Goal: Task Accomplishment & Management: Manage account settings

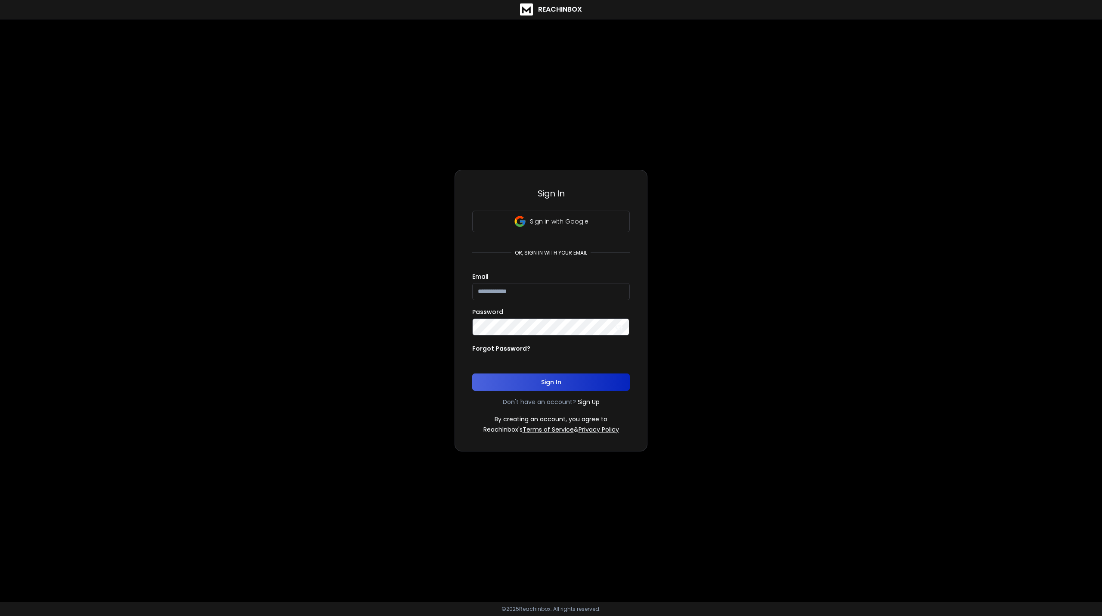
click at [522, 298] on input "email" at bounding box center [551, 291] width 158 height 17
type input "**********"
click at [472, 373] on button "Sign In" at bounding box center [551, 381] width 158 height 17
click at [499, 295] on input "**********" at bounding box center [551, 291] width 158 height 17
click at [472, 373] on button "Sign In" at bounding box center [551, 381] width 158 height 17
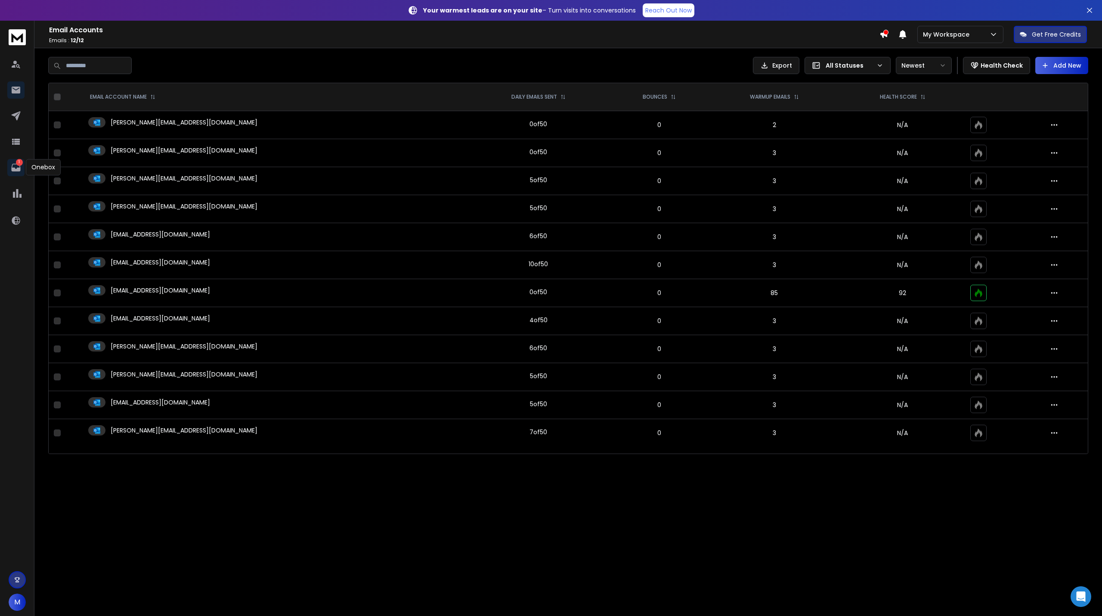
click at [12, 166] on icon at bounding box center [16, 167] width 10 height 10
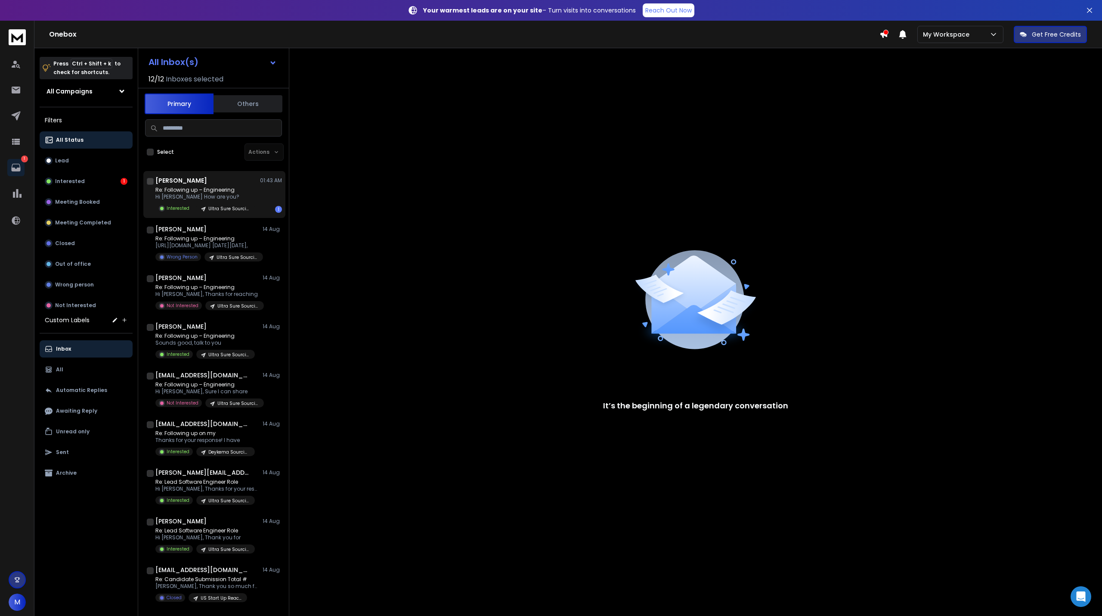
click at [192, 182] on h1 "Akinbowale Akin-Taylor" at bounding box center [181, 180] width 52 height 9
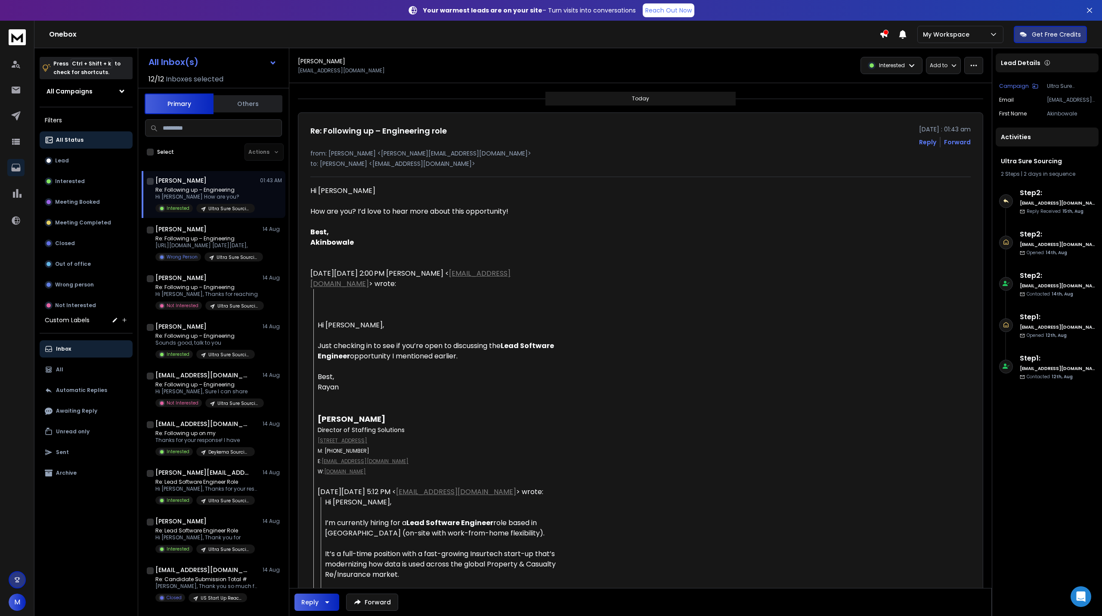
click at [317, 605] on div "Reply" at bounding box center [309, 602] width 17 height 9
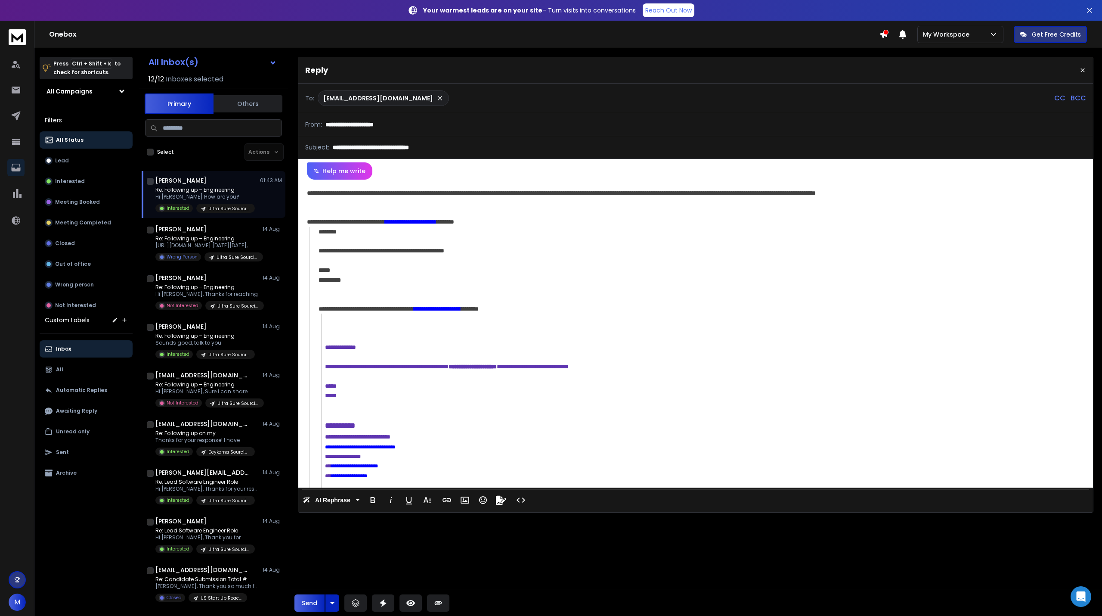
click at [329, 192] on div "**********" at bounding box center [690, 192] width 767 height 9
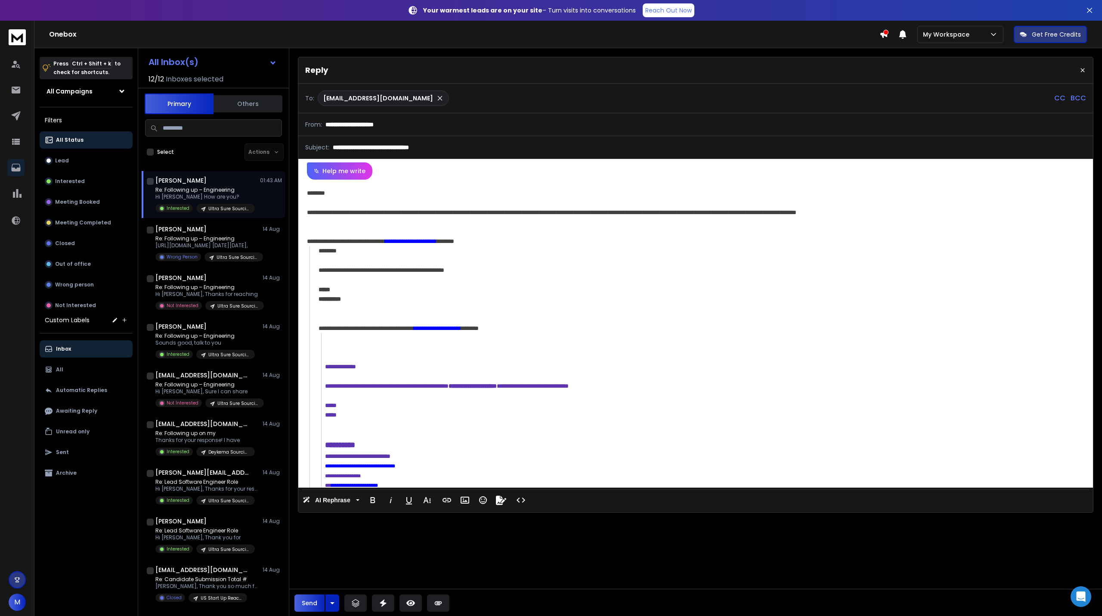
click at [676, 211] on div "**********" at bounding box center [690, 202] width 767 height 29
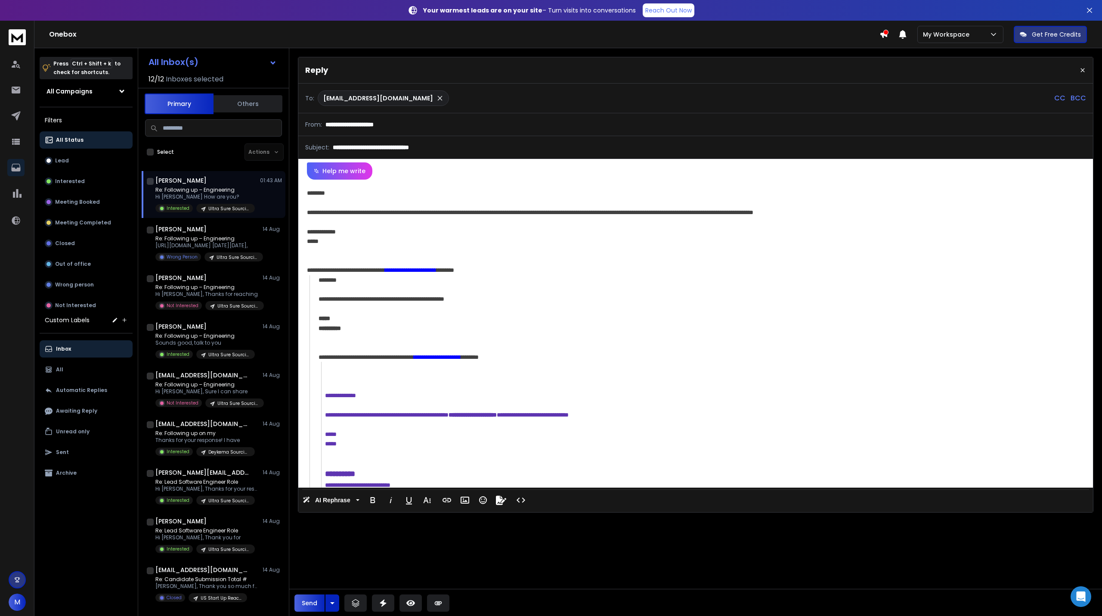
click at [305, 602] on button "Send" at bounding box center [310, 602] width 30 height 17
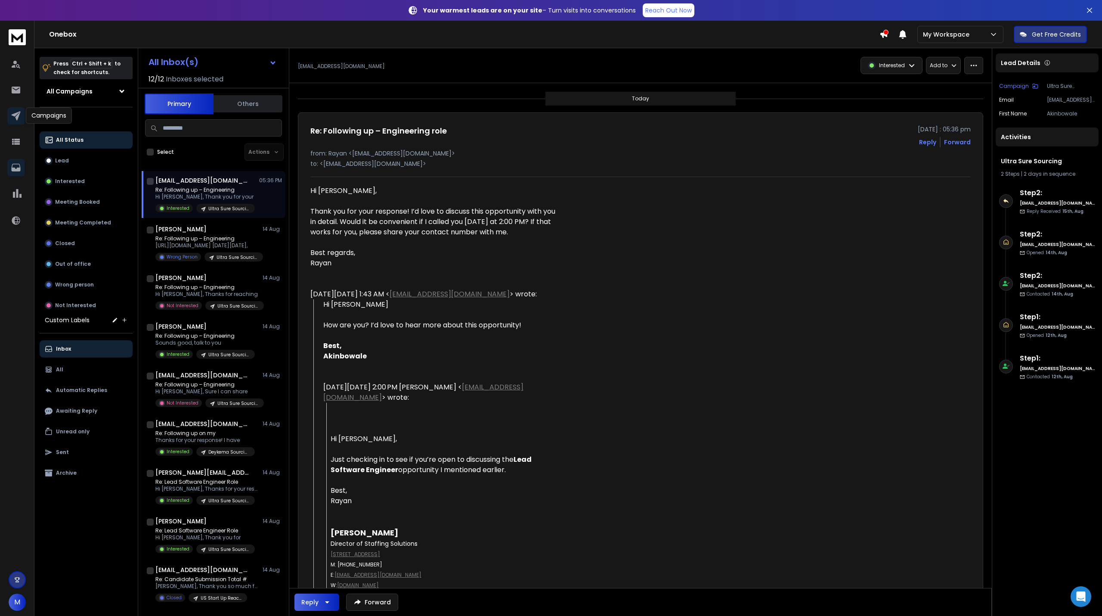
click at [11, 123] on link at bounding box center [15, 115] width 17 height 17
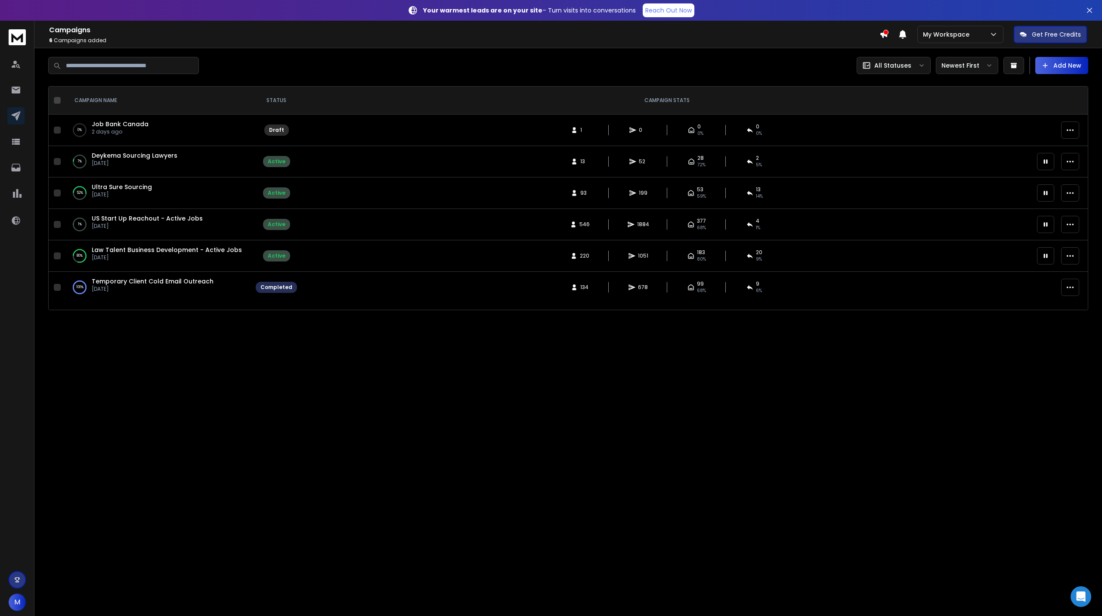
click at [536, 195] on div "93 199 53 59 % 13 14 %" at bounding box center [667, 193] width 720 height 14
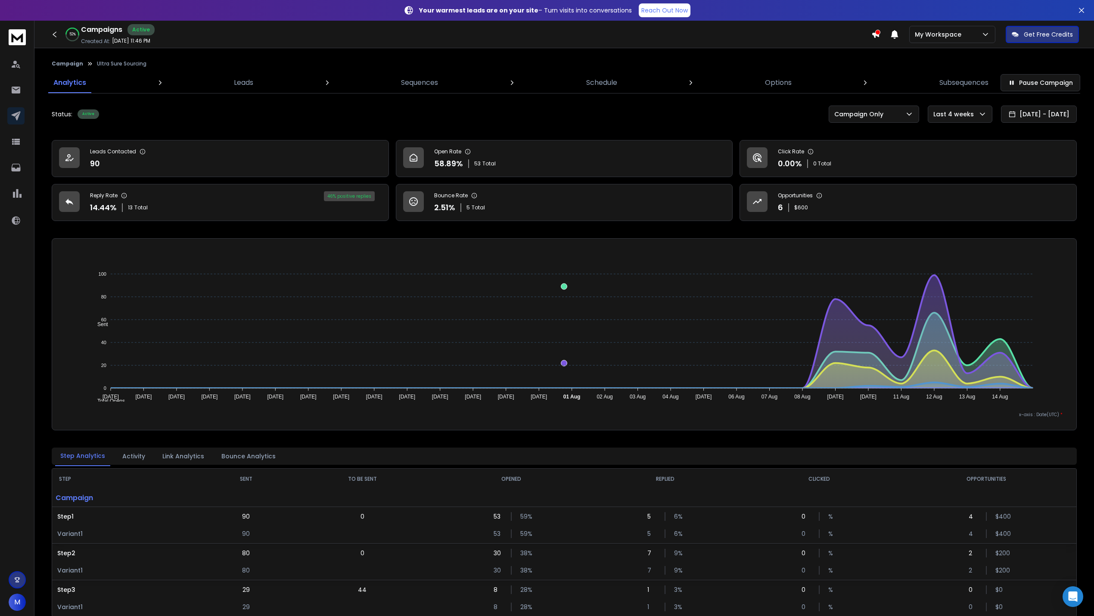
click at [521, 209] on link "Bounce Rate 2.51 % 5 Total" at bounding box center [564, 202] width 337 height 37
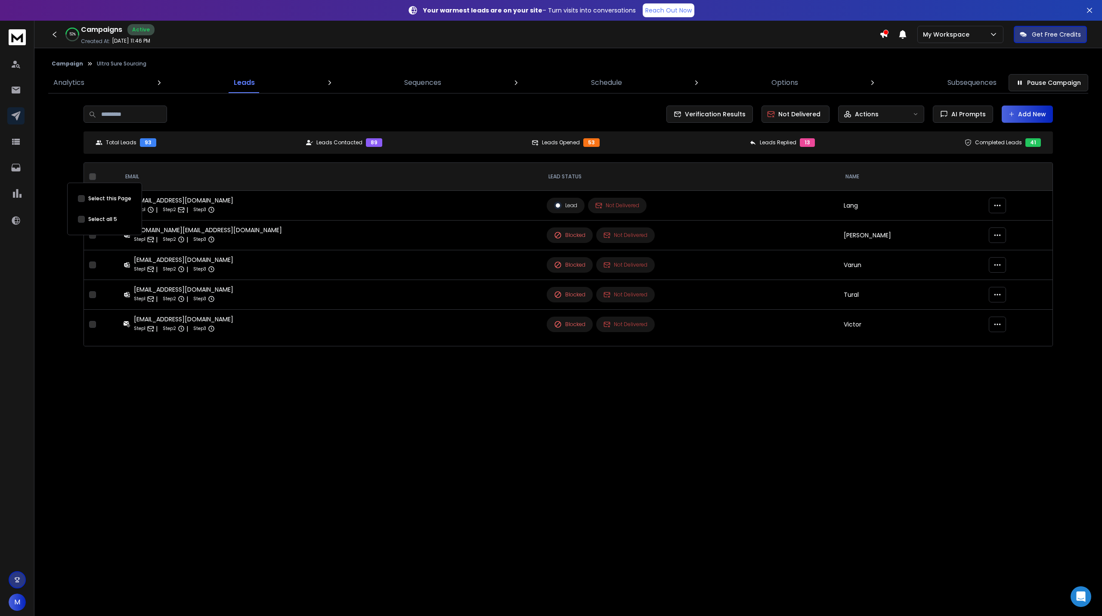
click at [90, 176] on button "Select this Page" at bounding box center [92, 176] width 7 height 7
click at [920, 117] on icon "button" at bounding box center [919, 116] width 3 height 3
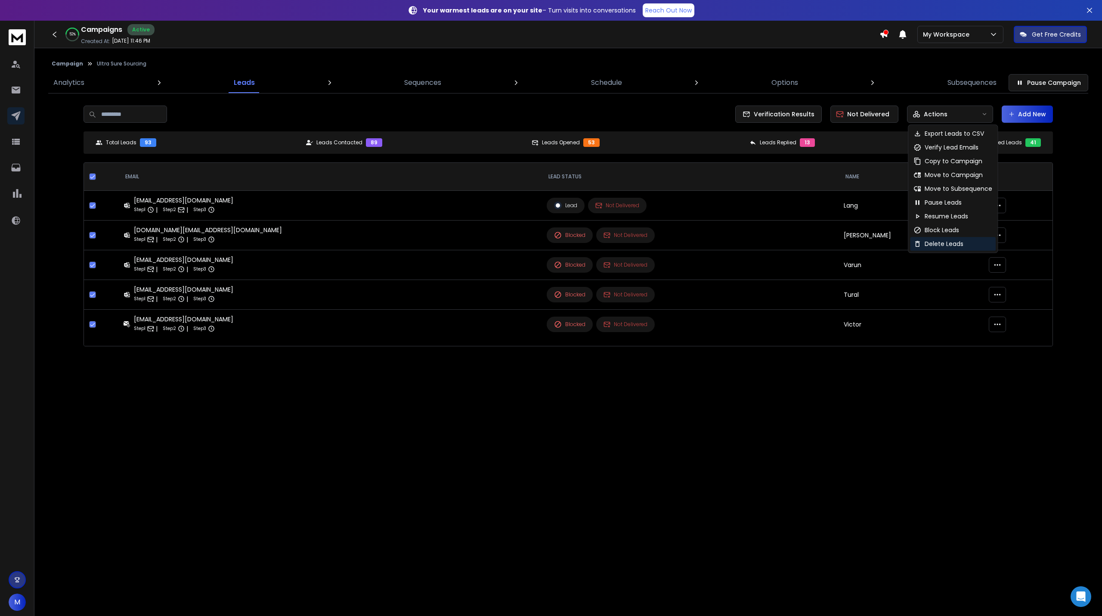
click at [941, 245] on p "Delete Leads" at bounding box center [944, 243] width 39 height 9
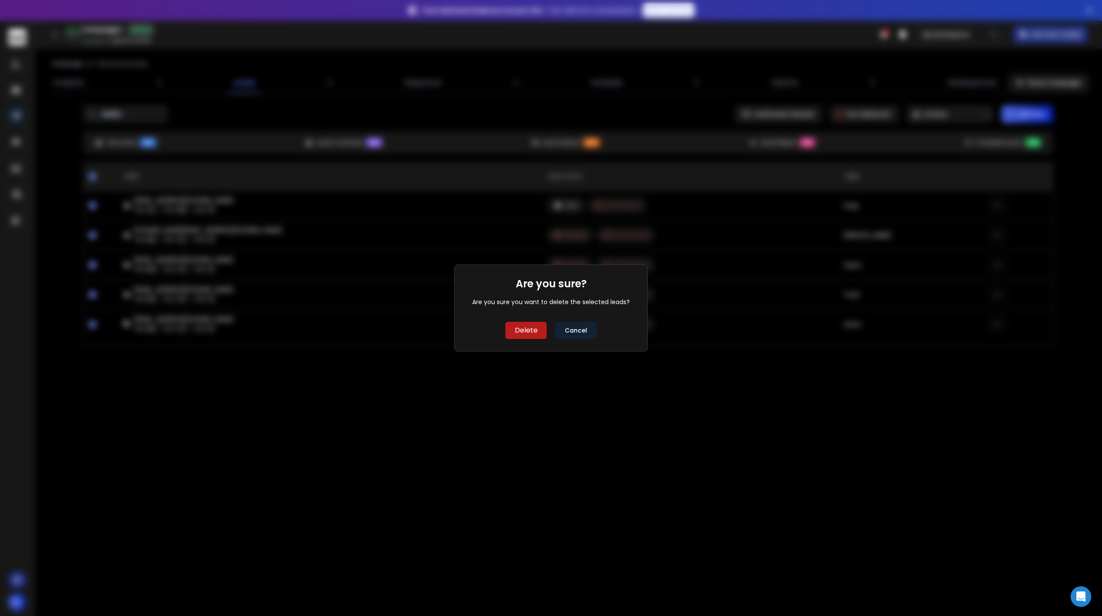
click at [537, 326] on button "Delete" at bounding box center [526, 330] width 41 height 17
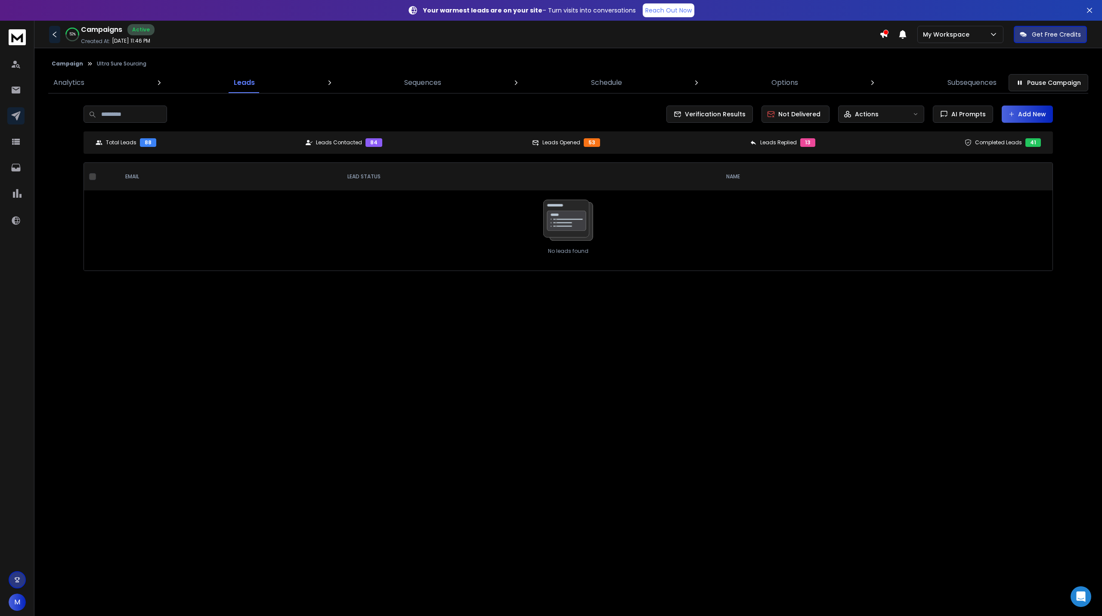
click at [51, 37] on icon at bounding box center [55, 35] width 8 height 8
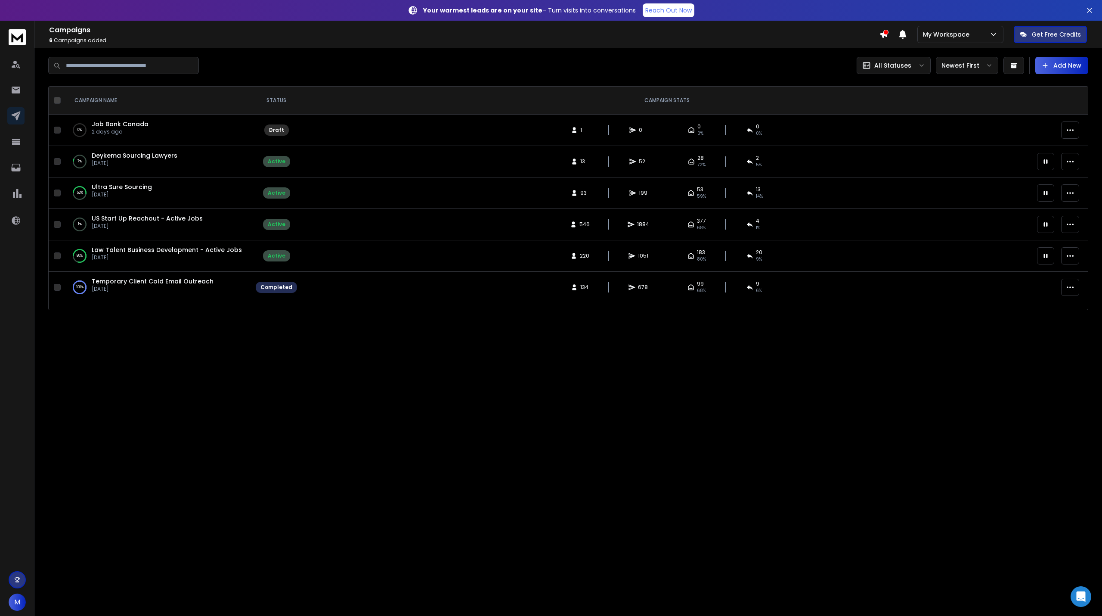
click at [176, 191] on div "52 % Ultra Sure Sourcing 6 days ago" at bounding box center [157, 193] width 169 height 21
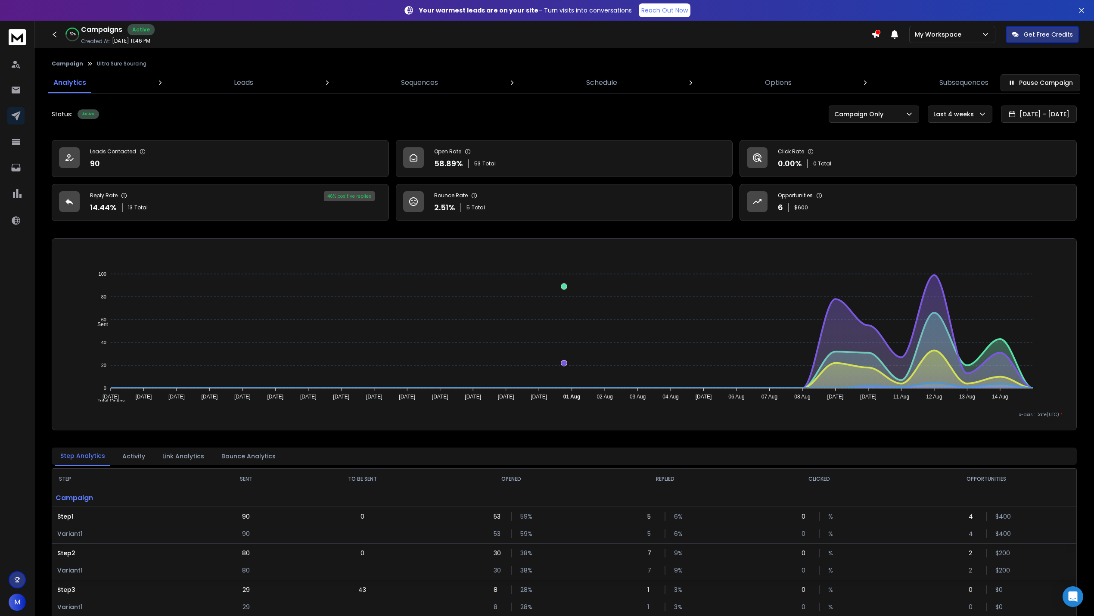
click at [811, 197] on p "Opportunities" at bounding box center [795, 195] width 35 height 7
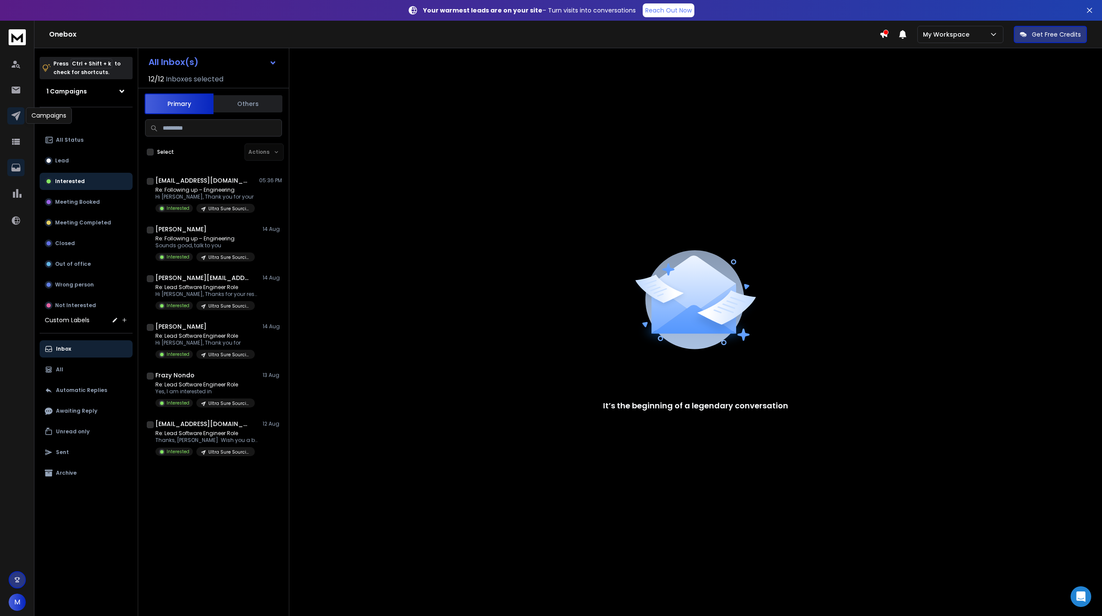
click at [9, 118] on link at bounding box center [15, 115] width 17 height 17
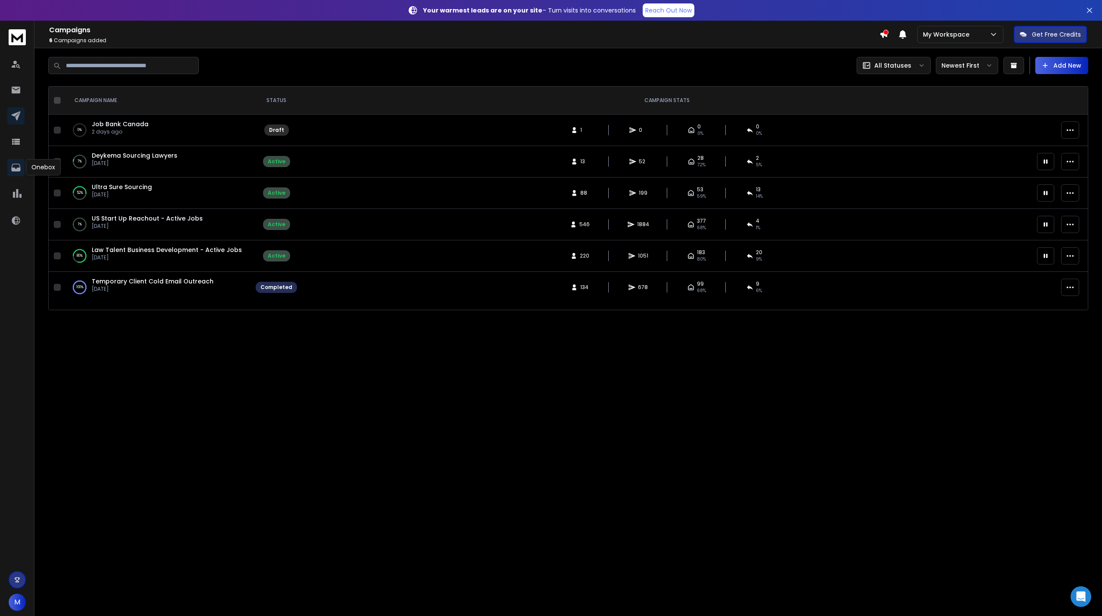
click at [20, 163] on icon at bounding box center [16, 167] width 10 height 10
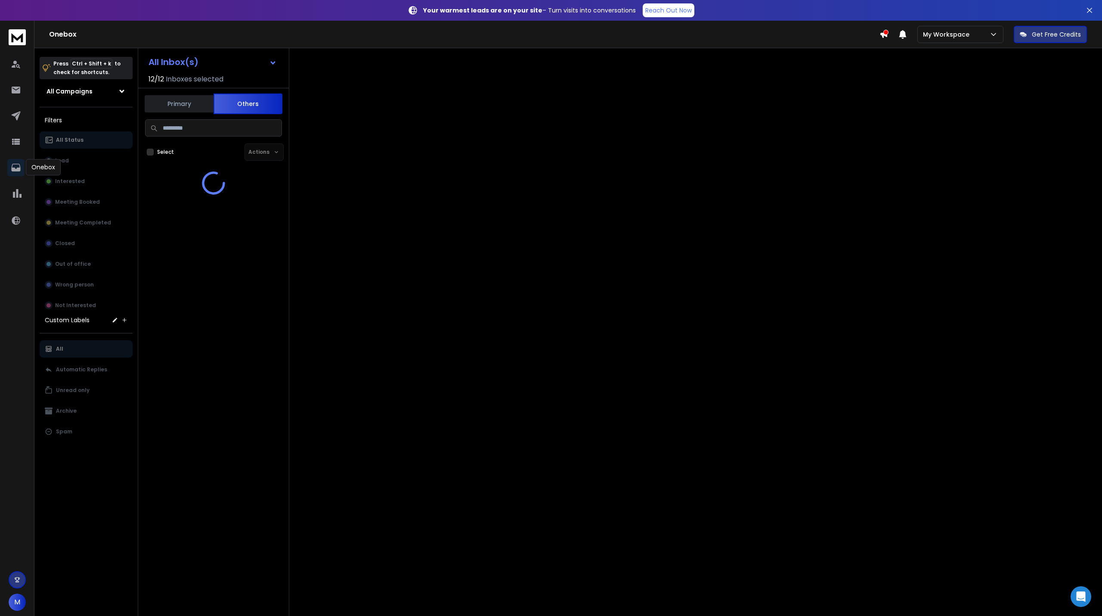
click at [245, 101] on button "Others" at bounding box center [248, 103] width 69 height 21
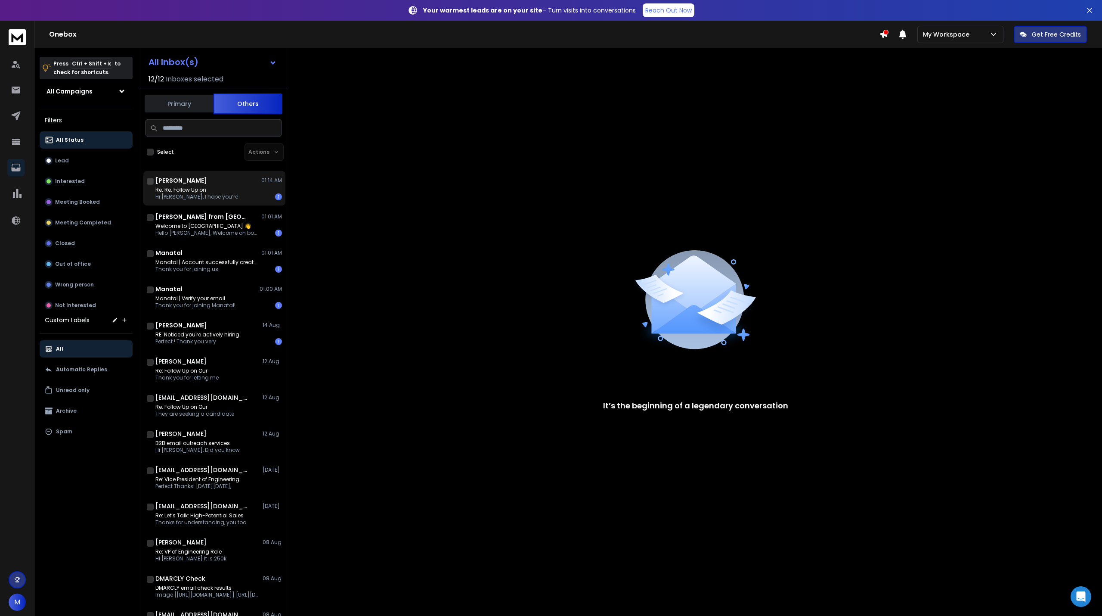
click at [202, 189] on p "Re: Re: Follow Up on" at bounding box center [196, 189] width 83 height 7
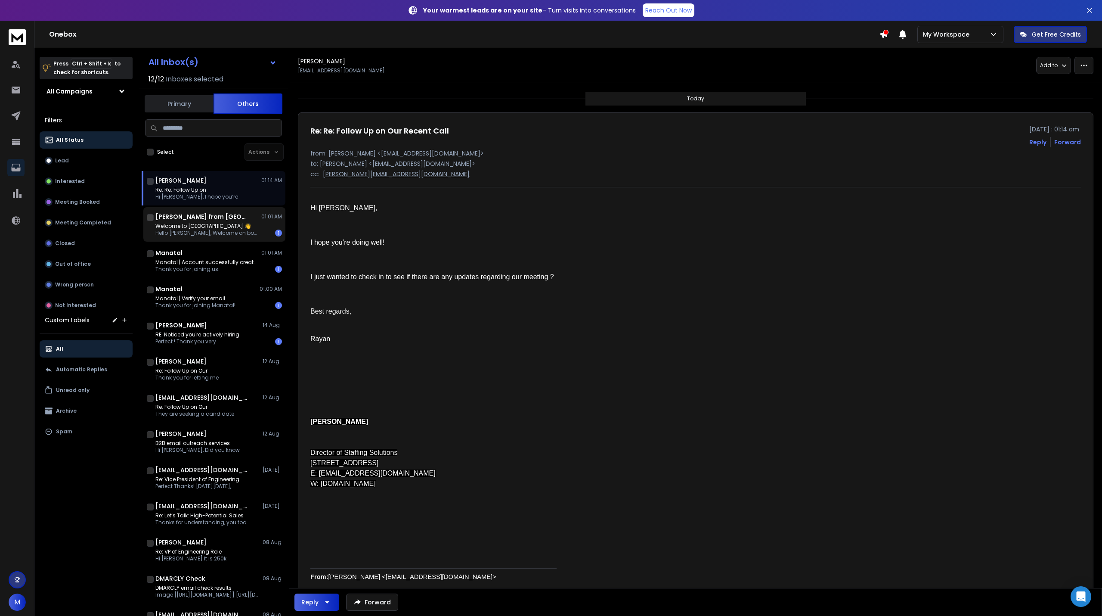
click at [214, 227] on p "Welcome to [GEOGRAPHIC_DATA] 👋" at bounding box center [206, 226] width 103 height 7
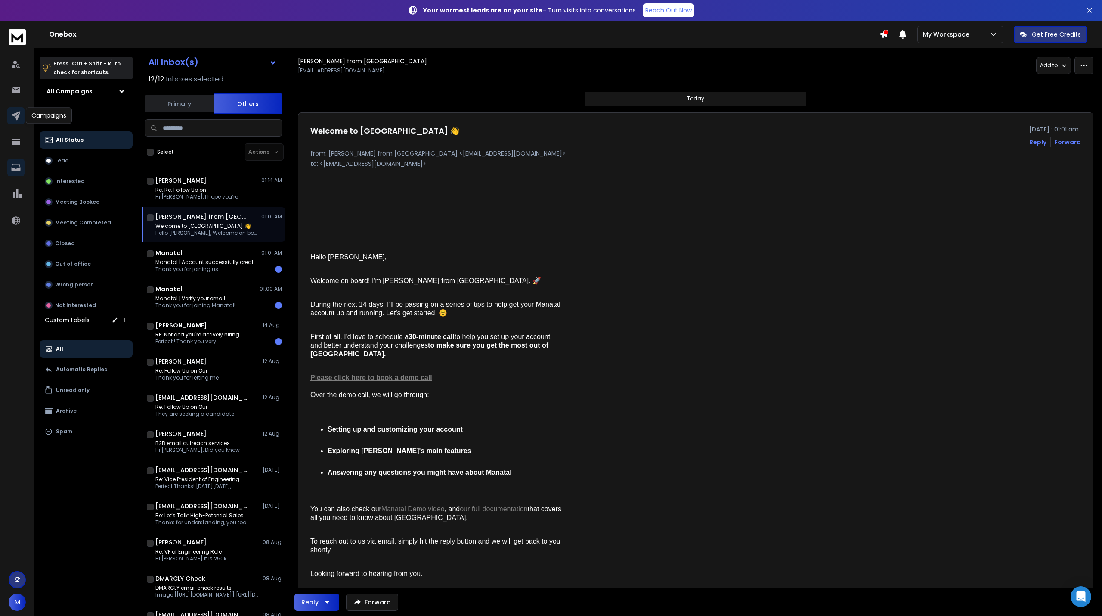
click at [21, 118] on icon at bounding box center [16, 116] width 10 height 10
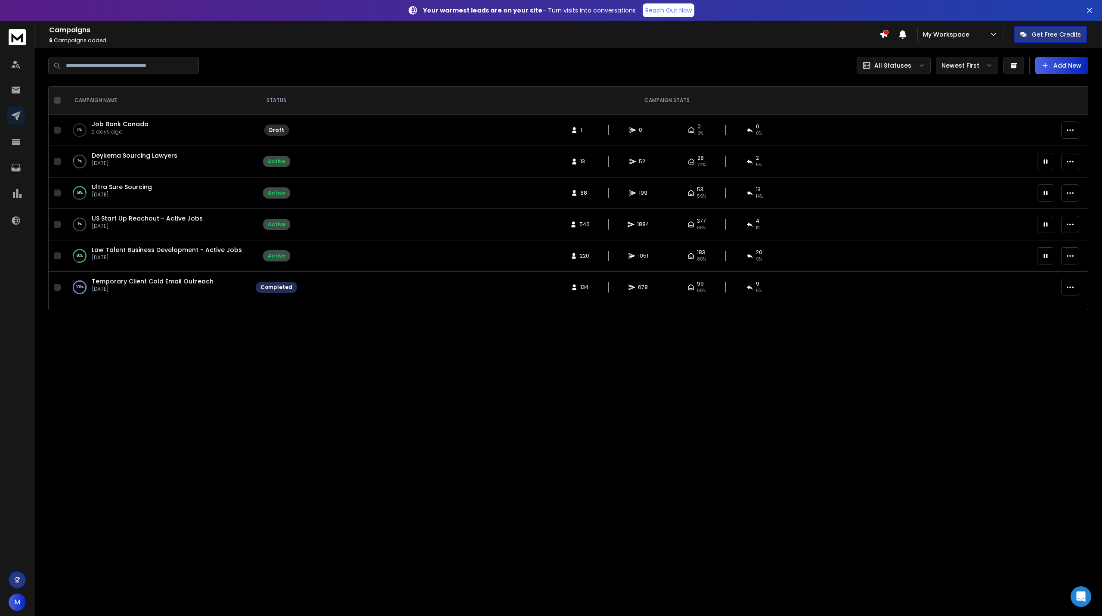
click at [443, 255] on div "220 1051 183 80 % 20 9 %" at bounding box center [667, 256] width 720 height 14
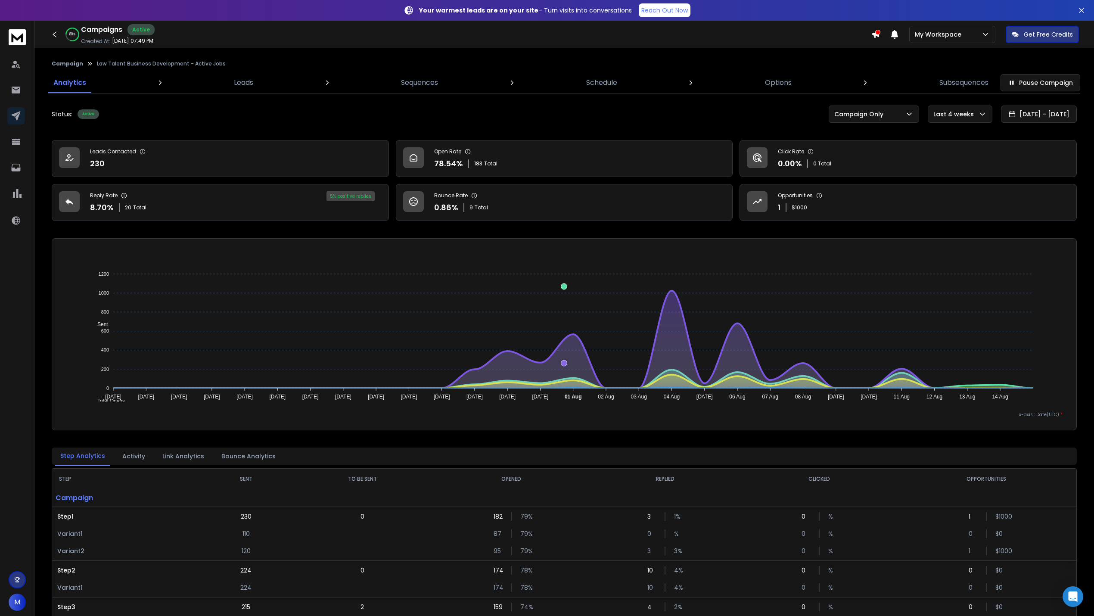
click at [464, 194] on p "Bounce Rate" at bounding box center [451, 195] width 34 height 7
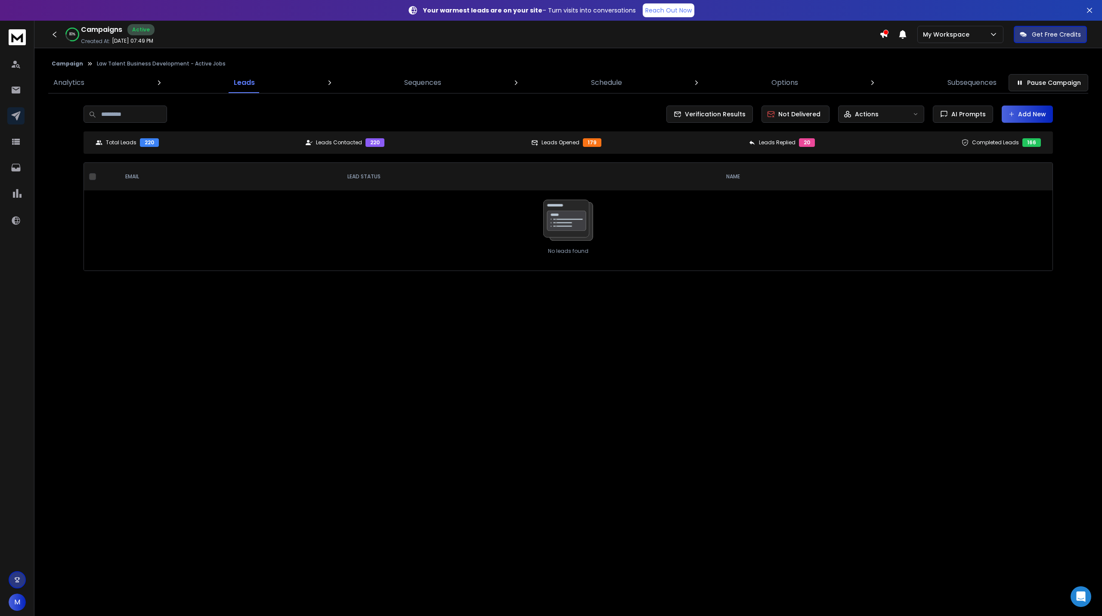
click at [92, 78] on div "Analytics Leads Sequences Schedule Options Subsequences" at bounding box center [525, 82] width 954 height 21
click at [80, 79] on p "Analytics" at bounding box center [68, 83] width 31 height 10
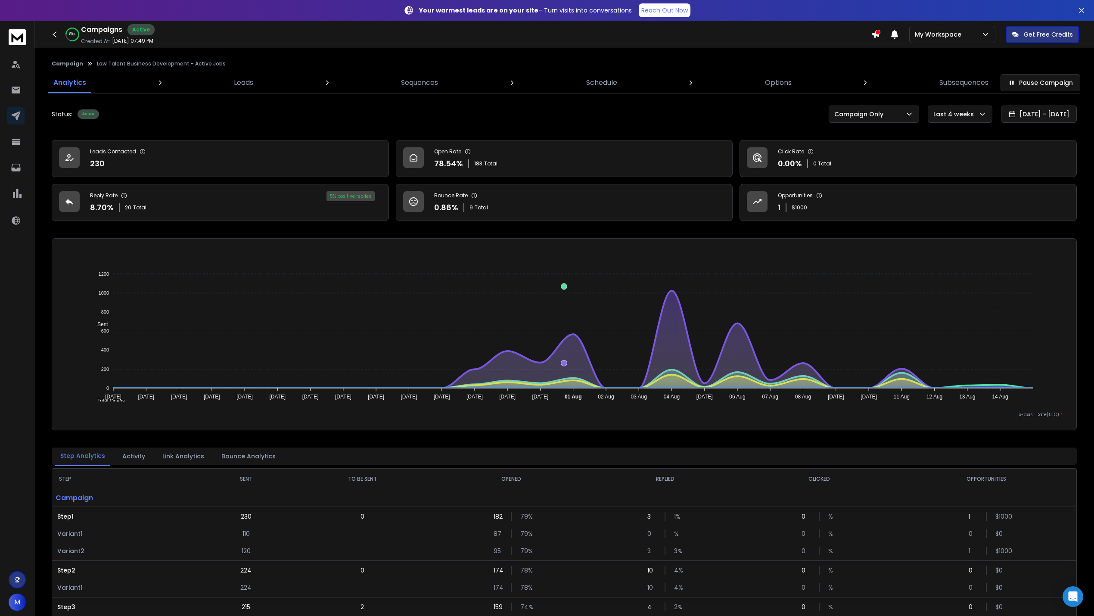
scroll to position [109, 0]
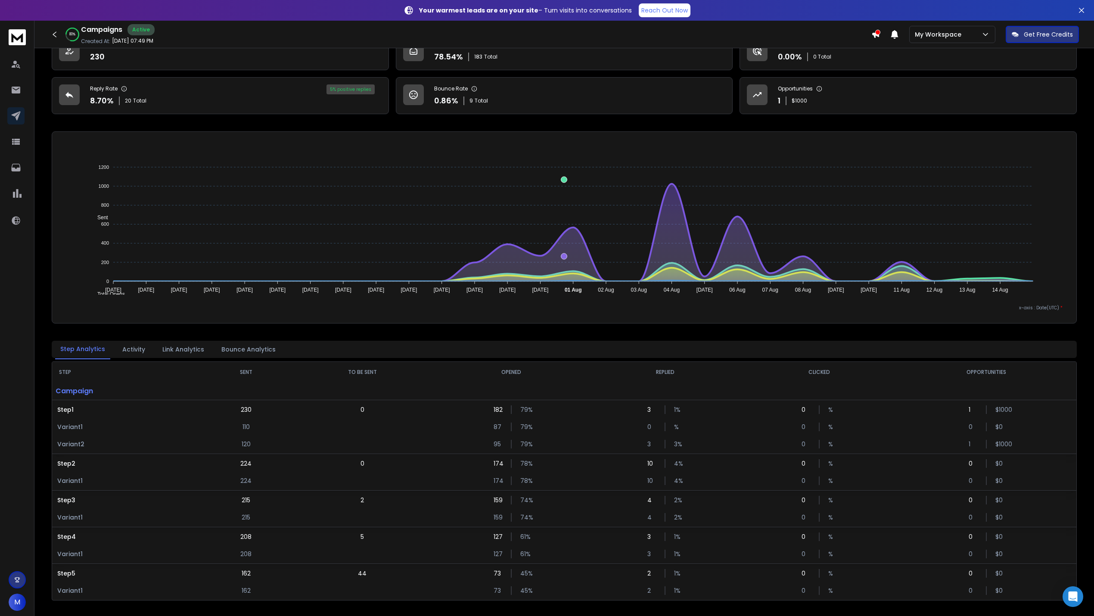
click at [140, 345] on button "Activity" at bounding box center [133, 349] width 33 height 19
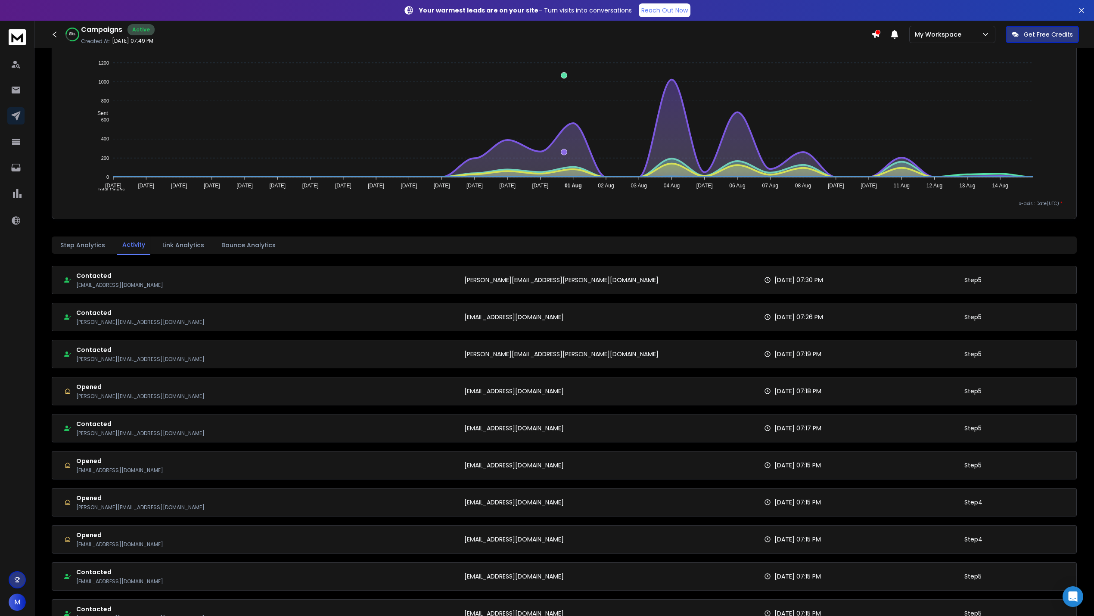
scroll to position [395, 0]
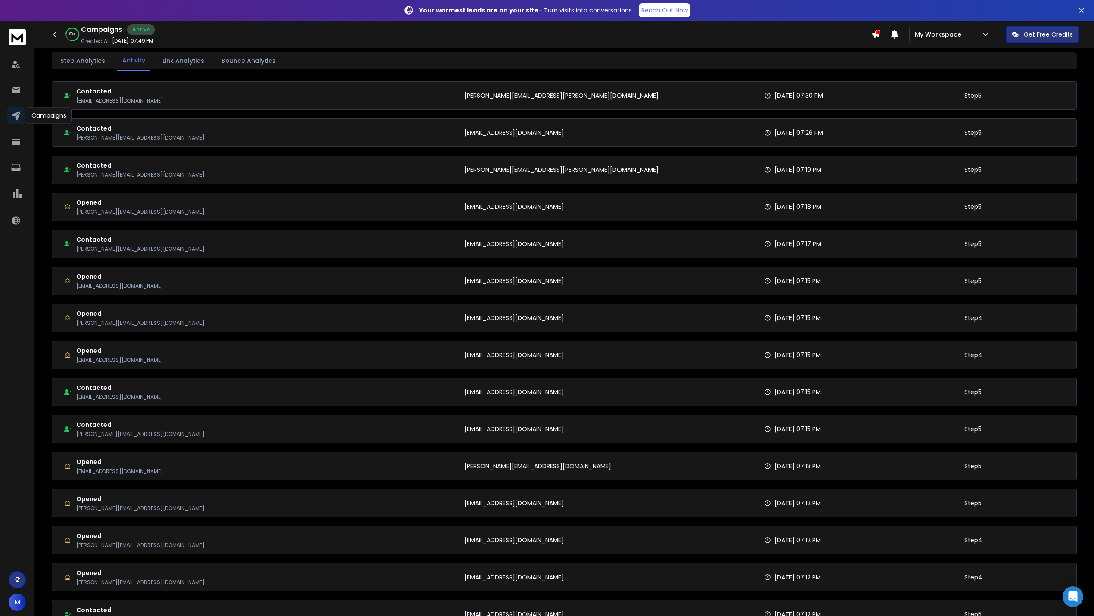
click at [11, 116] on icon at bounding box center [16, 116] width 10 height 10
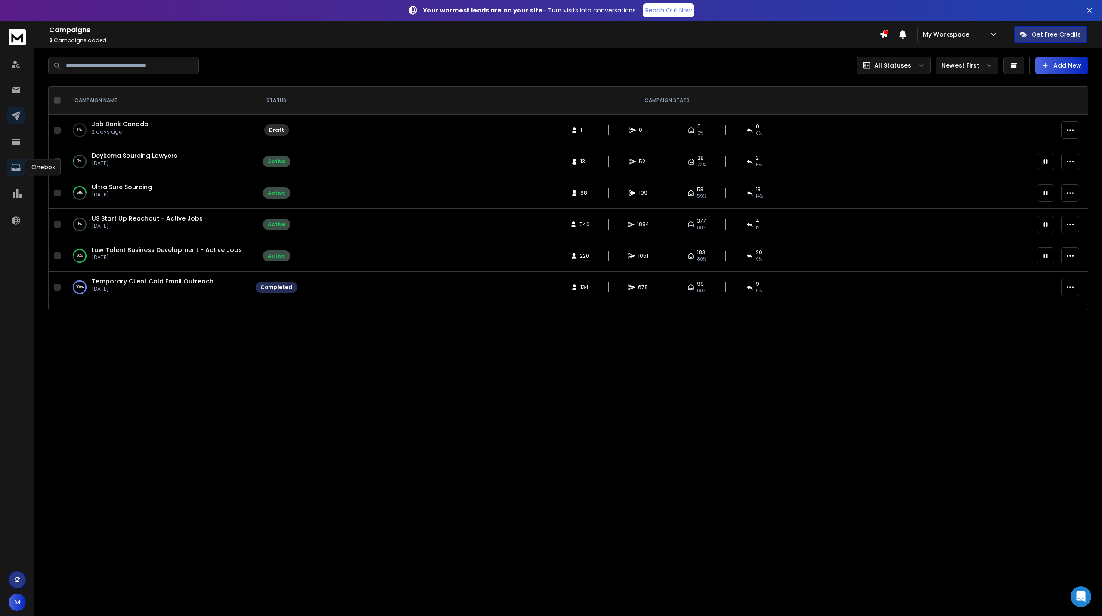
click at [9, 169] on link at bounding box center [15, 167] width 17 height 17
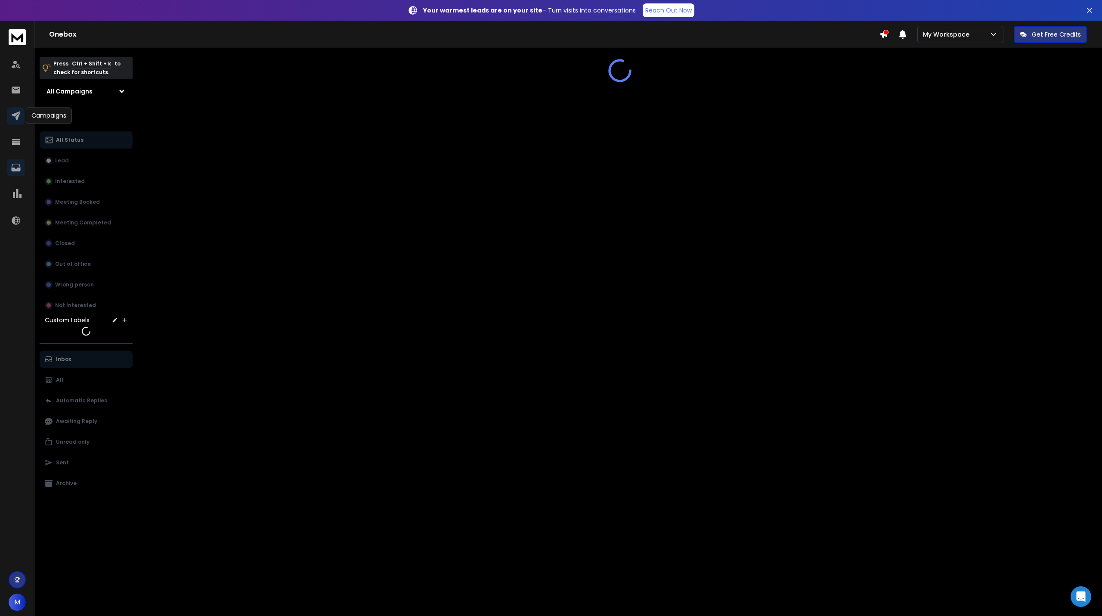
click at [11, 123] on link at bounding box center [15, 115] width 17 height 17
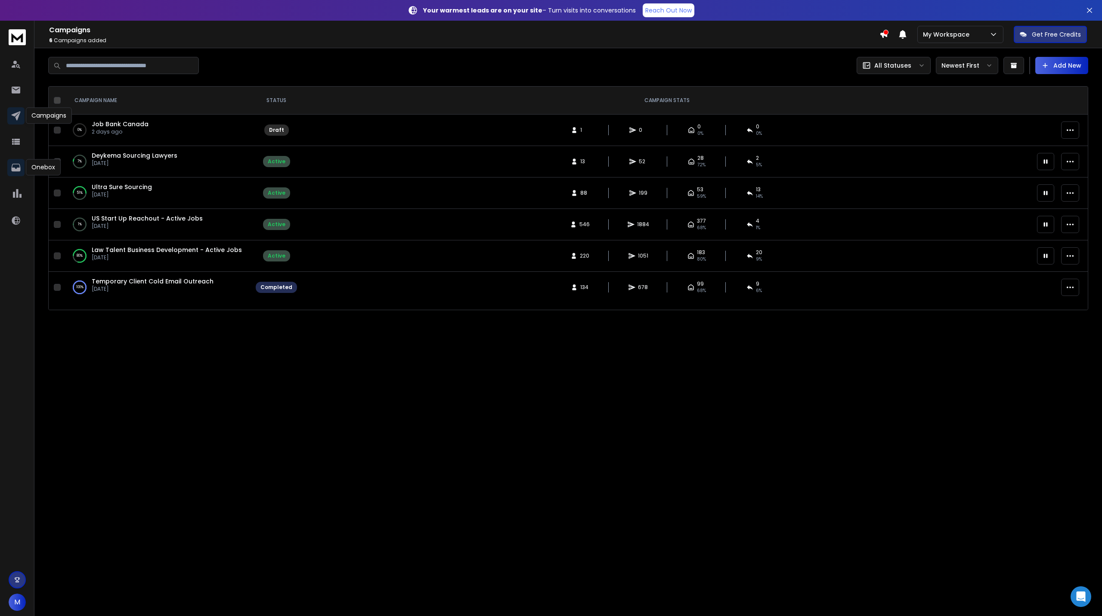
click at [19, 161] on link at bounding box center [15, 167] width 17 height 17
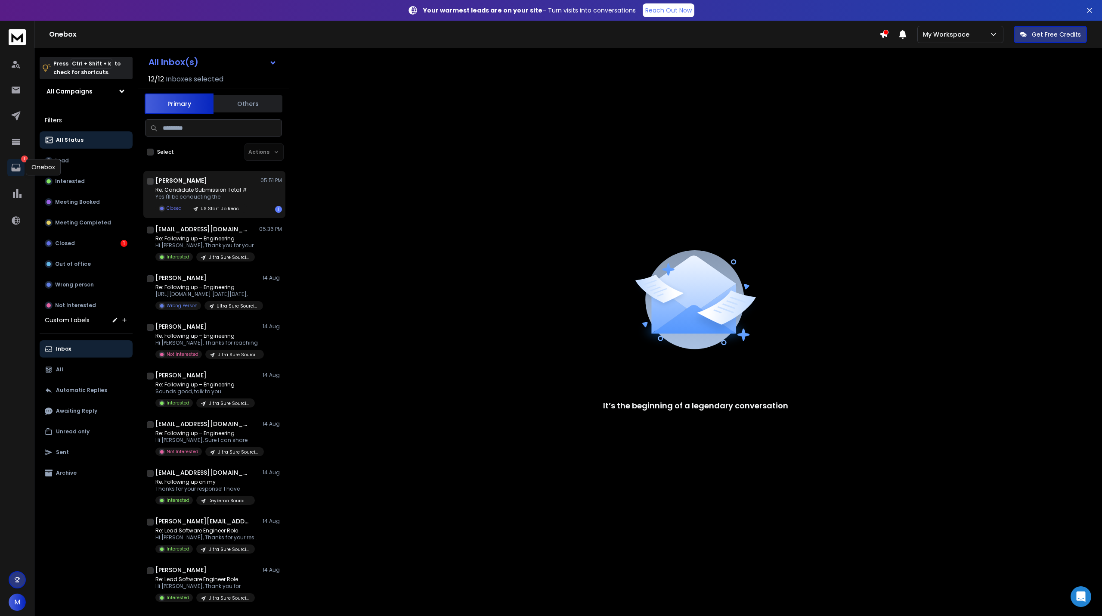
click at [208, 192] on p "Re: Candidate Submission Total #" at bounding box center [201, 189] width 92 height 7
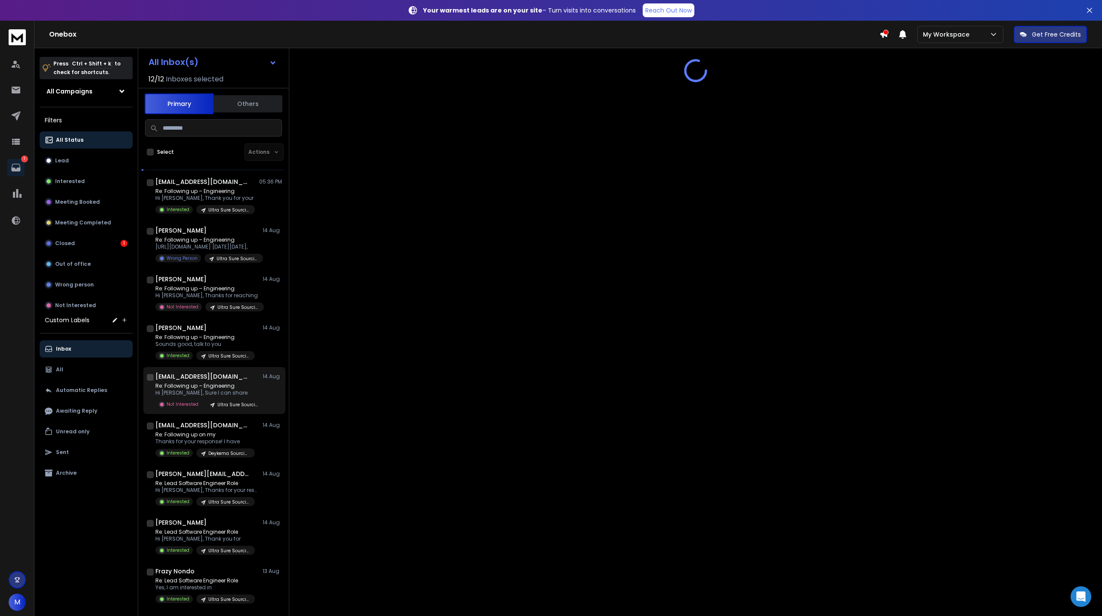
scroll to position [115, 0]
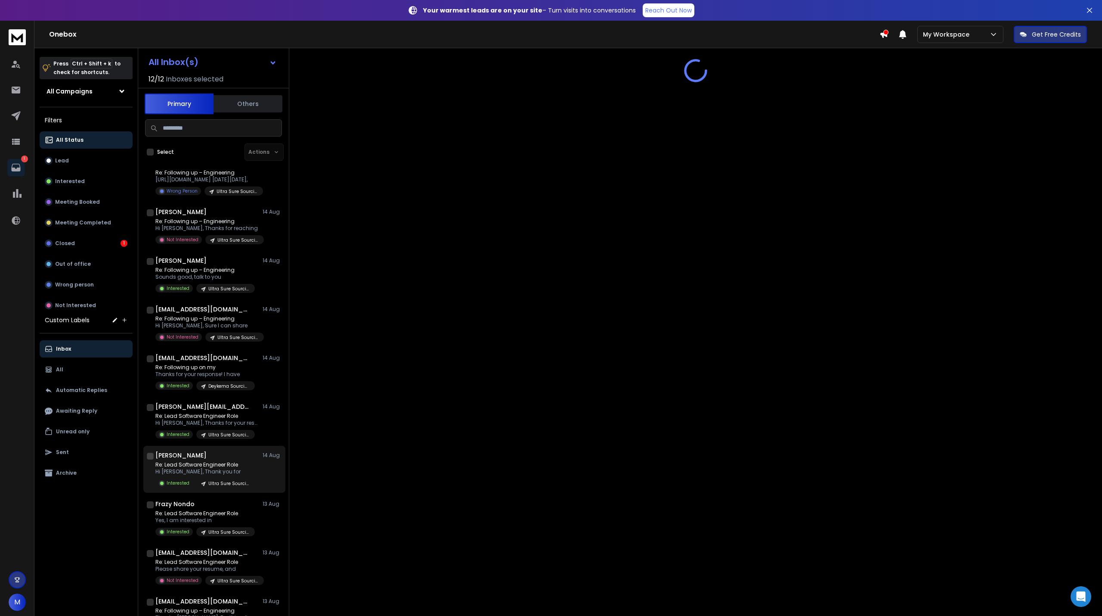
click at [221, 467] on p "Re: Lead Software Engineer Role" at bounding box center [204, 464] width 99 height 7
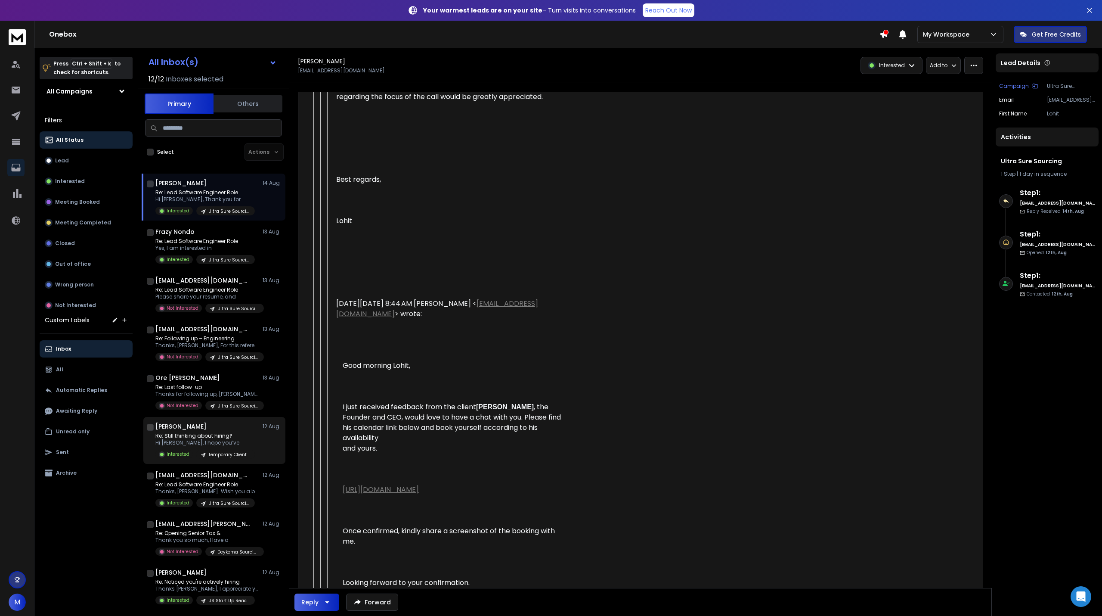
scroll to position [459, 0]
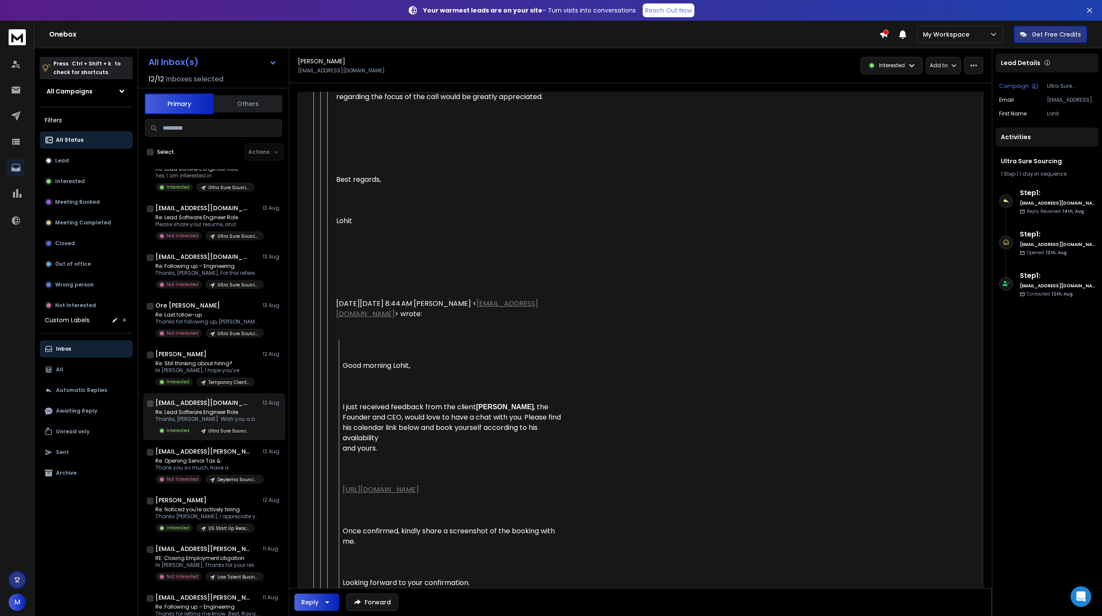
click at [212, 414] on p "Re: Lead Software Engineer Role" at bounding box center [206, 412] width 103 height 7
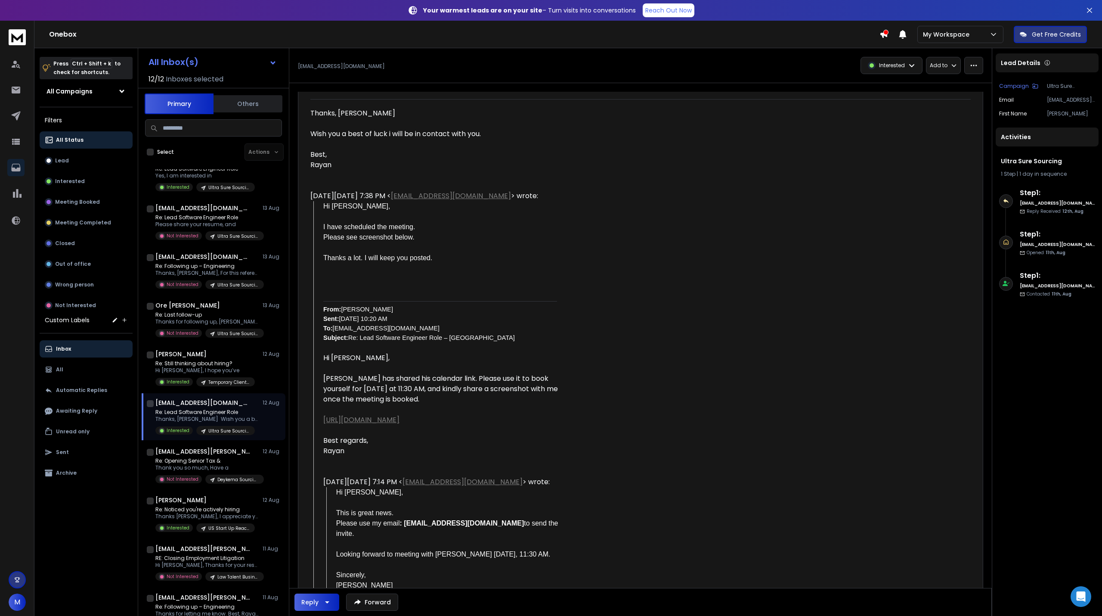
scroll to position [0, 0]
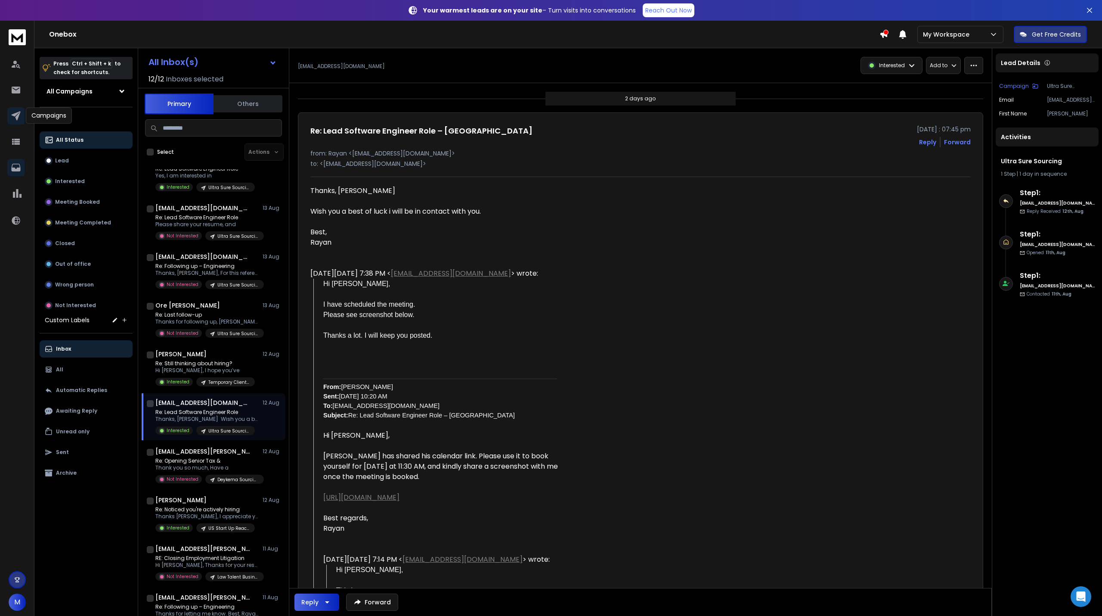
click at [13, 112] on icon at bounding box center [16, 116] width 10 height 10
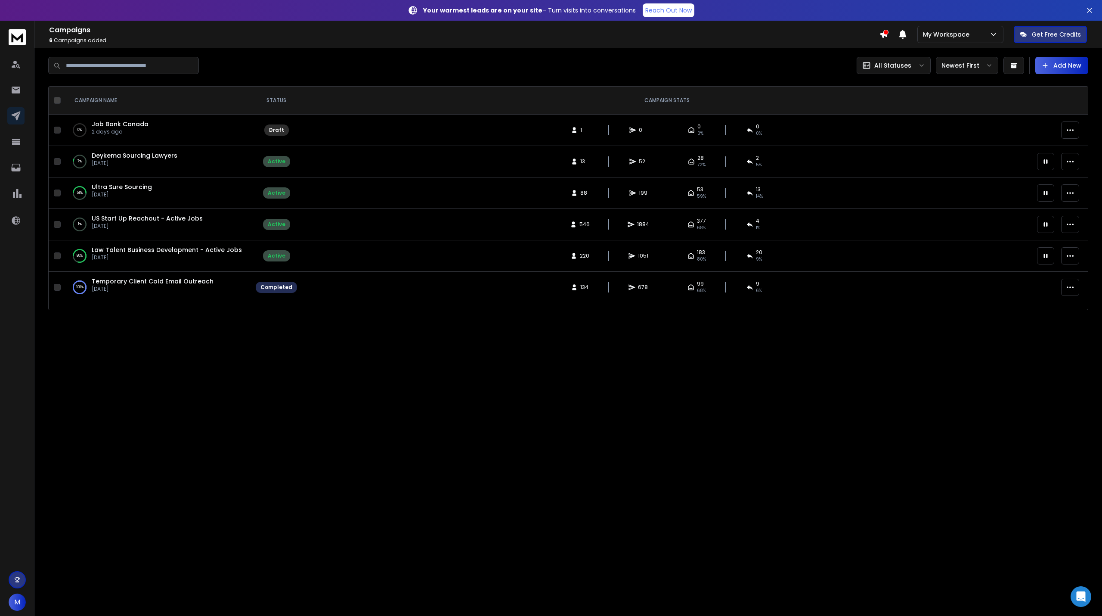
click at [224, 220] on div "1 % US Start Up Reachout - Active Jobs 17 days ago" at bounding box center [157, 224] width 169 height 21
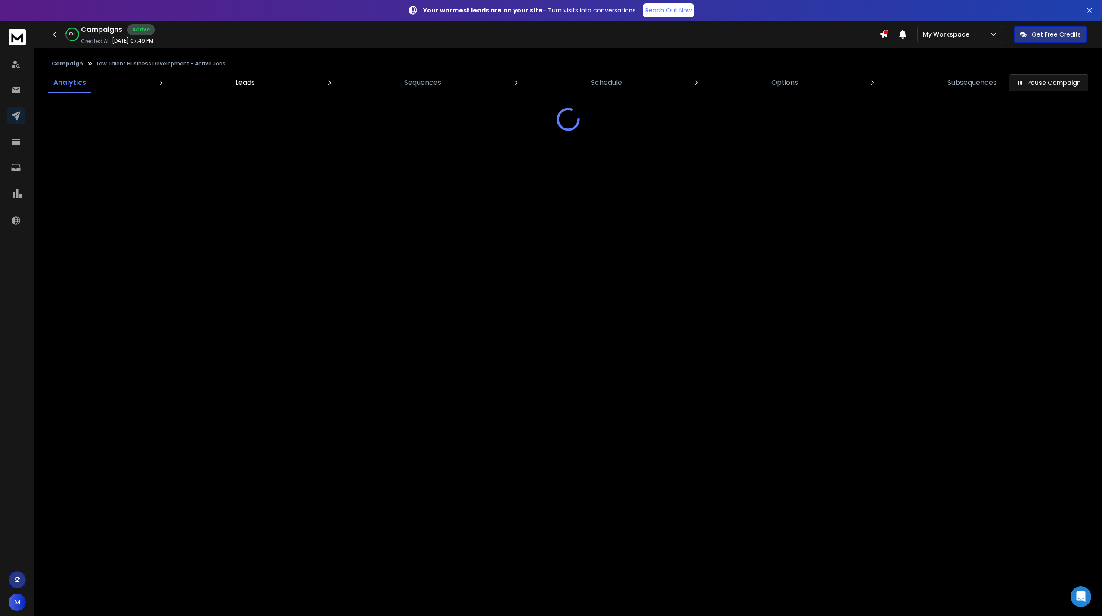
click at [236, 86] on p "Leads" at bounding box center [245, 83] width 19 height 10
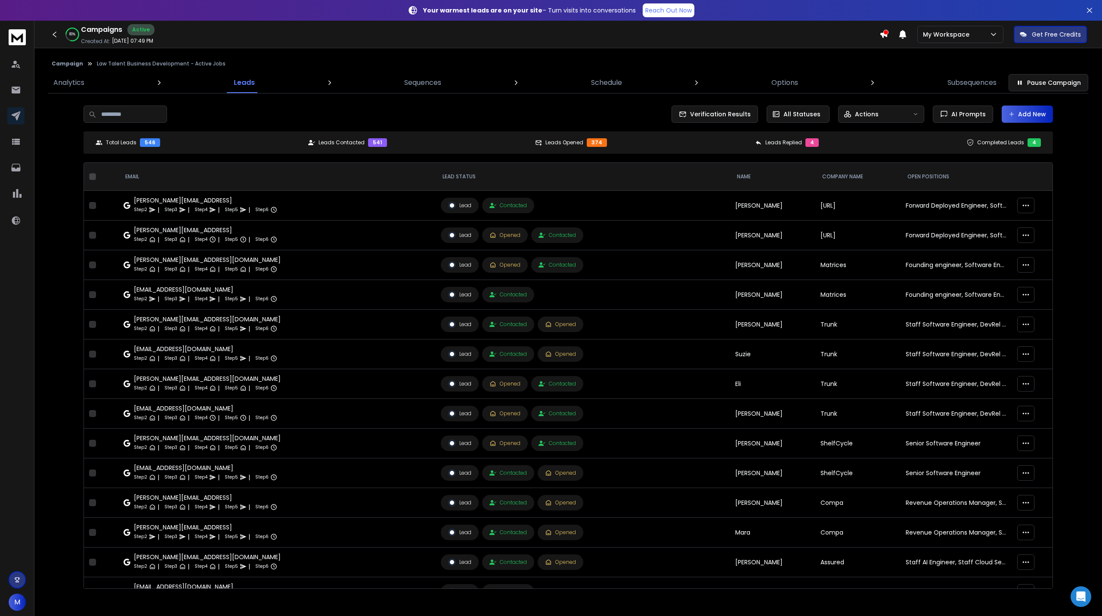
click at [157, 109] on input at bounding box center [126, 114] width 84 height 17
paste input "**********"
type input "**********"
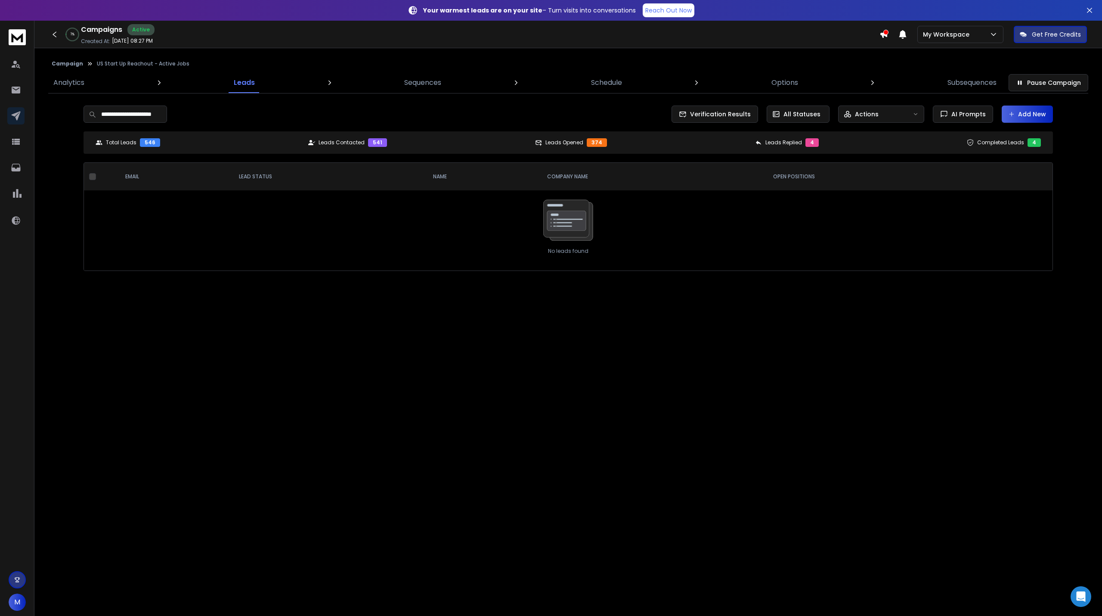
click at [163, 111] on input "**********" at bounding box center [126, 114] width 84 height 17
paste input
type input "**********"
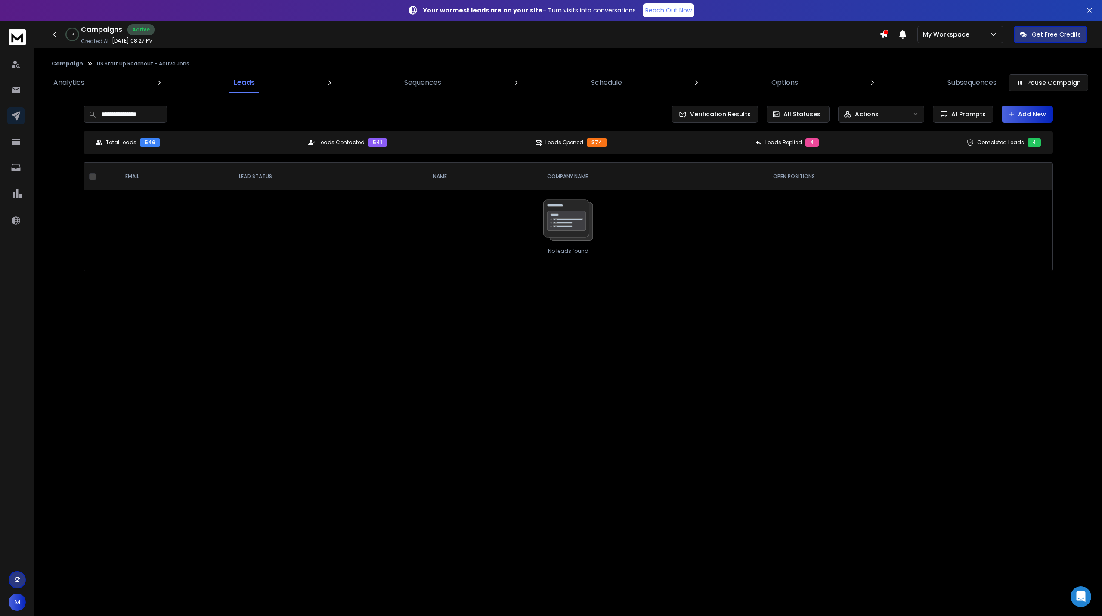
click at [149, 114] on input "**********" at bounding box center [126, 114] width 84 height 17
paste input
type input "**********"
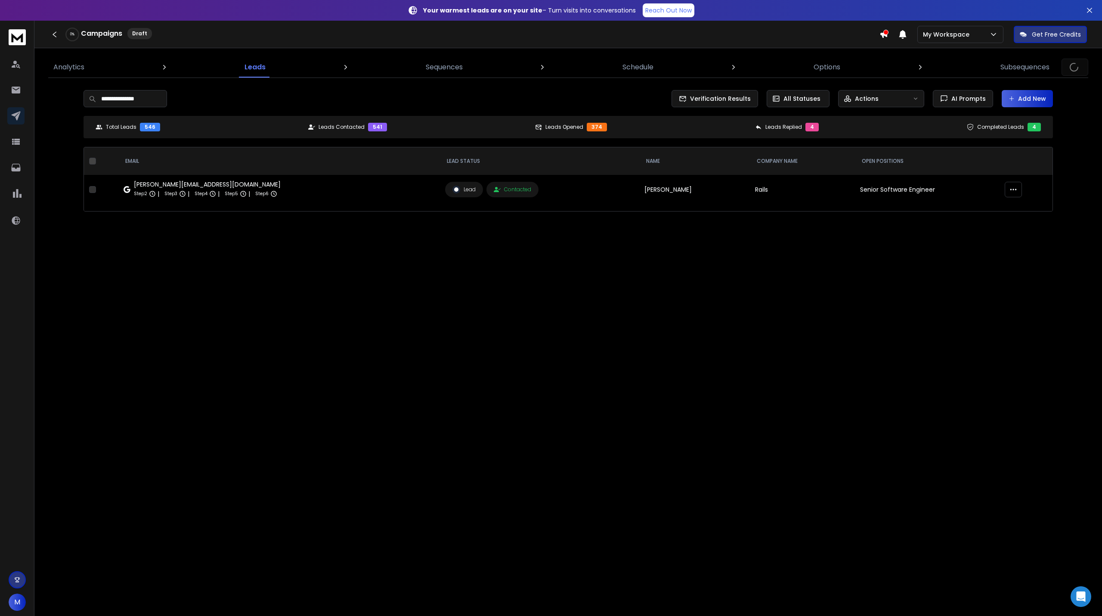
click at [162, 99] on input "**********" at bounding box center [126, 98] width 84 height 17
paste input
type input "**********"
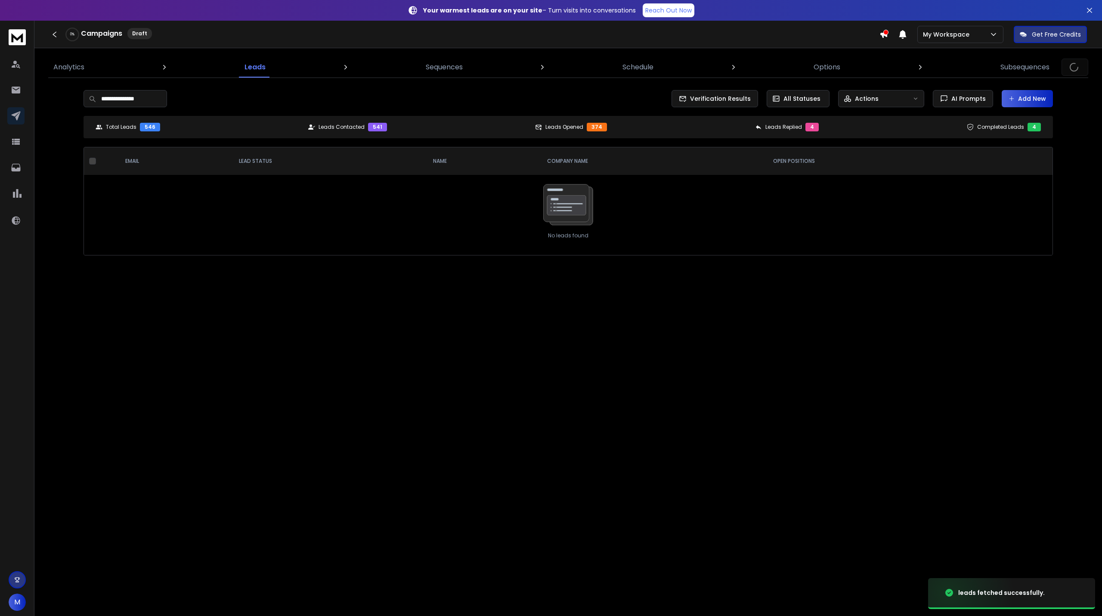
click at [158, 99] on input "**********" at bounding box center [126, 98] width 84 height 17
paste input "*"
type input "**********"
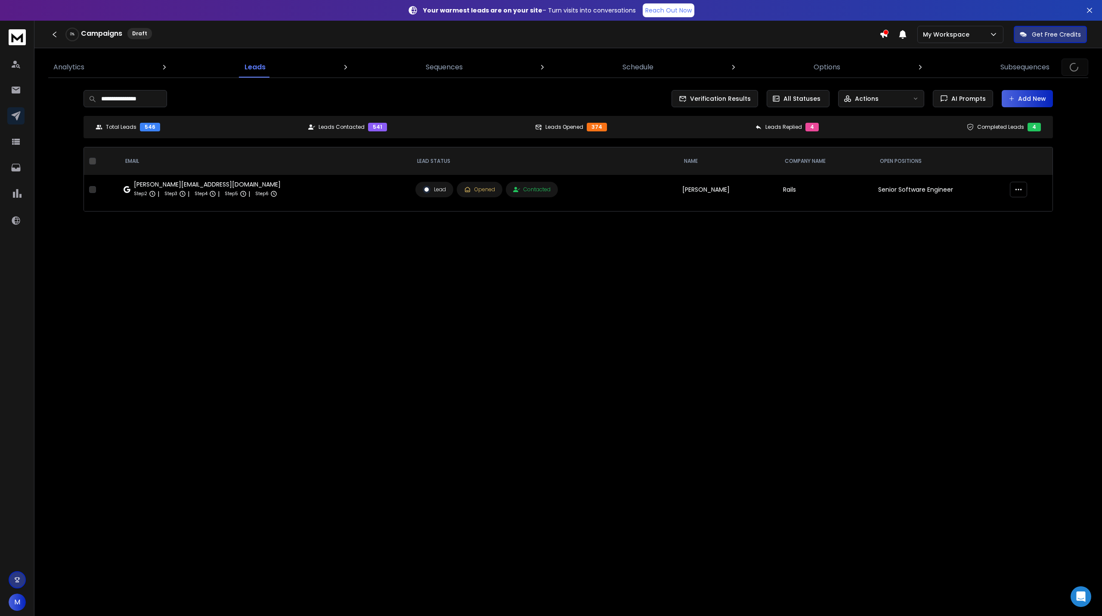
click at [167, 96] on input "**********" at bounding box center [126, 98] width 84 height 17
paste input "*"
type input "**********"
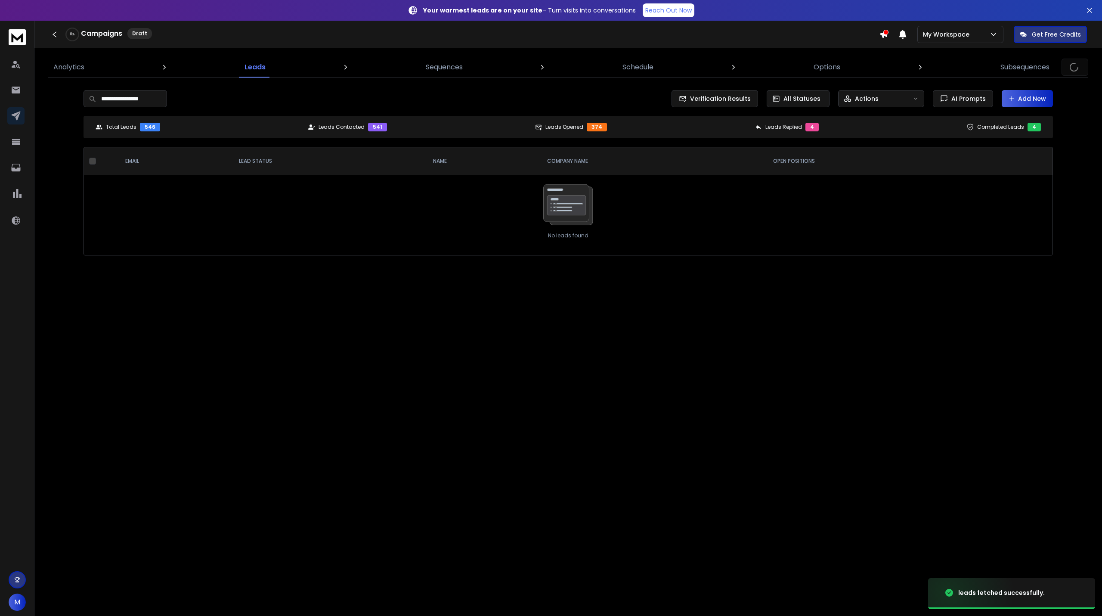
click at [167, 91] on input "**********" at bounding box center [126, 98] width 84 height 17
paste input "**"
type input "**********"
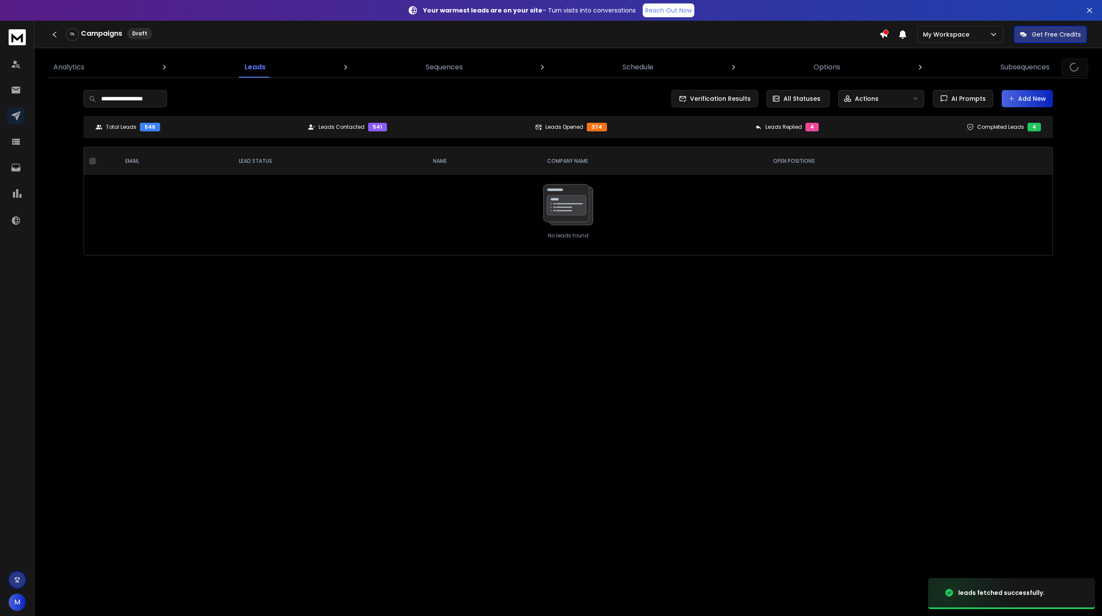
click at [164, 106] on input "**********" at bounding box center [126, 98] width 84 height 17
paste input "**"
type input "**********"
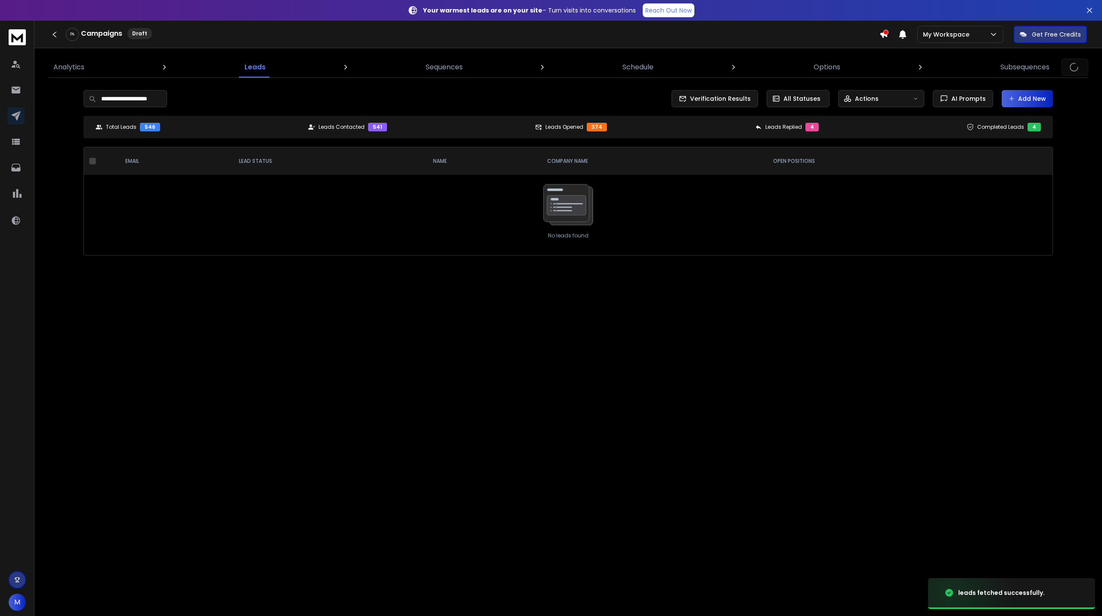
scroll to position [0, 1]
click at [158, 96] on input "**********" at bounding box center [133, 98] width 98 height 17
click at [142, 103] on input "**********" at bounding box center [126, 98] width 84 height 17
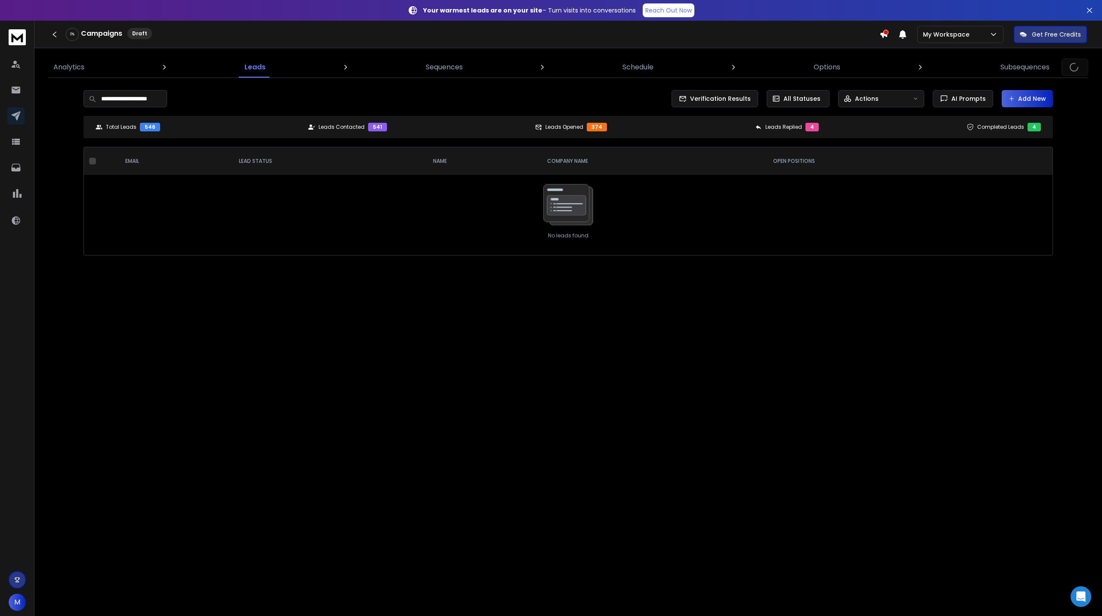
click at [142, 103] on input "**********" at bounding box center [126, 98] width 84 height 17
paste input
type input "**********"
click at [16, 116] on icon at bounding box center [15, 115] width 9 height 9
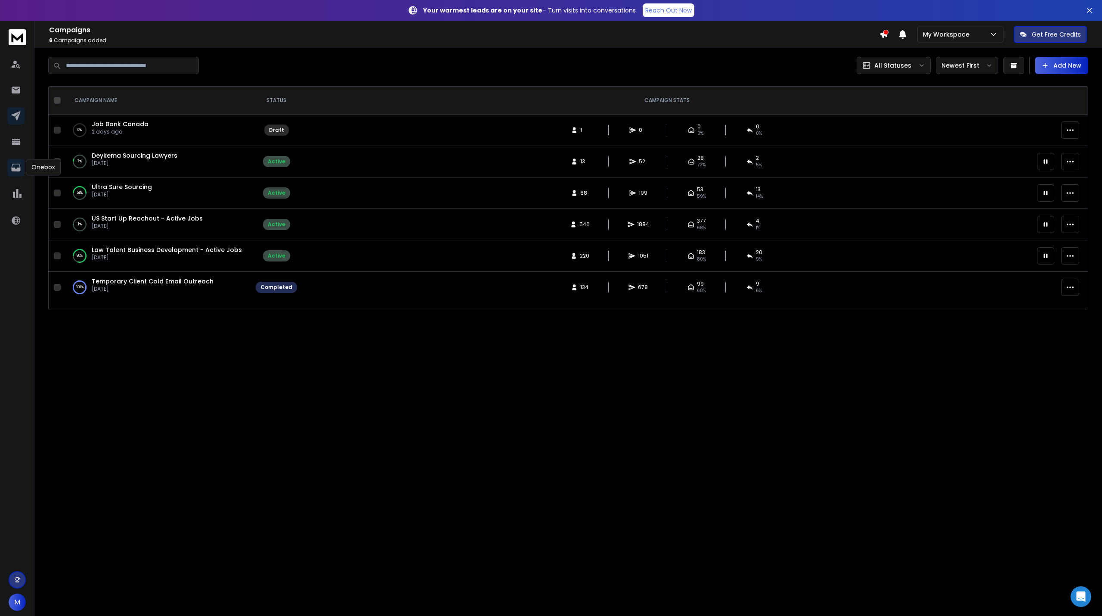
click at [11, 172] on icon at bounding box center [16, 167] width 10 height 10
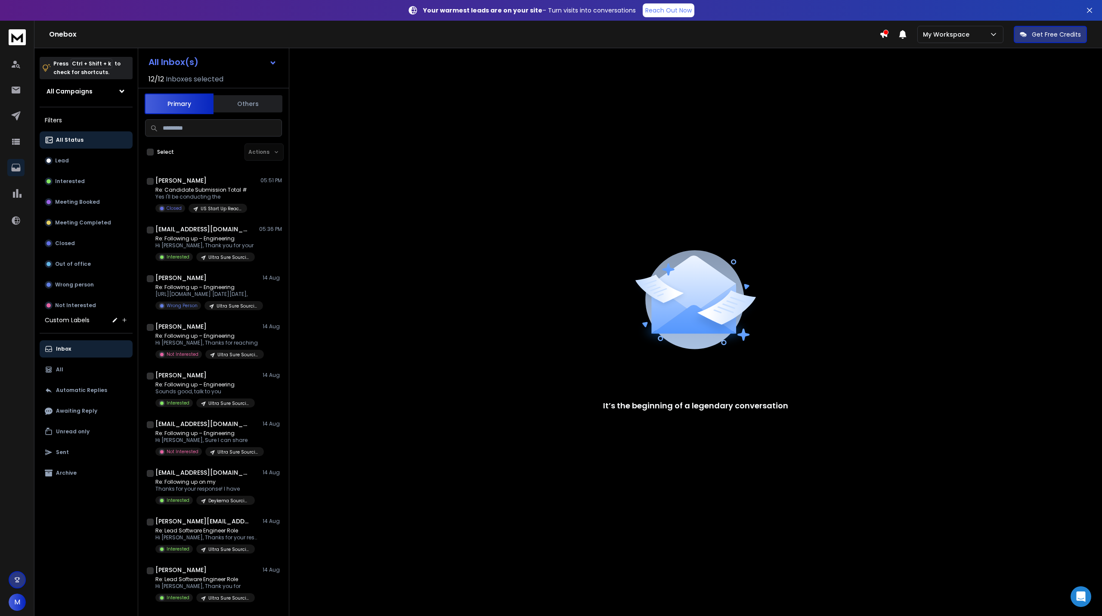
click at [888, 33] on div at bounding box center [886, 32] width 5 height 5
click at [245, 102] on button "Others" at bounding box center [248, 103] width 69 height 19
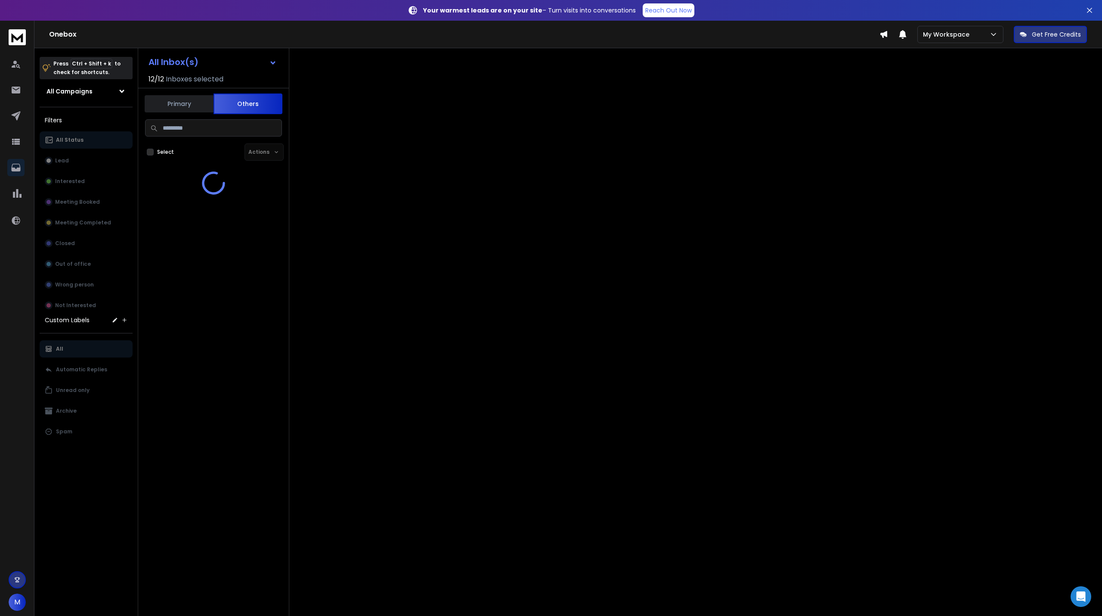
click at [178, 111] on button "Primary" at bounding box center [179, 103] width 69 height 19
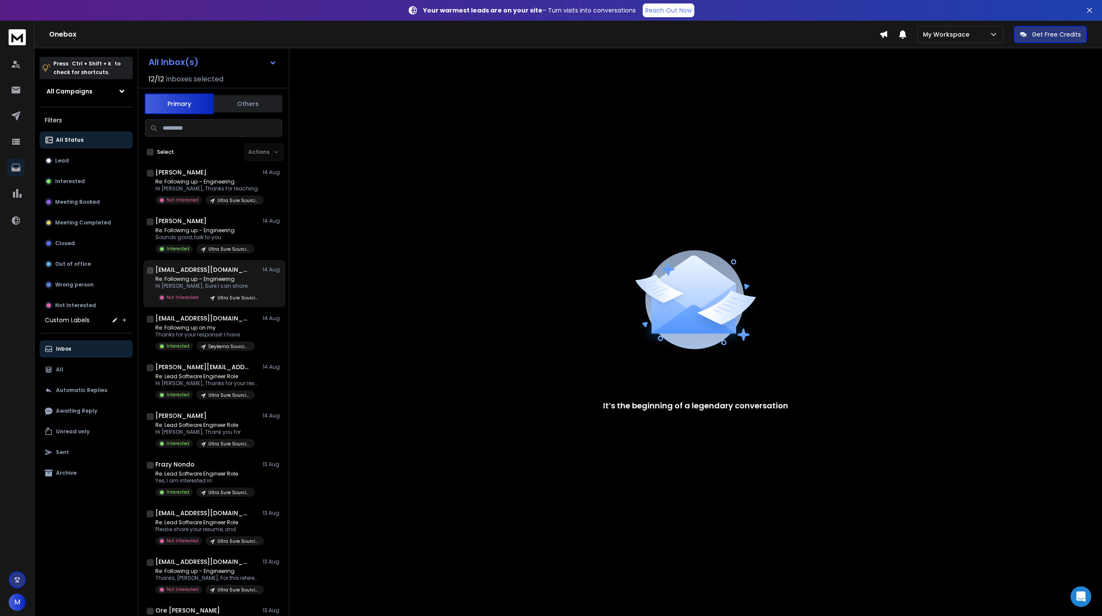
scroll to position [172, 0]
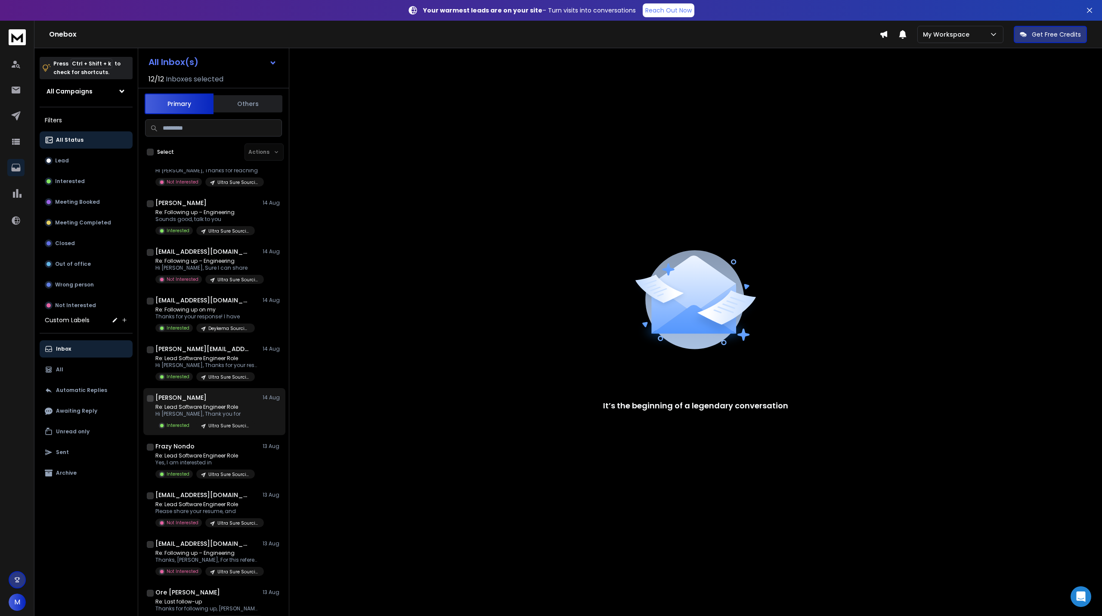
click at [200, 398] on div "Lohit Talasila 14 Aug" at bounding box center [218, 397] width 127 height 9
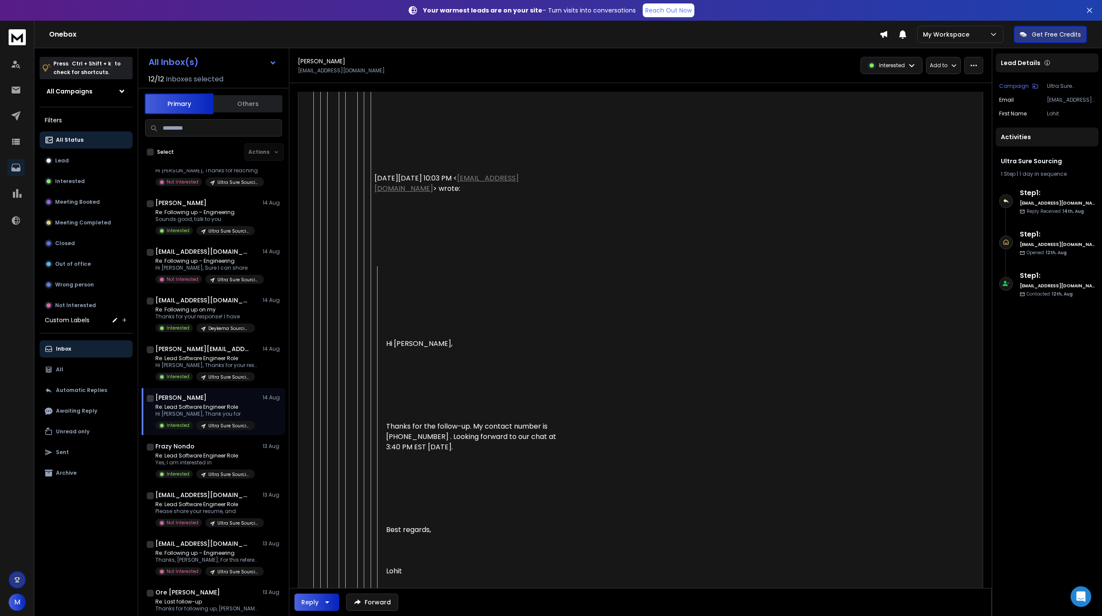
scroll to position [8613, 0]
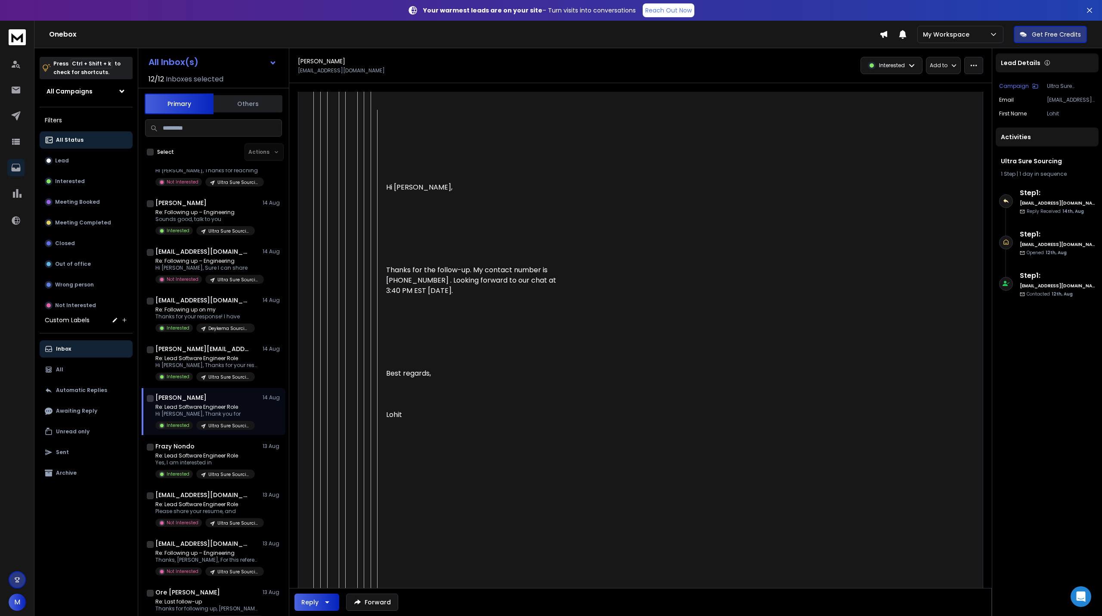
click at [221, 96] on button "Others" at bounding box center [248, 103] width 69 height 19
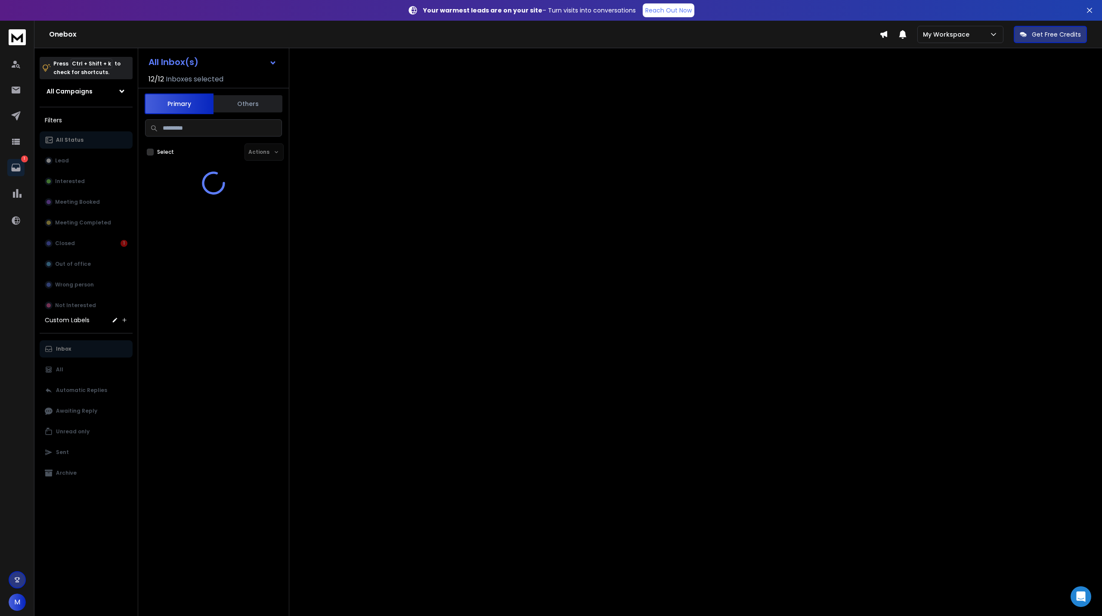
click at [173, 104] on button "Primary" at bounding box center [179, 103] width 69 height 21
click at [248, 102] on button "Others" at bounding box center [248, 103] width 69 height 21
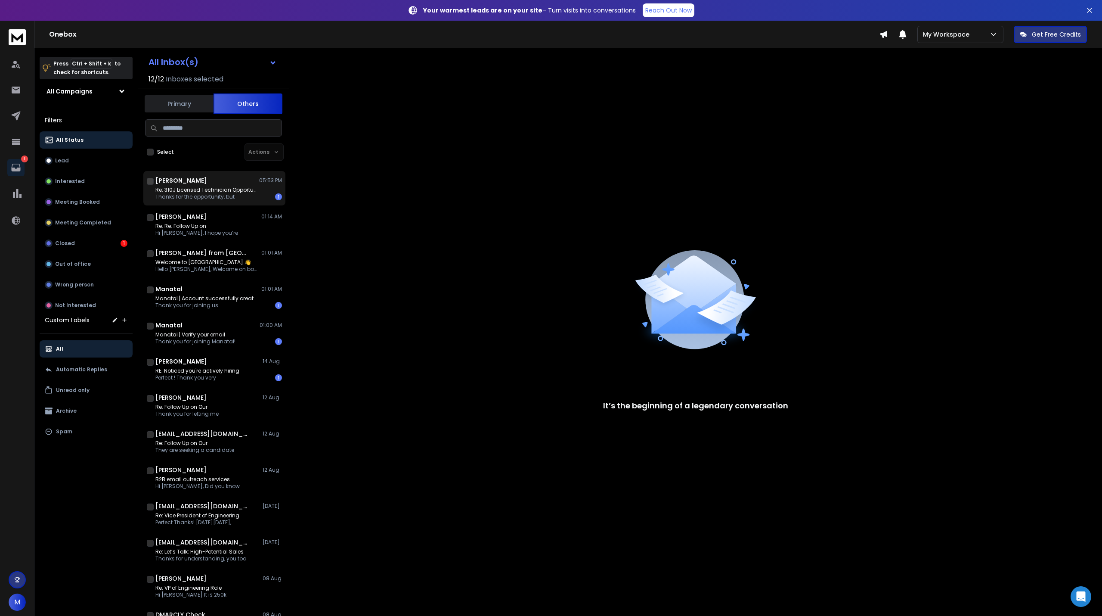
click at [203, 190] on p "Re: 310J Licensed Technician Opportunity" at bounding box center [206, 189] width 103 height 7
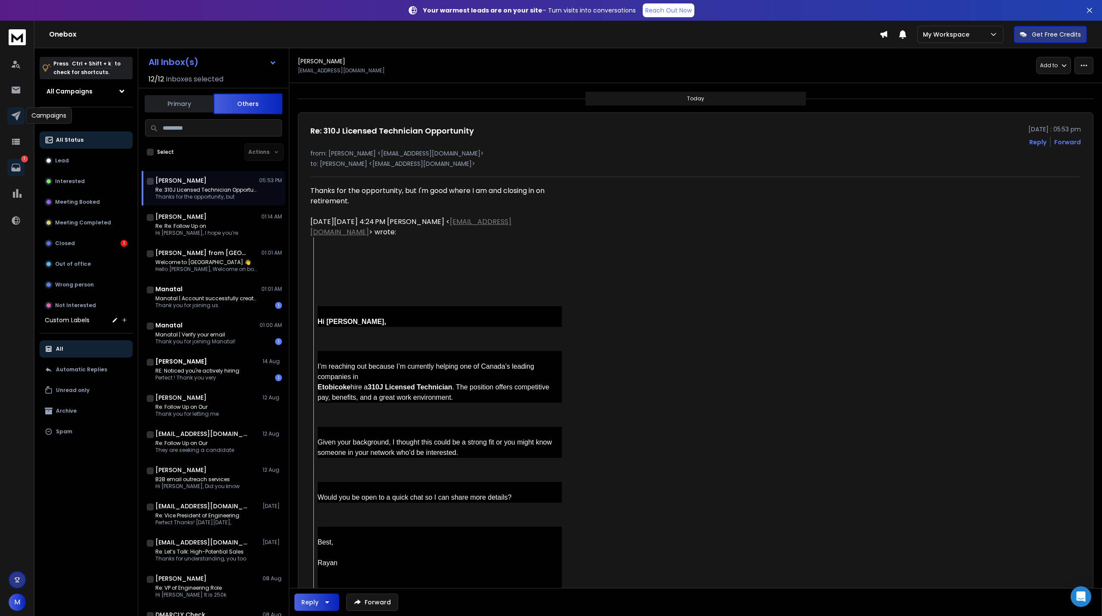
click at [16, 115] on icon at bounding box center [16, 116] width 10 height 10
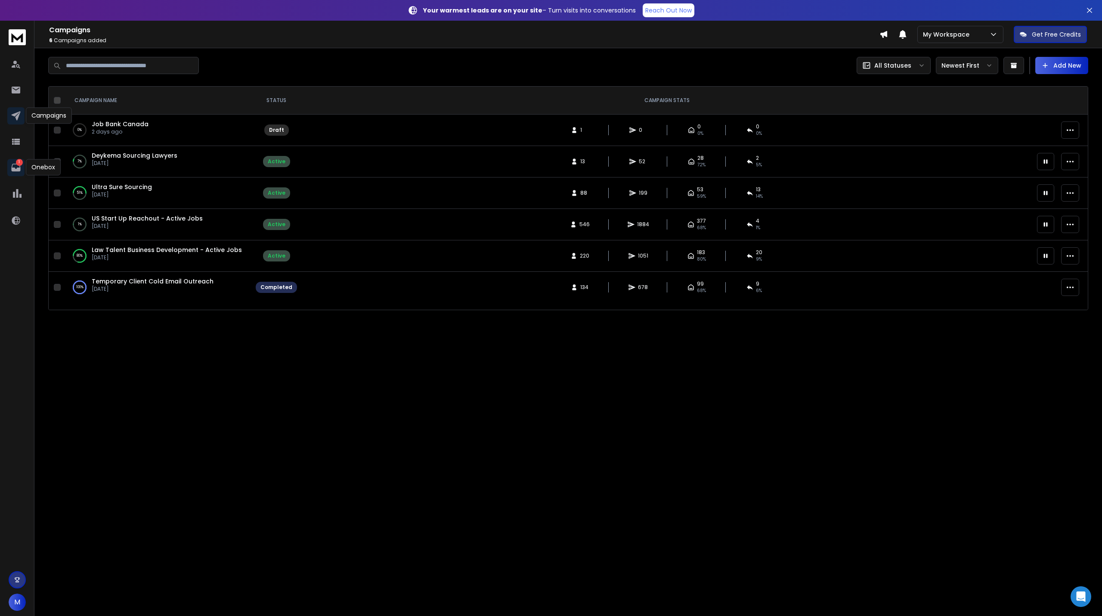
click at [9, 166] on link "1" at bounding box center [15, 167] width 17 height 17
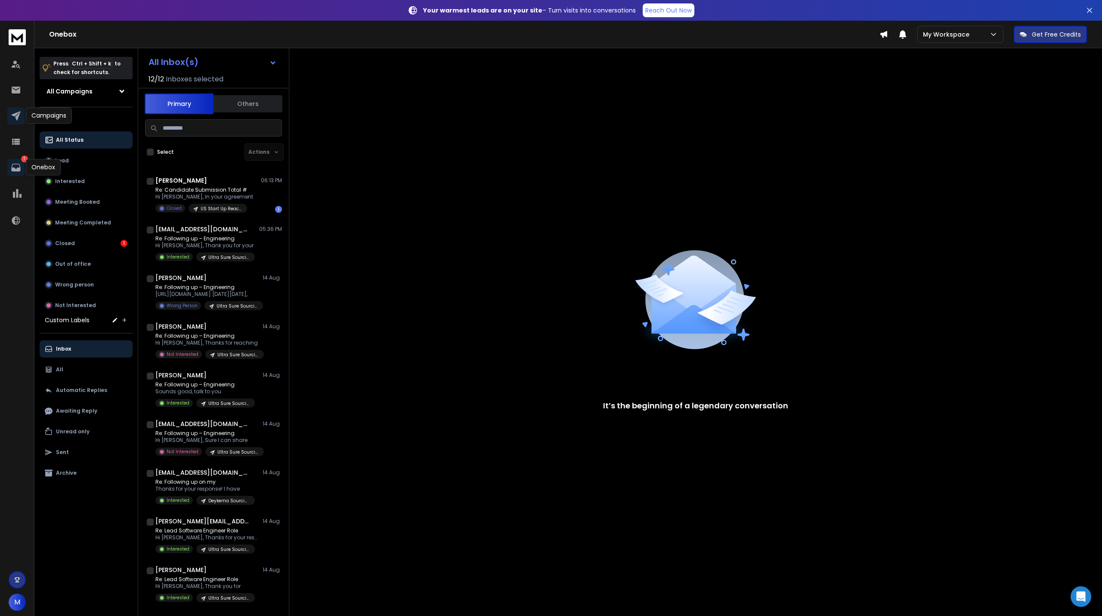
click at [11, 119] on icon at bounding box center [16, 116] width 10 height 10
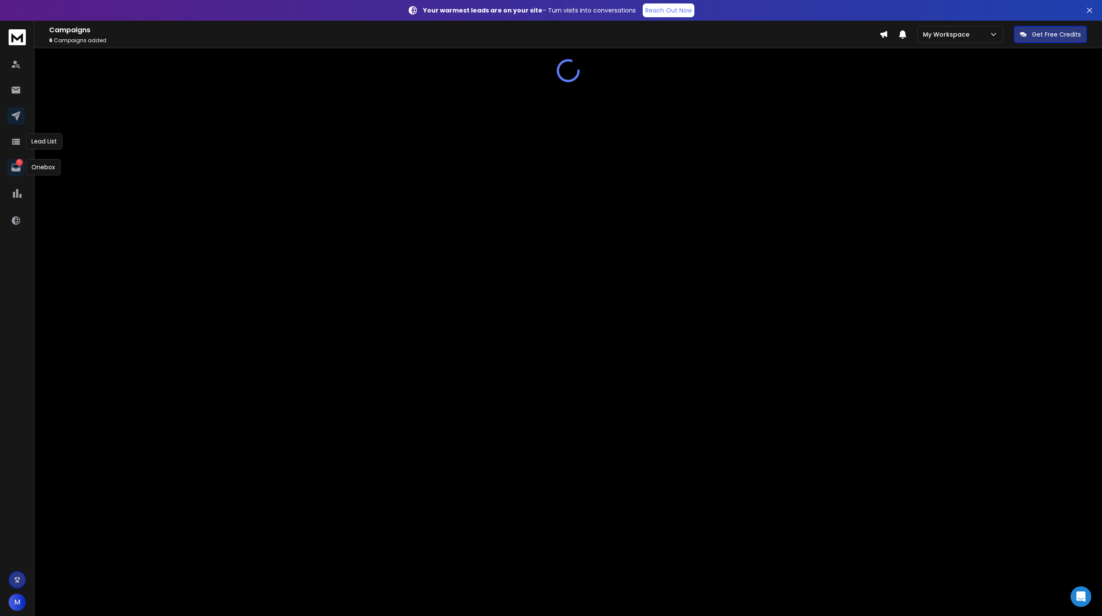
click at [16, 171] on icon at bounding box center [15, 168] width 9 height 8
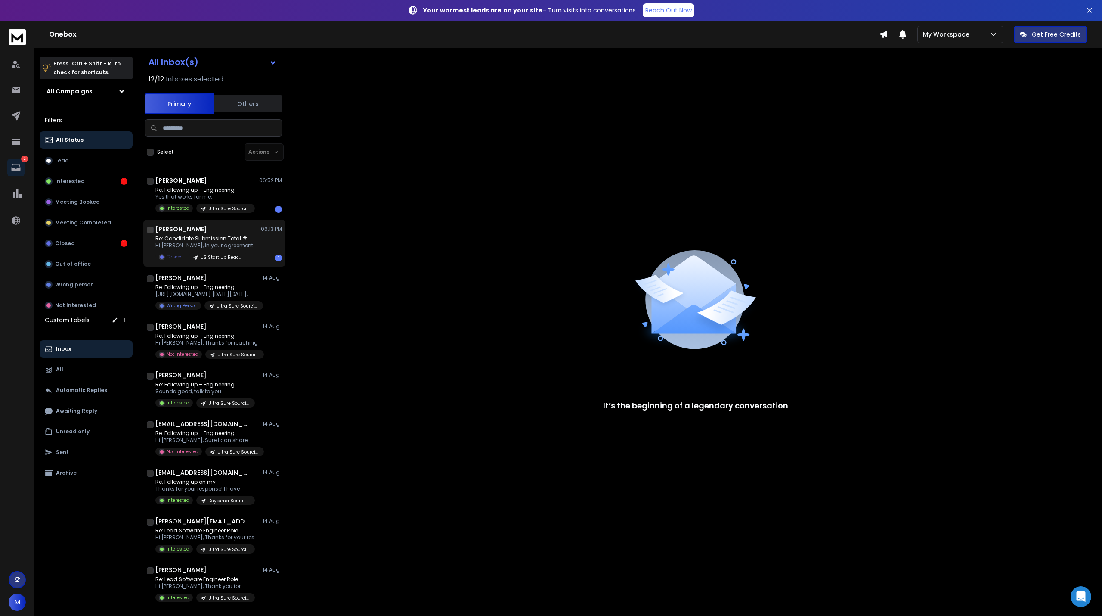
click at [242, 237] on p "Re: Candidate Submission Total #" at bounding box center [204, 238] width 98 height 7
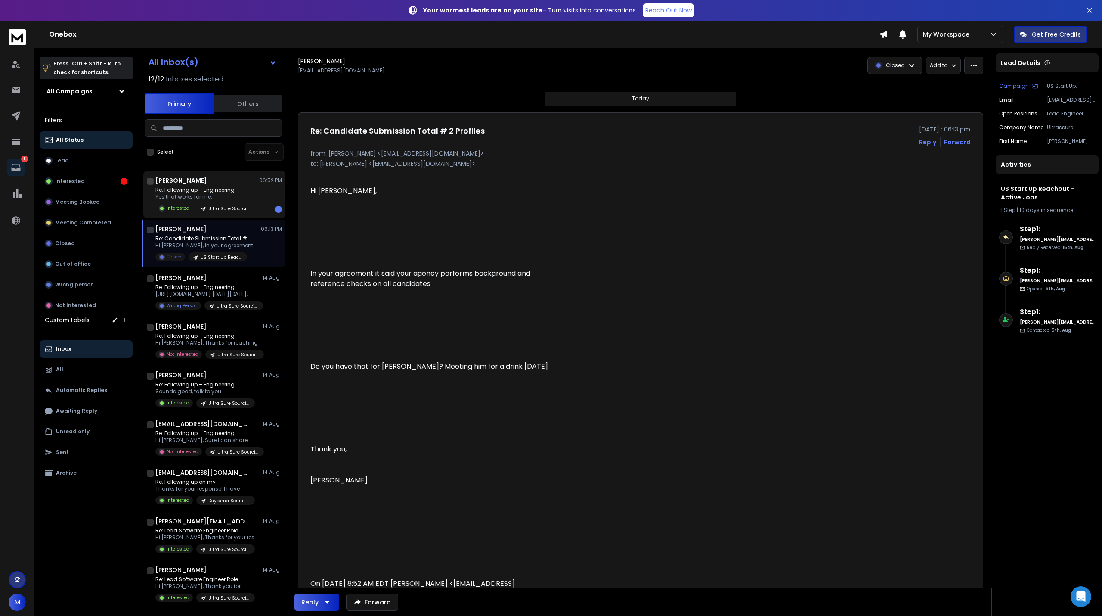
click at [216, 191] on p "Re: Following up – Engineering" at bounding box center [204, 189] width 99 height 7
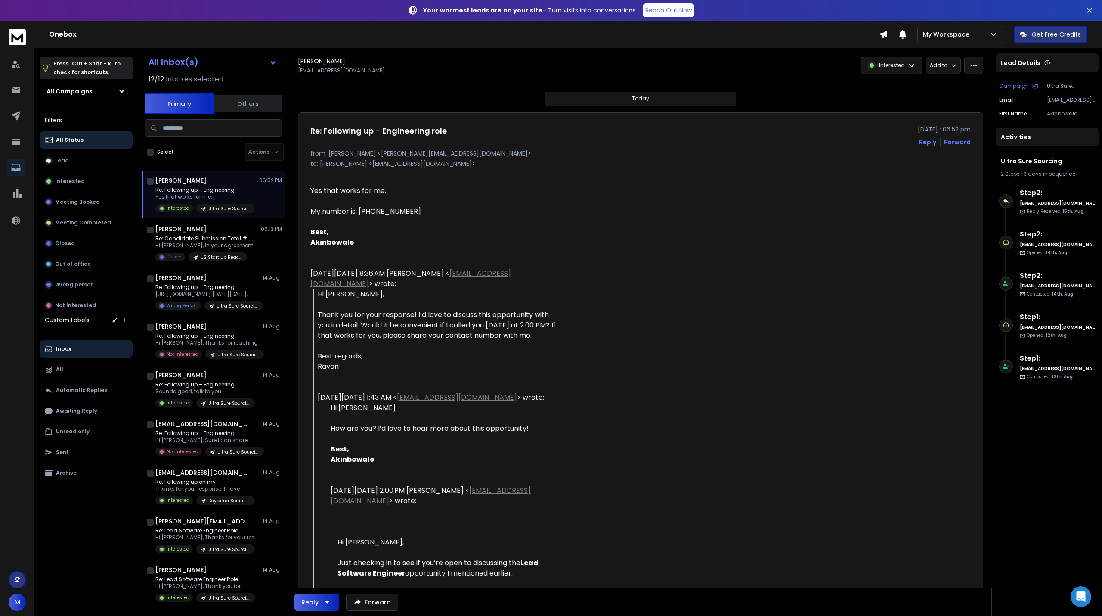
click at [311, 605] on div "Reply" at bounding box center [309, 602] width 17 height 9
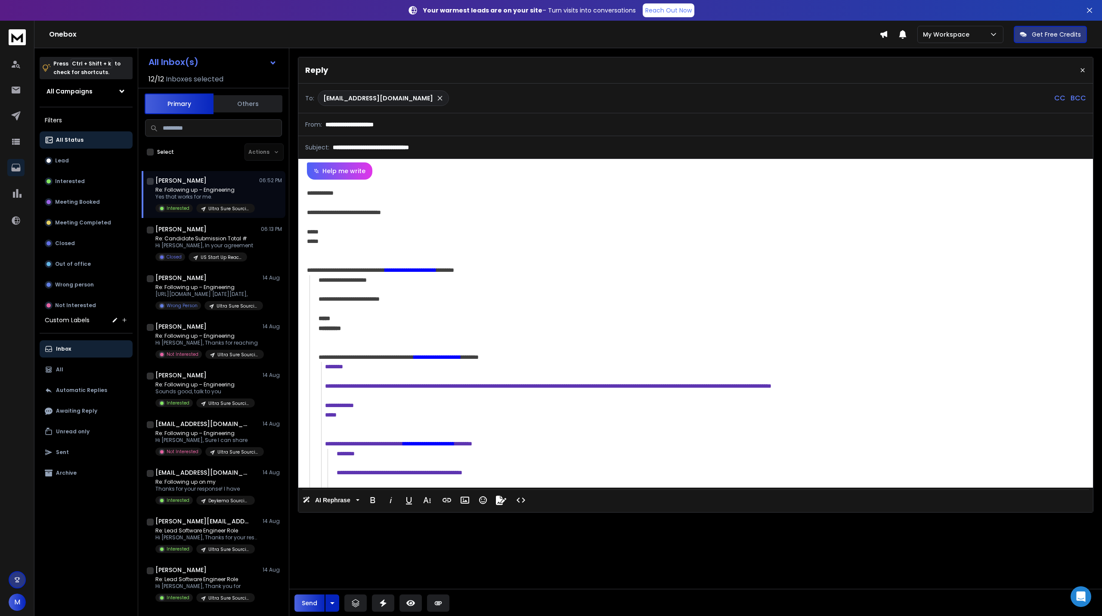
click at [311, 596] on button "Send" at bounding box center [310, 602] width 30 height 17
click at [13, 116] on icon at bounding box center [16, 116] width 10 height 10
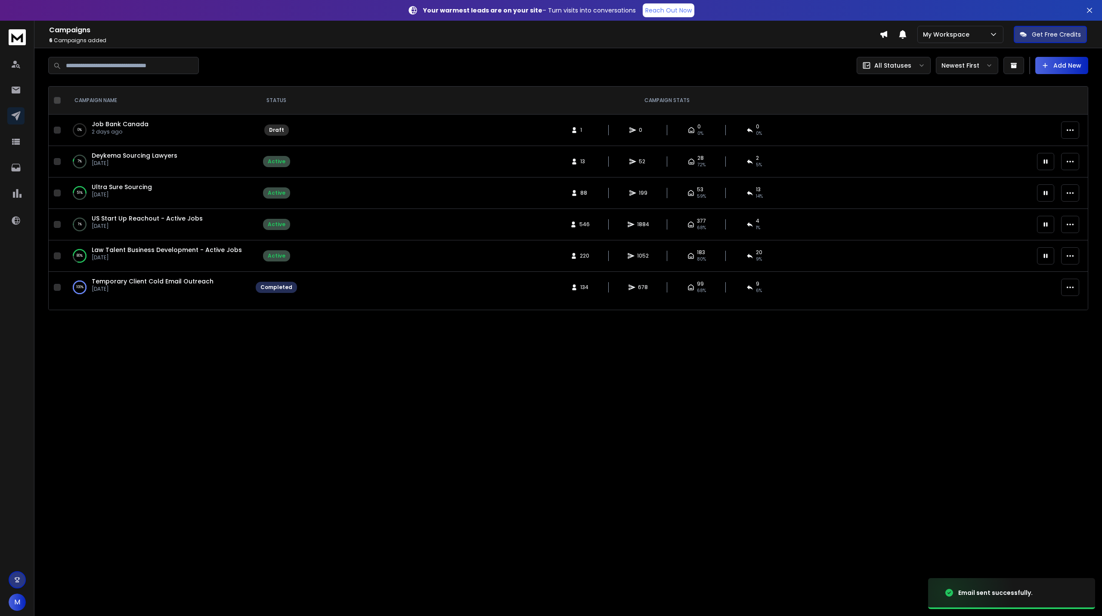
click at [150, 233] on div "US Start Up Reachout - Active Jobs 17 days ago" at bounding box center [147, 224] width 111 height 21
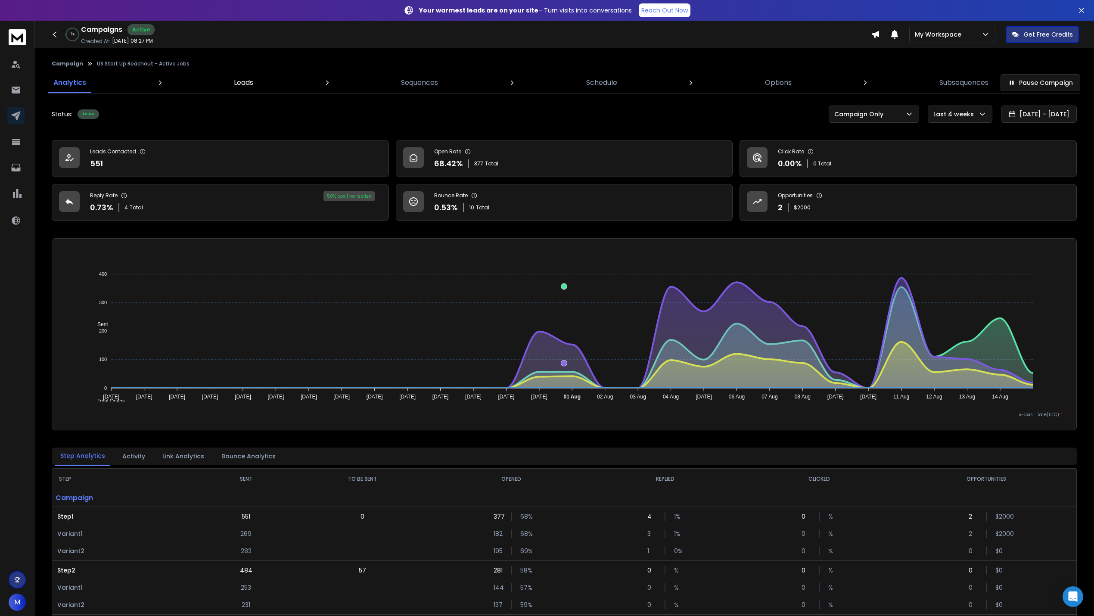
click at [249, 84] on p "Leads" at bounding box center [243, 83] width 19 height 10
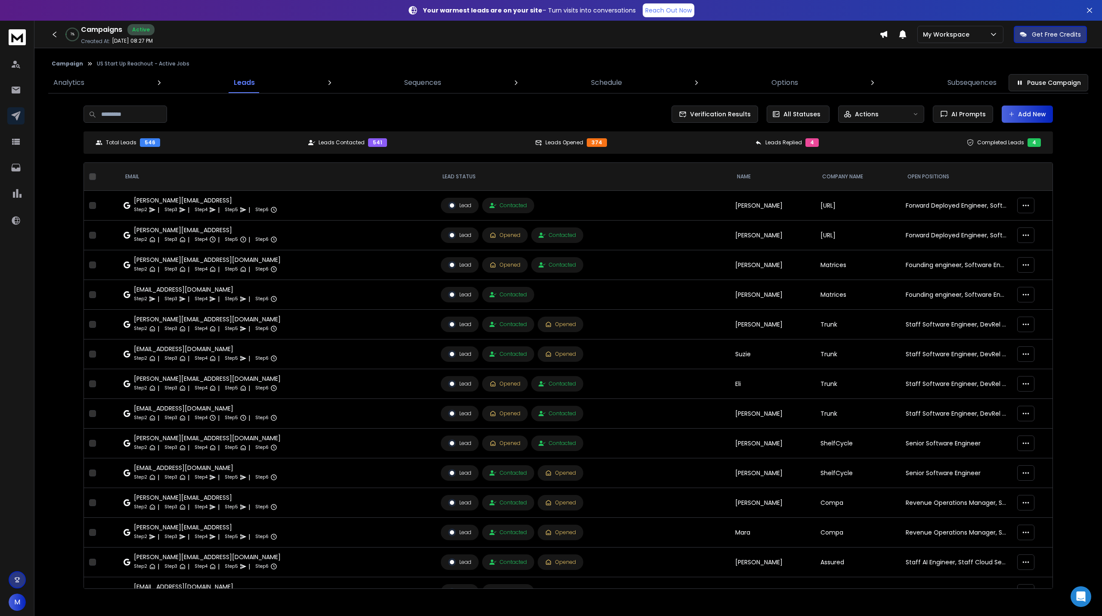
click at [1031, 114] on button "Add New" at bounding box center [1027, 114] width 51 height 17
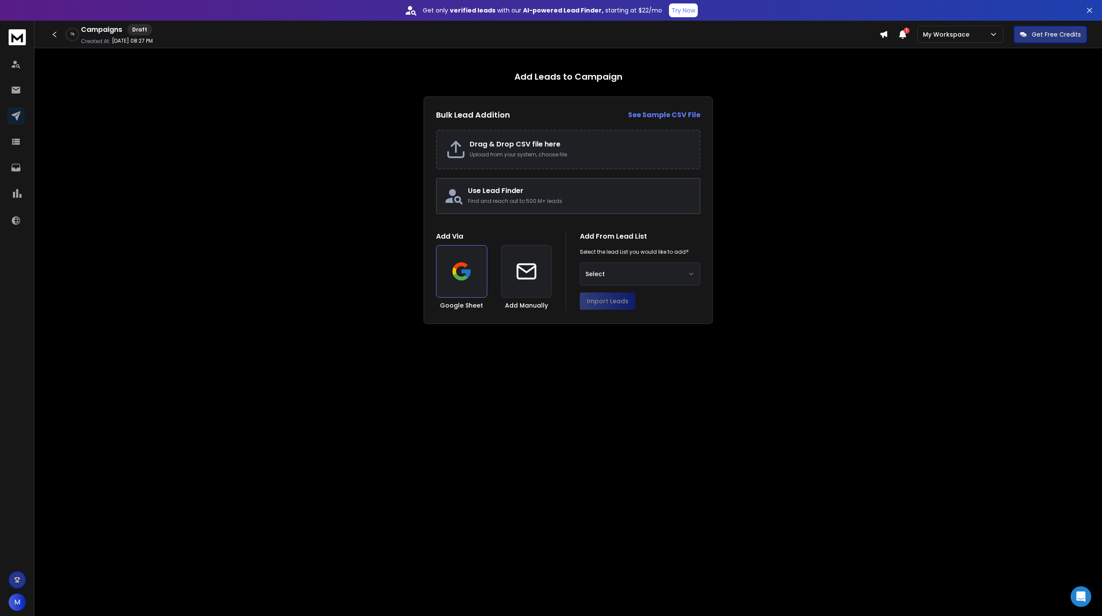
click at [474, 268] on div at bounding box center [461, 271] width 51 height 53
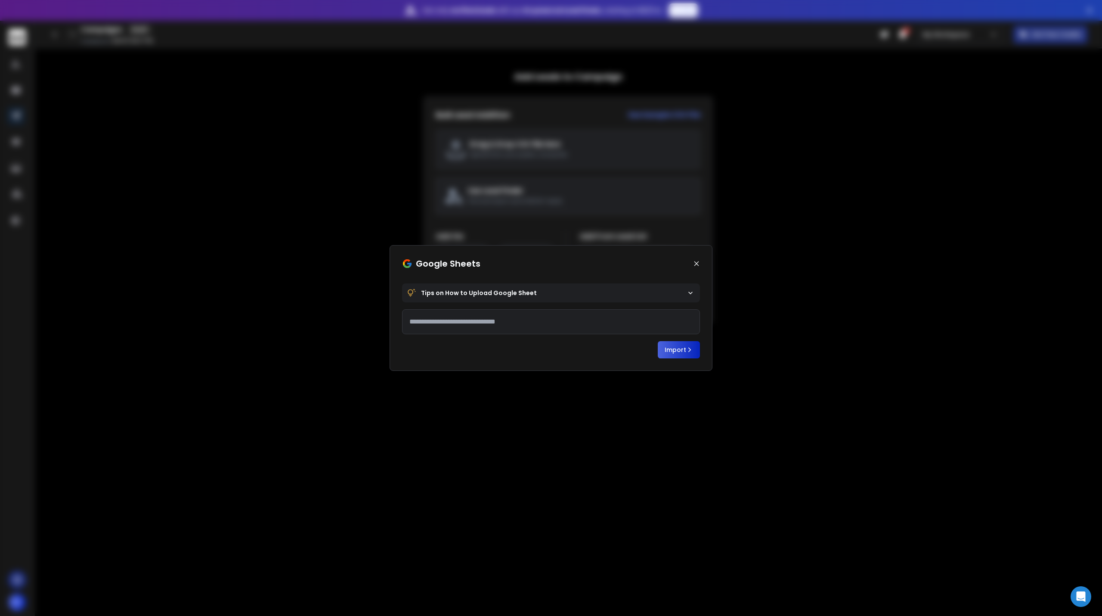
click at [483, 315] on input at bounding box center [551, 321] width 298 height 25
paste input "**********"
type input "**********"
click at [669, 347] on button "Import" at bounding box center [679, 349] width 42 height 17
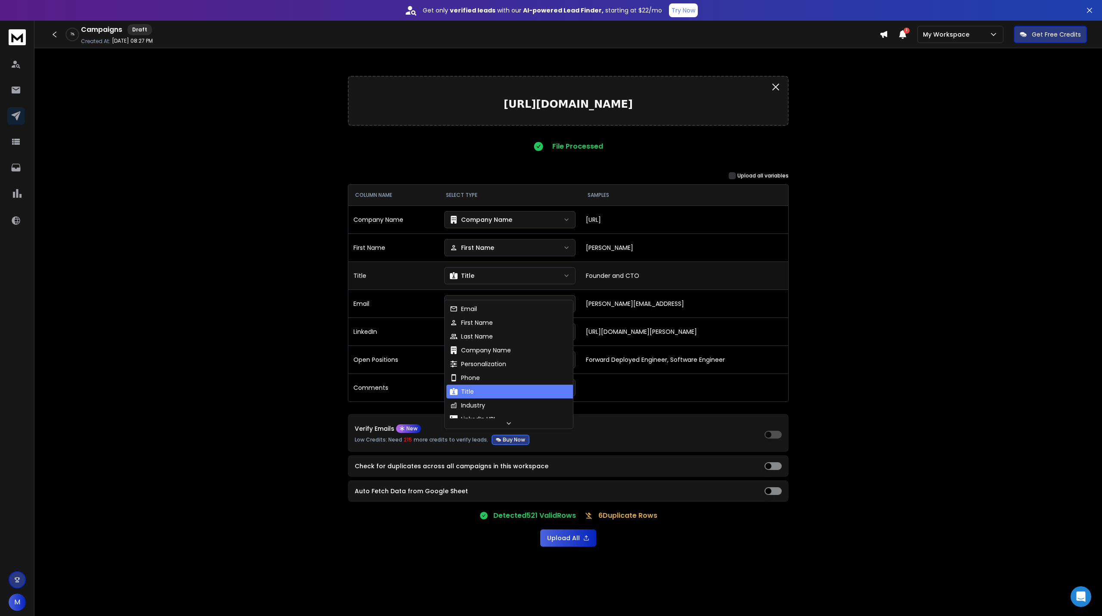
scroll to position [0, 1]
click at [531, 284] on button "Title" at bounding box center [510, 275] width 132 height 17
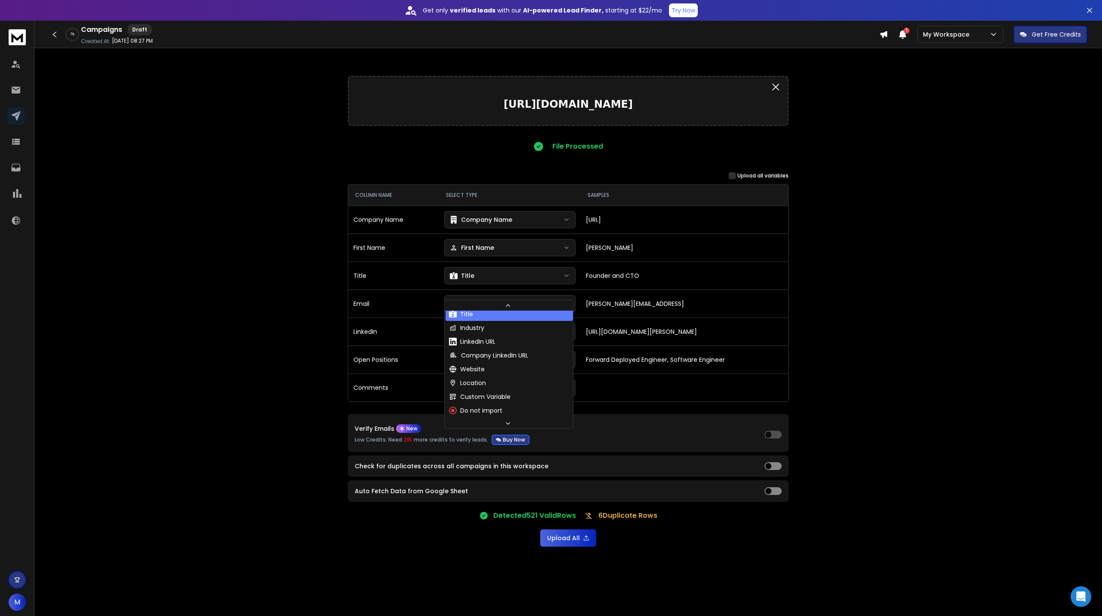
scroll to position [78, 0]
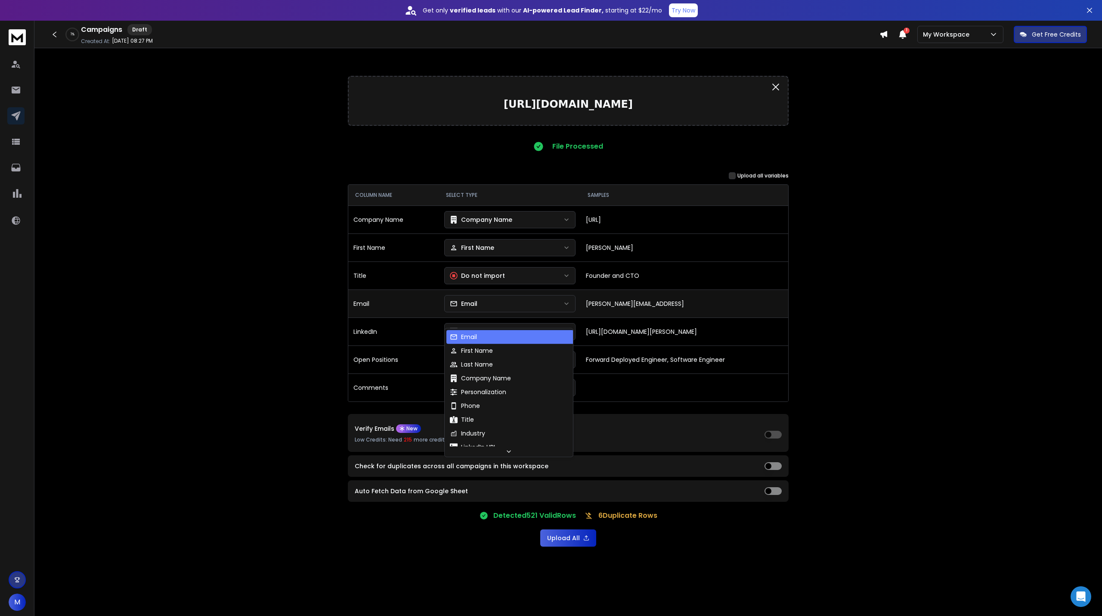
click at [531, 312] on button "Email" at bounding box center [510, 303] width 132 height 17
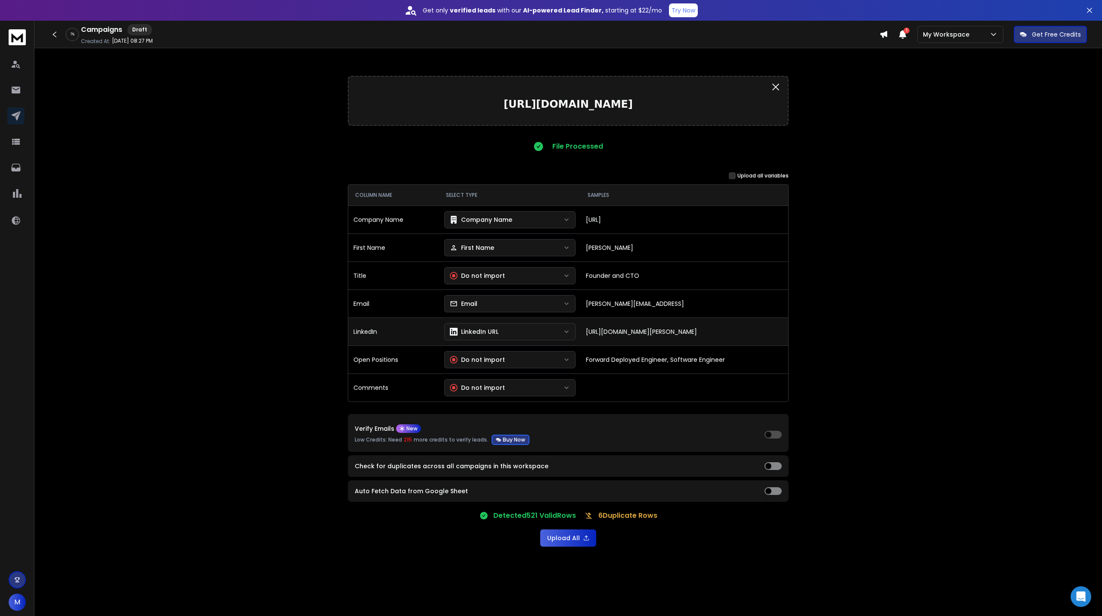
click at [525, 340] on button "LinkedIn URL" at bounding box center [510, 331] width 132 height 17
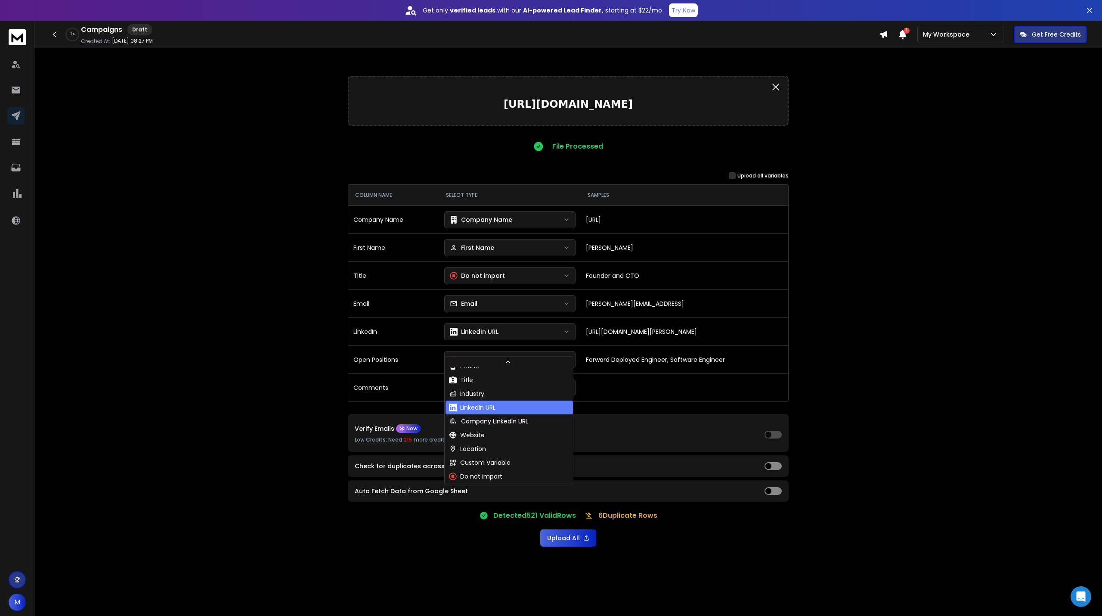
scroll to position [78, 0]
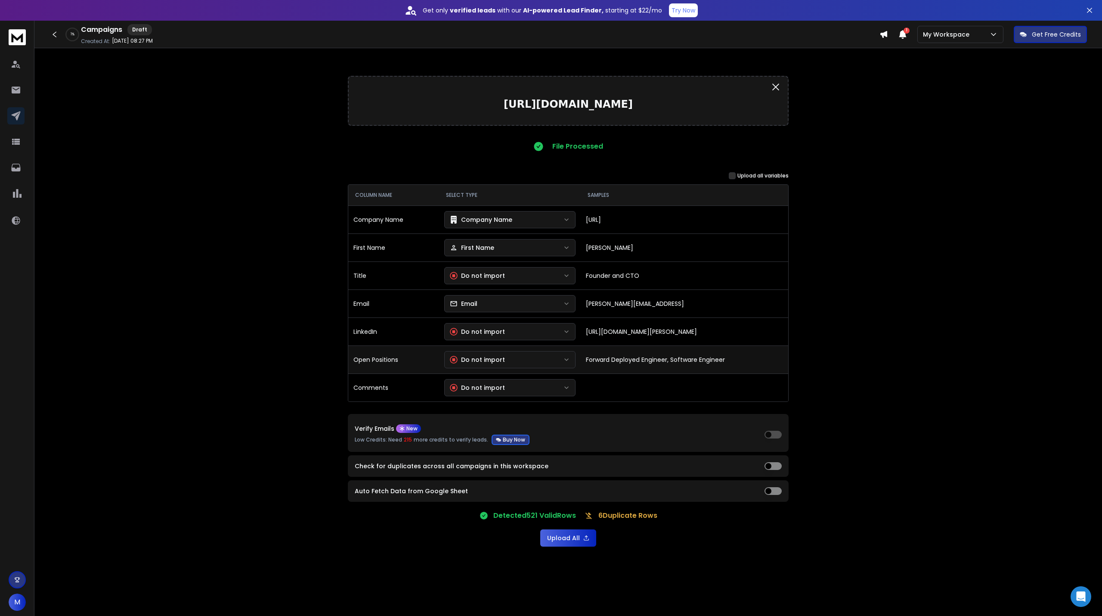
click at [500, 364] on div "Do not import" at bounding box center [477, 359] width 55 height 9
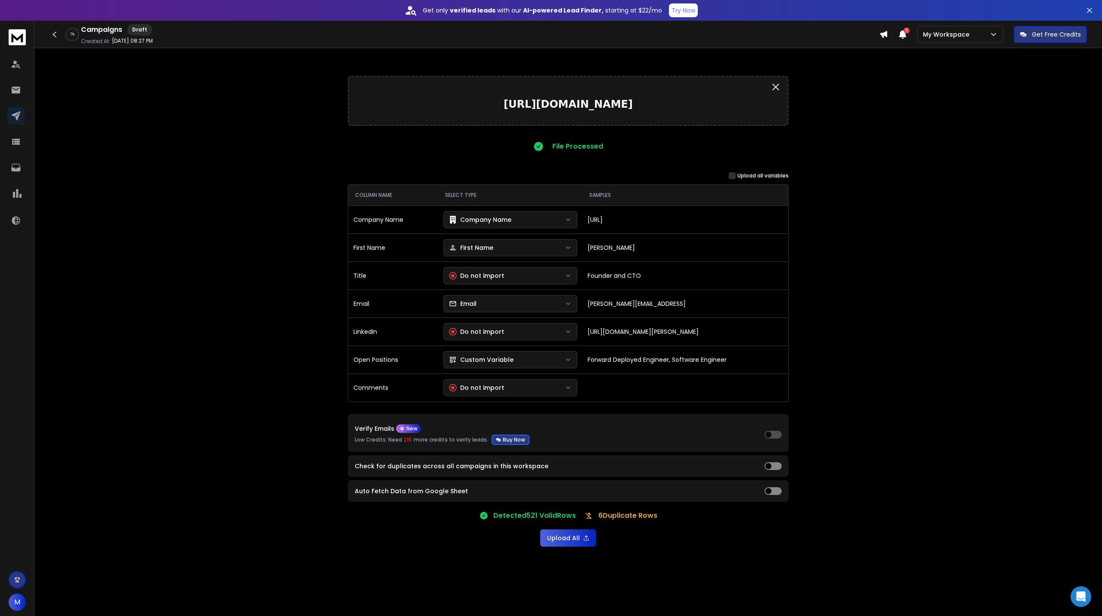
click at [777, 477] on div "Check for duplicates across all campaigns in this workspace" at bounding box center [568, 466] width 441 height 22
click at [777, 470] on button "Check for duplicates across all campaigns in this workspace" at bounding box center [773, 466] width 17 height 8
click at [581, 546] on button "Upload All" at bounding box center [568, 537] width 56 height 17
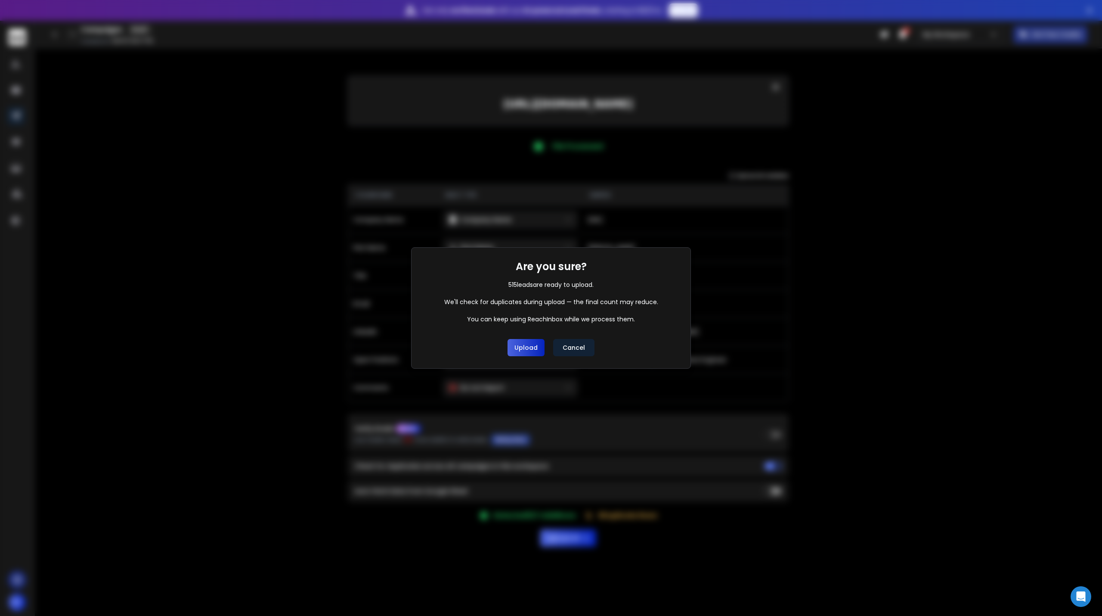
click at [534, 356] on button "Upload" at bounding box center [526, 347] width 37 height 17
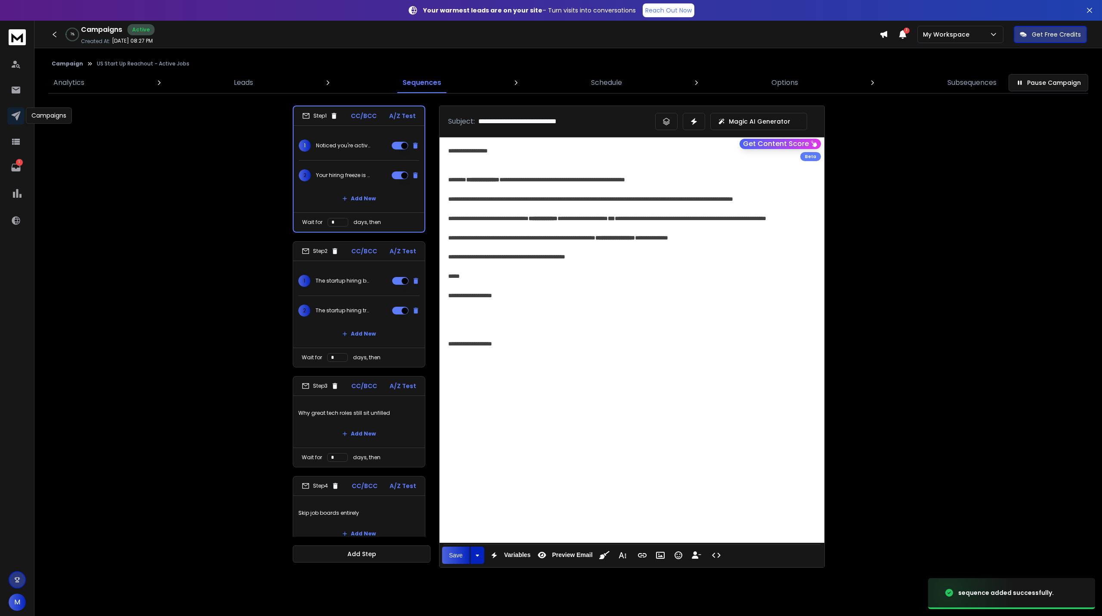
click at [19, 116] on icon at bounding box center [16, 116] width 10 height 10
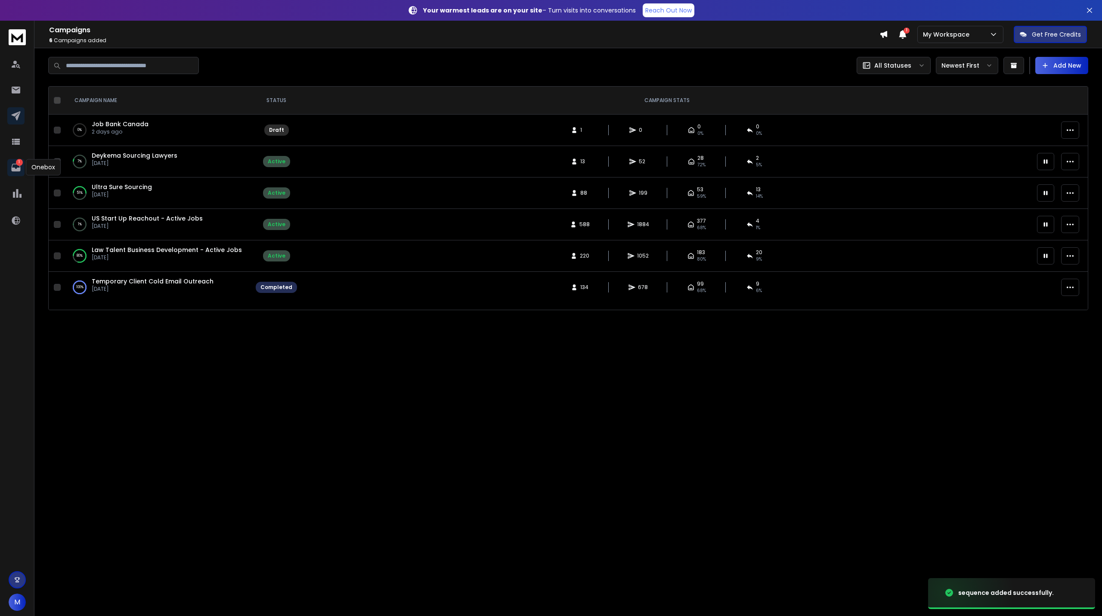
click at [11, 165] on icon at bounding box center [16, 167] width 10 height 10
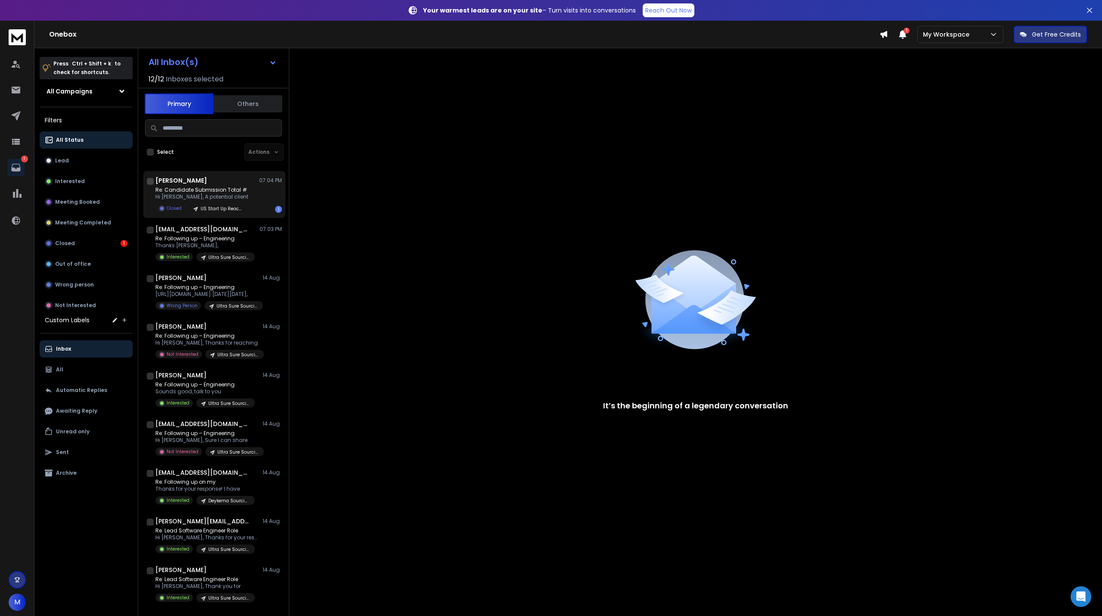
click at [224, 183] on div "Matti Parnanen 07:04 PM" at bounding box center [218, 180] width 127 height 9
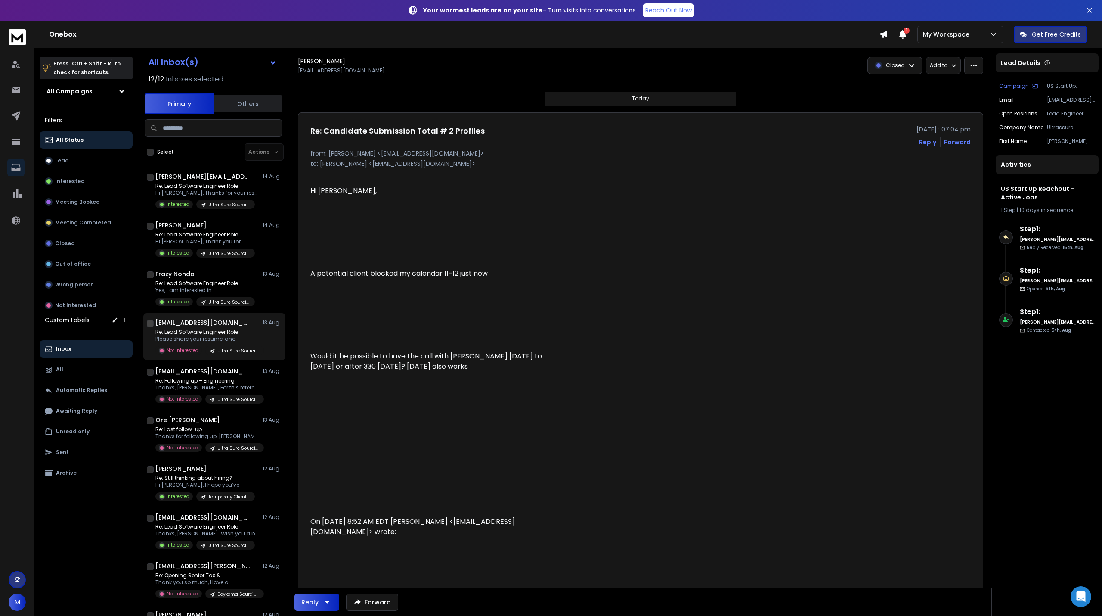
scroll to position [402, 0]
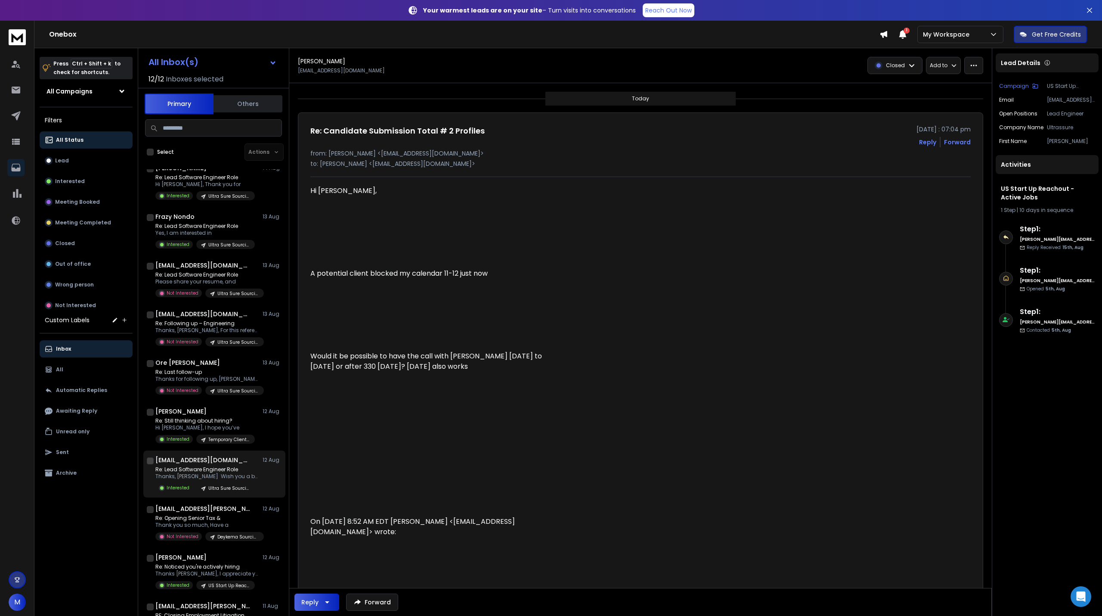
click at [227, 468] on p "Re: Lead Software Engineer Role" at bounding box center [206, 469] width 103 height 7
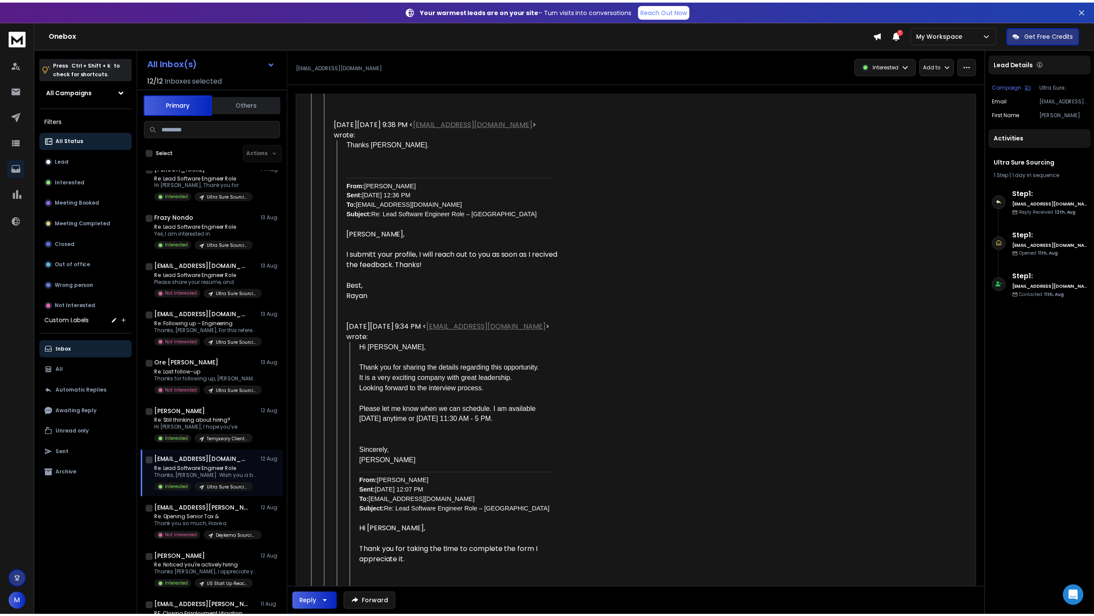
scroll to position [789, 0]
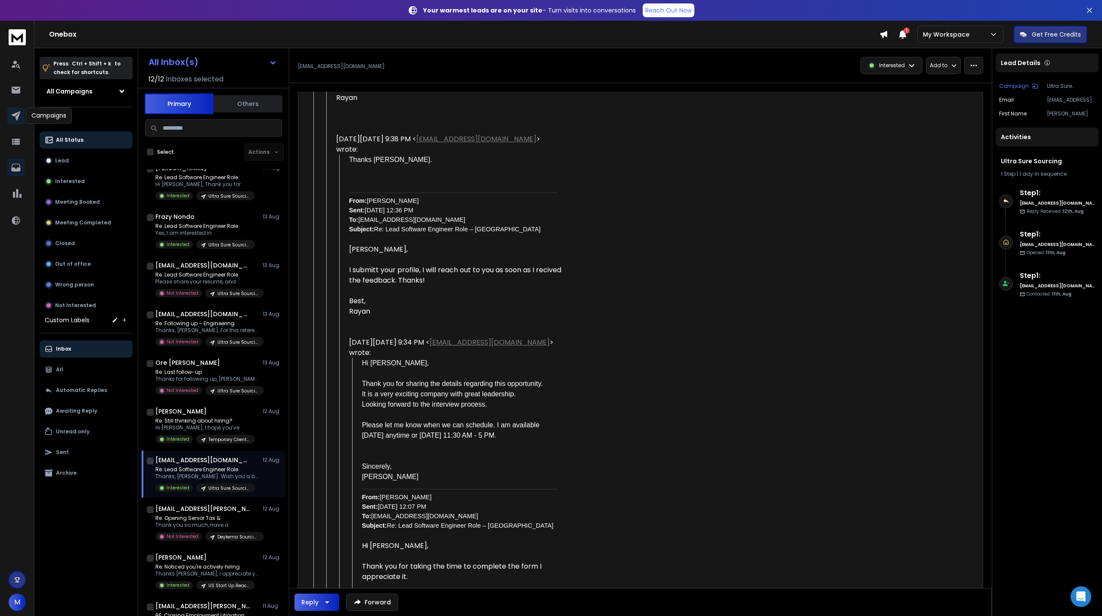
click at [14, 114] on icon at bounding box center [15, 115] width 9 height 9
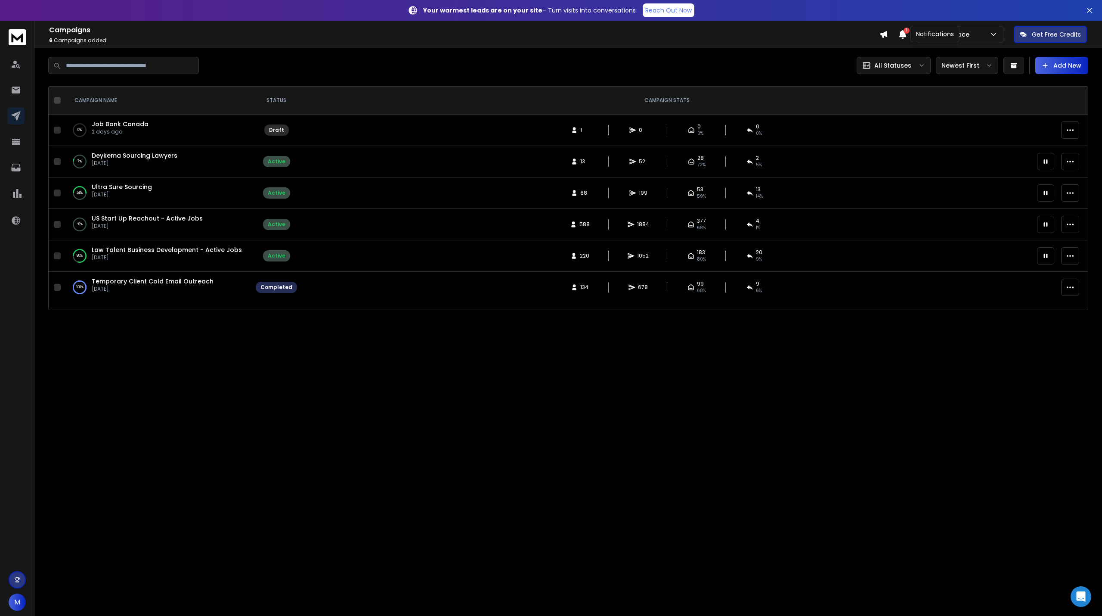
click at [903, 35] on icon at bounding box center [903, 34] width 8 height 9
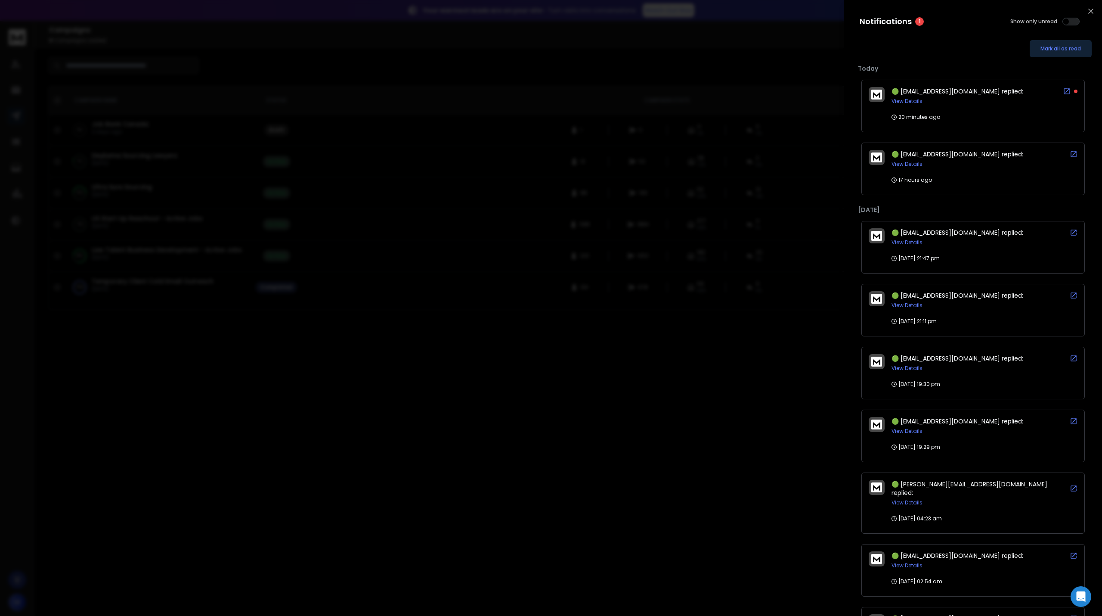
click at [1071, 52] on button "Mark all as read" at bounding box center [1061, 48] width 62 height 17
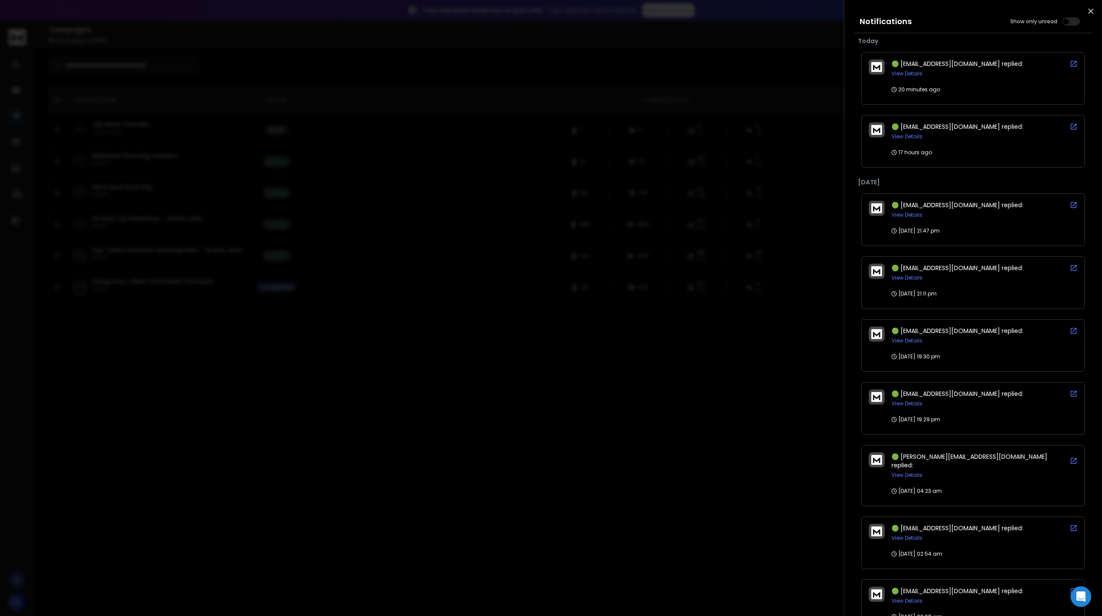
click at [1087, 14] on icon "button" at bounding box center [1091, 11] width 9 height 9
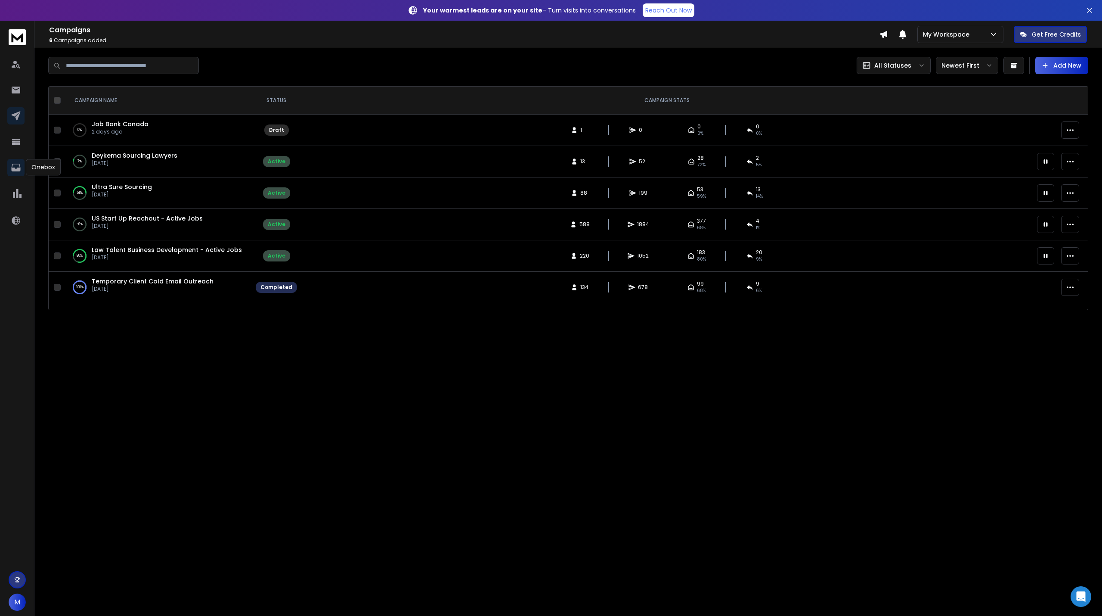
click at [16, 173] on link at bounding box center [15, 167] width 17 height 17
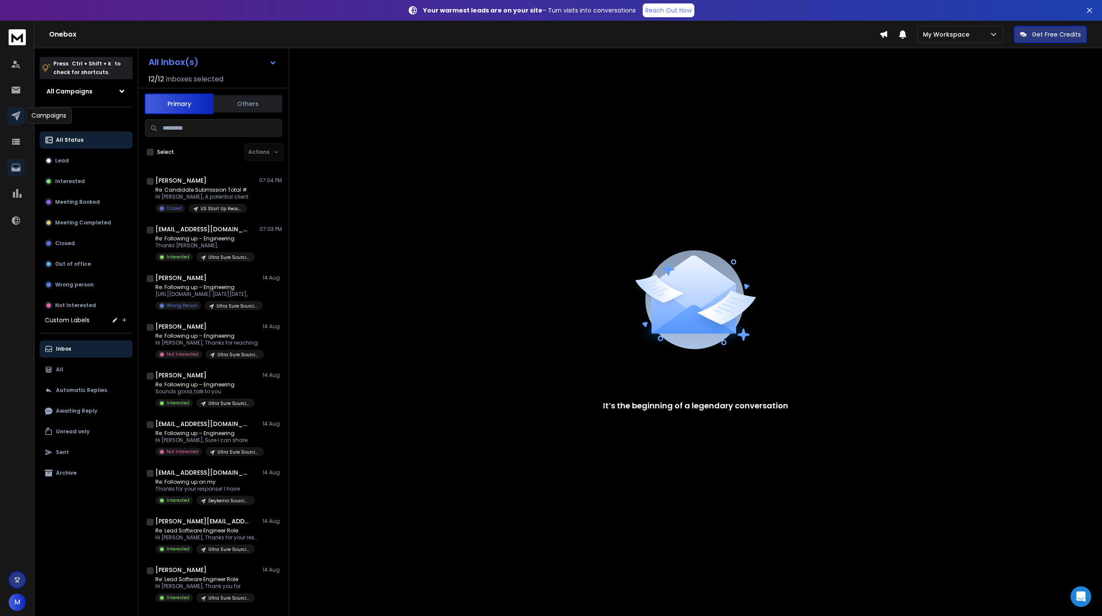
click at [16, 123] on link at bounding box center [15, 115] width 17 height 17
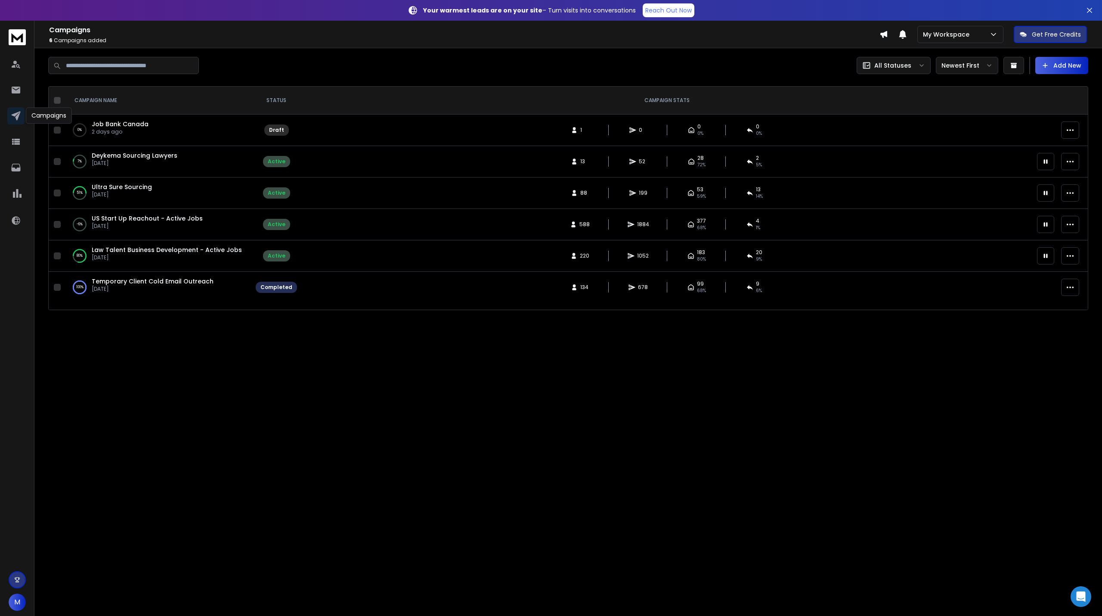
click at [393, 224] on div "588 1884 377 68 % 4 1 %" at bounding box center [667, 224] width 720 height 14
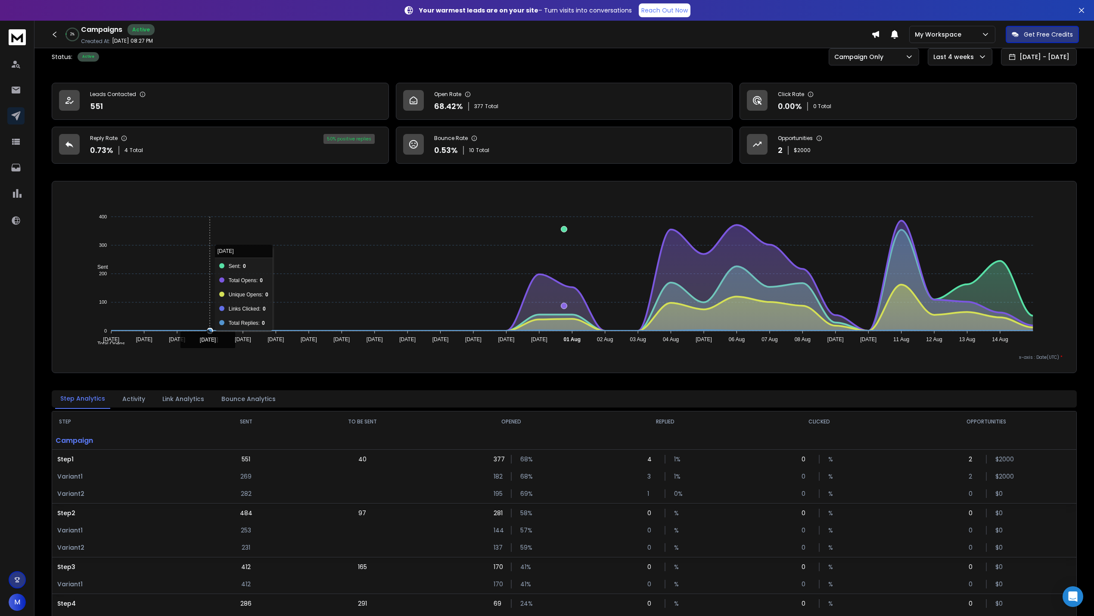
scroll to position [126, 0]
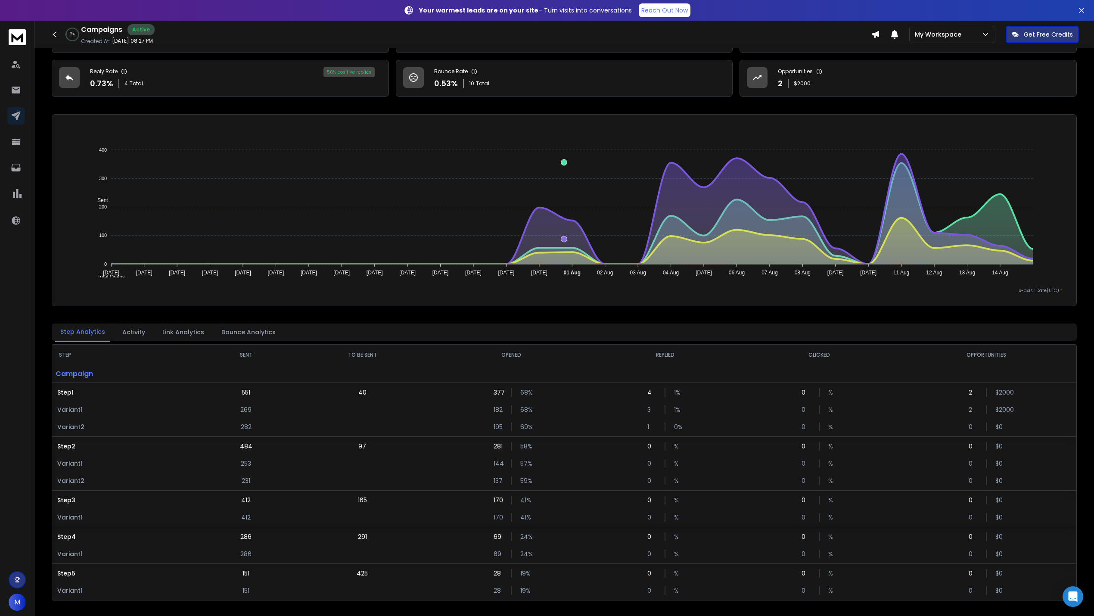
click at [132, 330] on button "Activity" at bounding box center [133, 332] width 33 height 19
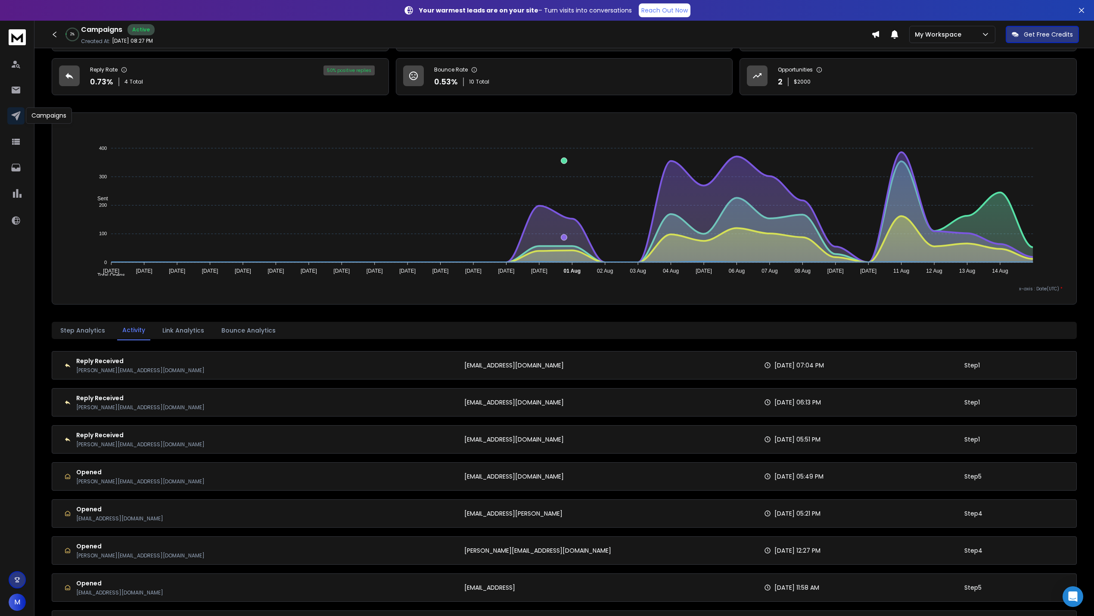
click at [9, 112] on link at bounding box center [15, 115] width 17 height 17
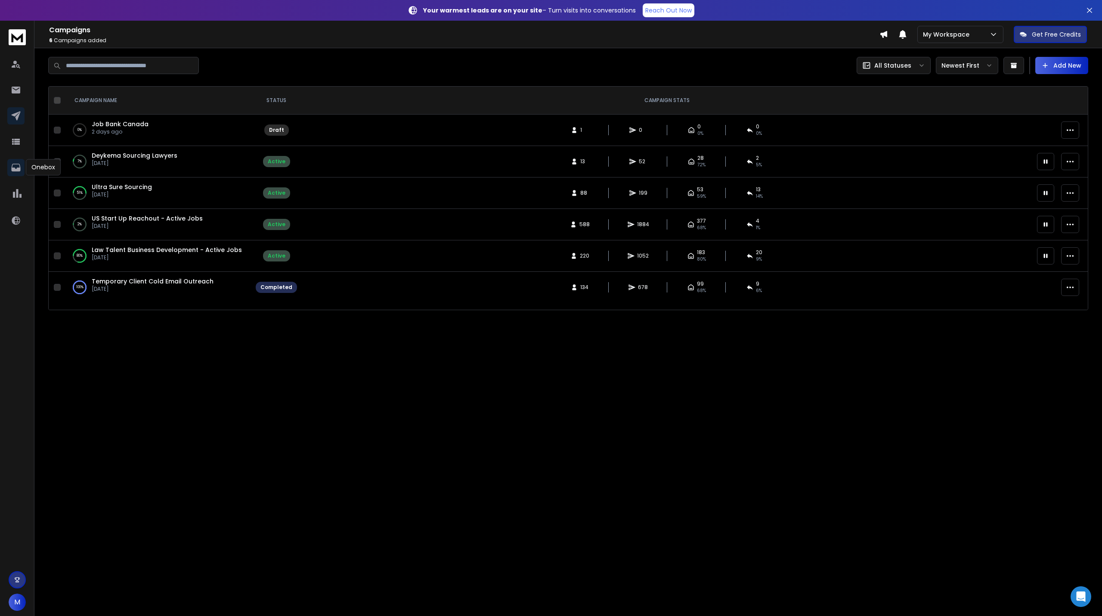
click at [13, 162] on icon at bounding box center [16, 167] width 10 height 10
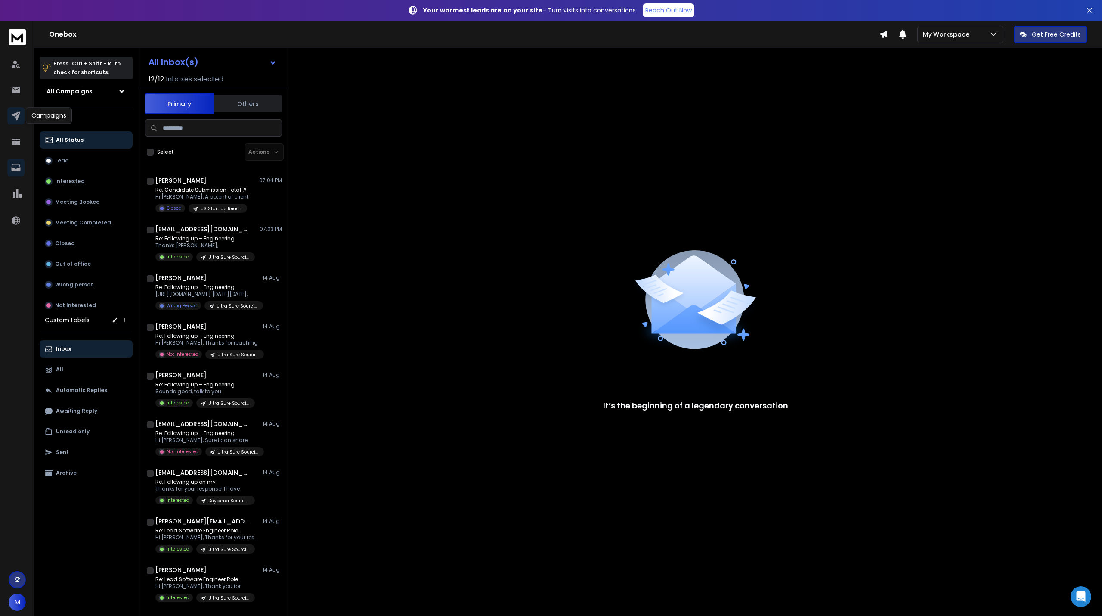
click at [11, 119] on icon at bounding box center [16, 116] width 10 height 10
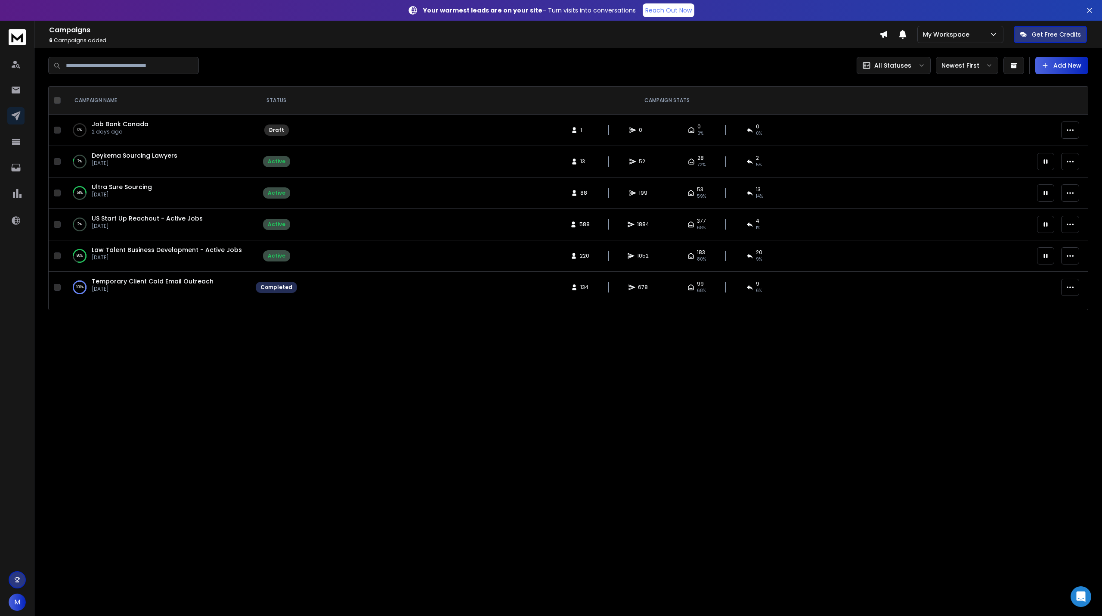
click at [335, 226] on div "588 1884 377 68 % 4 1 %" at bounding box center [667, 224] width 720 height 14
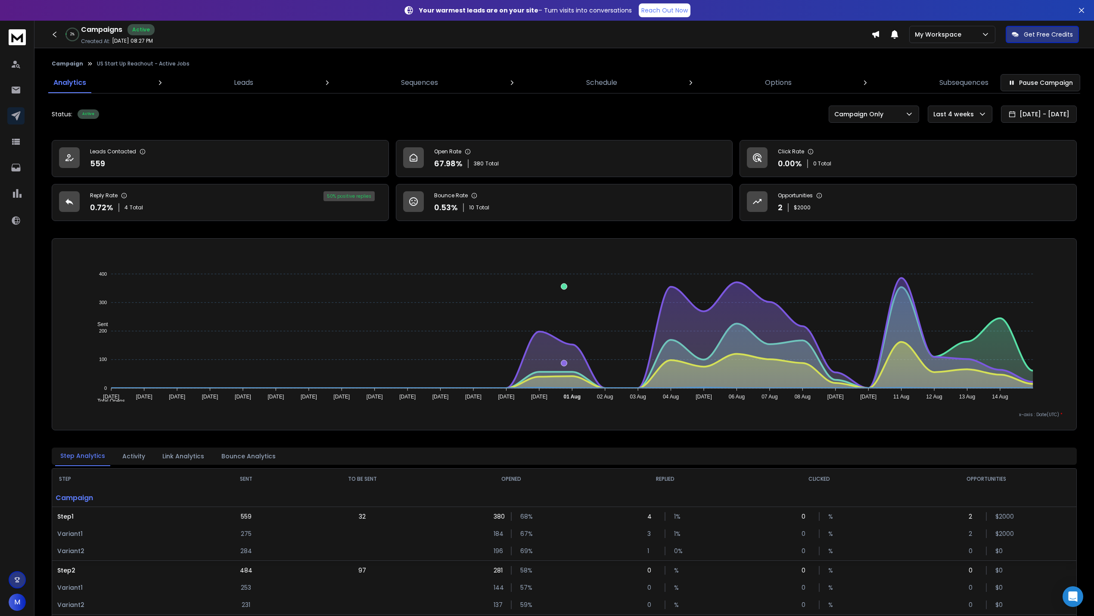
click at [504, 207] on link "Bounce Rate 0.53 % 10 Total" at bounding box center [564, 202] width 337 height 37
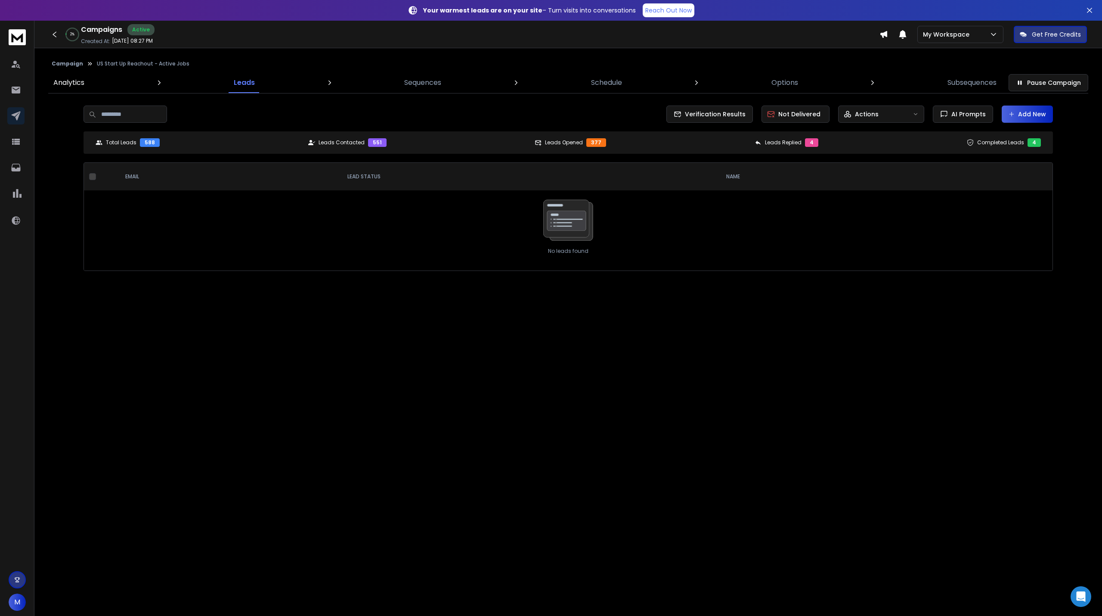
click at [89, 83] on link "Analytics" at bounding box center [68, 82] width 41 height 21
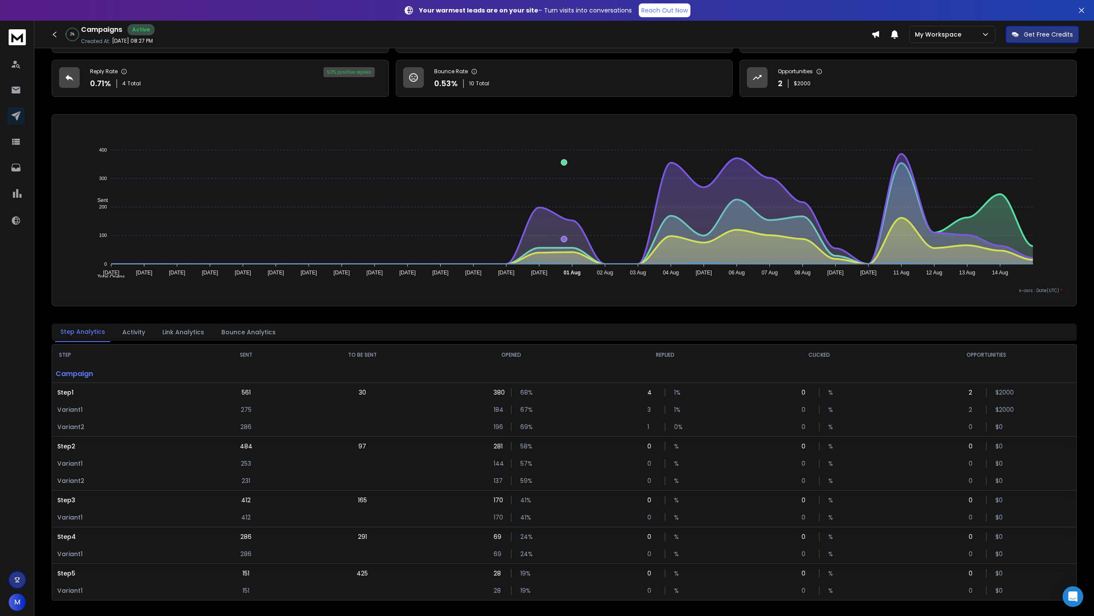
scroll to position [126, 0]
click at [140, 326] on button "Activity" at bounding box center [133, 332] width 33 height 19
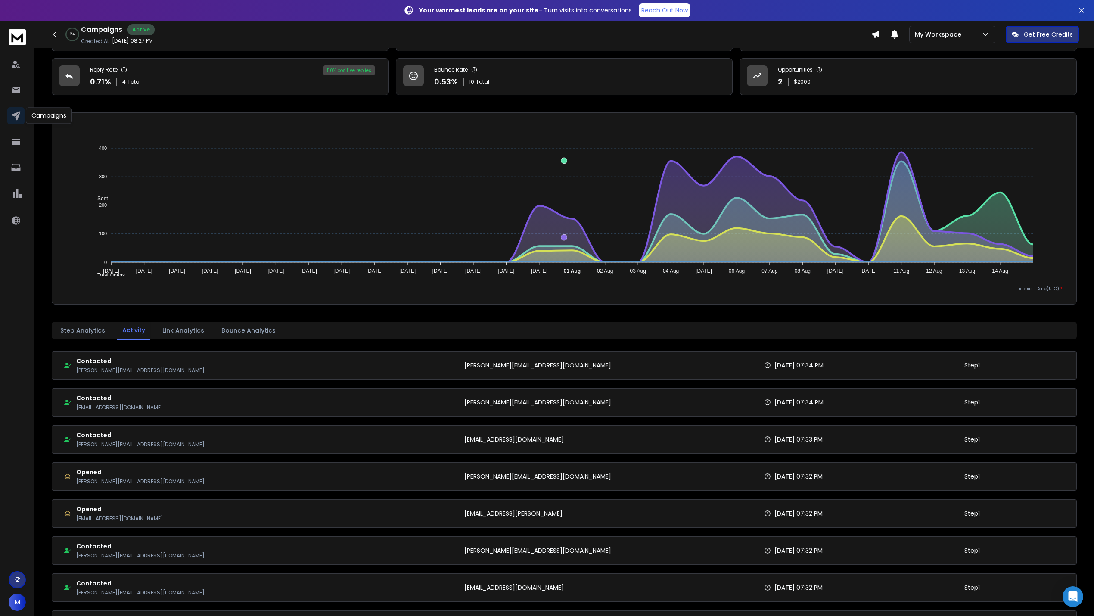
click at [17, 112] on icon at bounding box center [16, 116] width 10 height 10
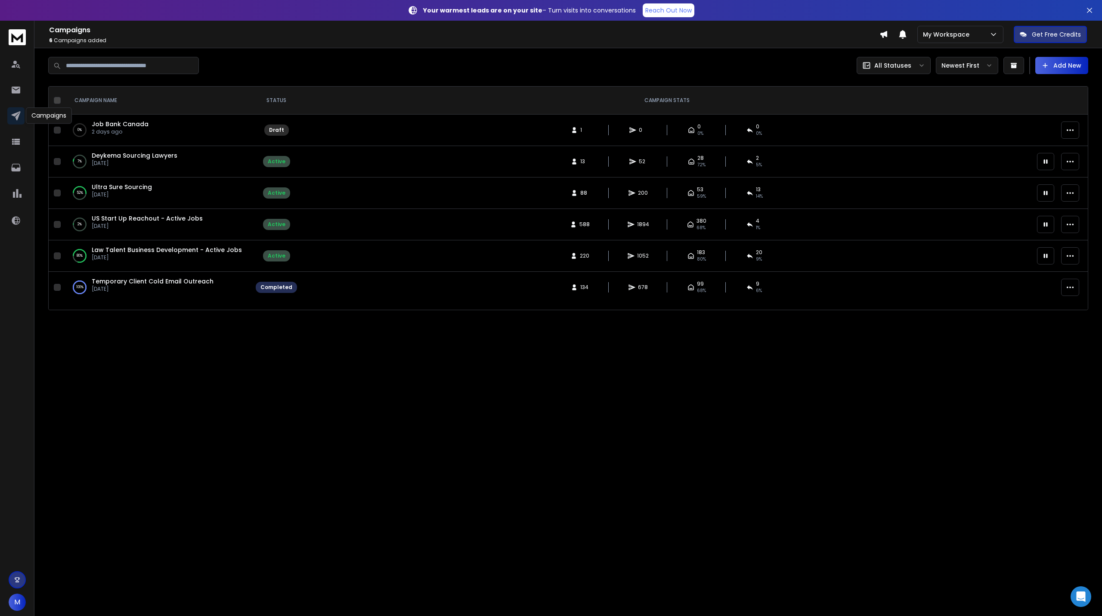
click at [14, 121] on link at bounding box center [15, 115] width 17 height 17
click at [16, 164] on icon at bounding box center [15, 168] width 9 height 8
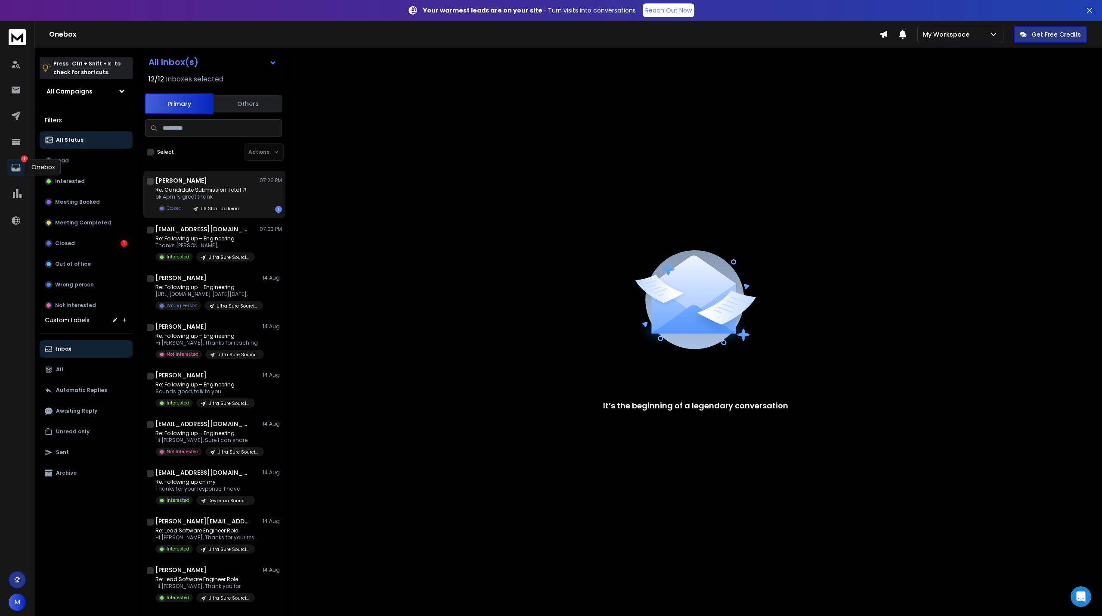
click at [195, 183] on h1 "[PERSON_NAME]" at bounding box center [181, 180] width 52 height 9
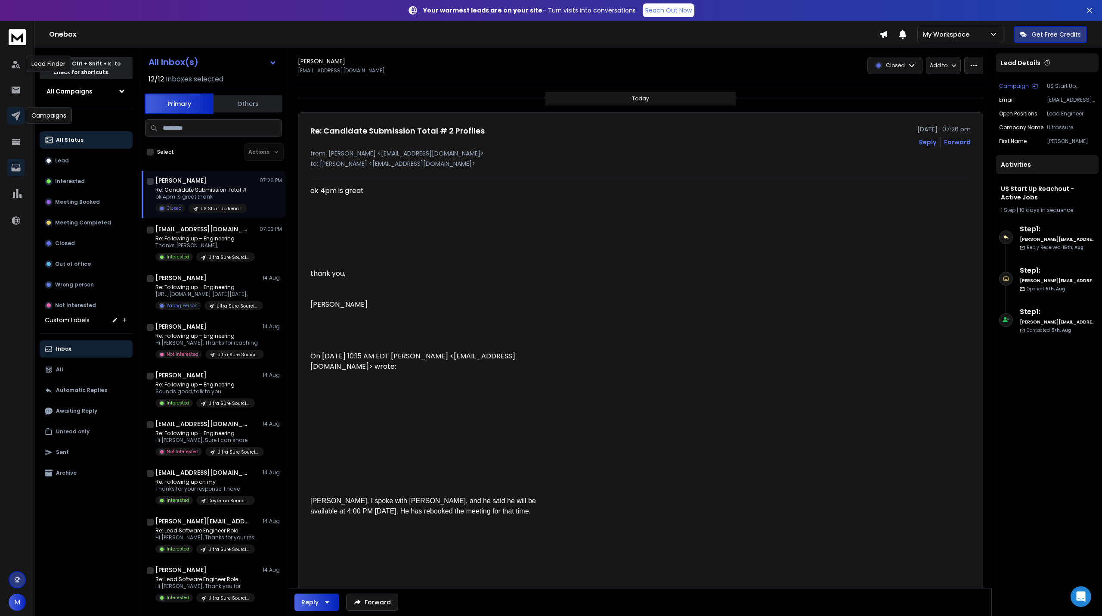
click at [17, 112] on icon at bounding box center [15, 115] width 9 height 9
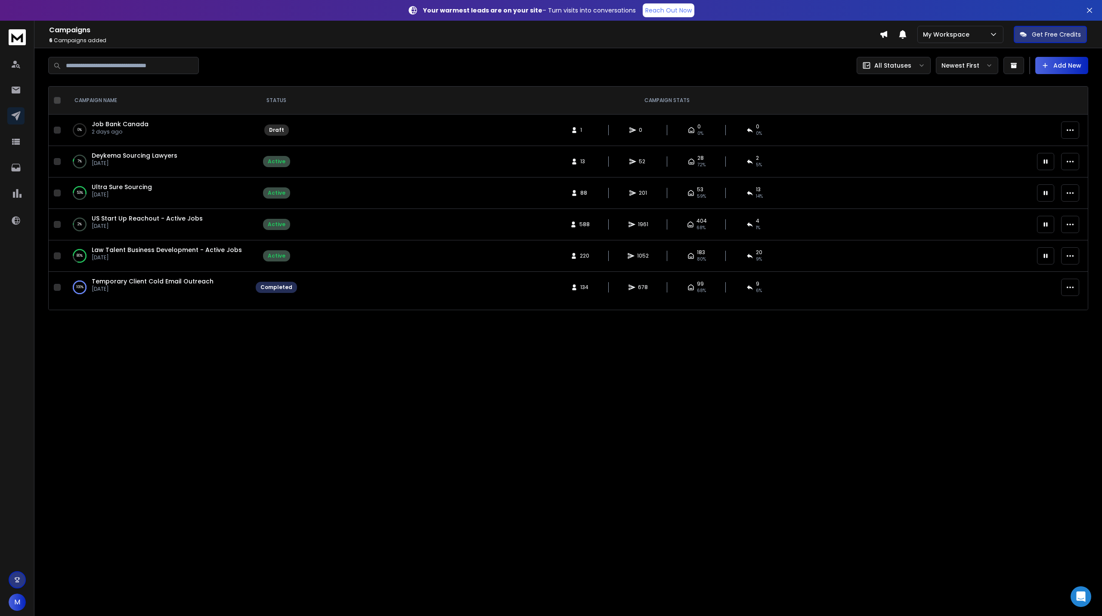
click at [350, 226] on div "588 1961 404 68 % 4 1 %" at bounding box center [667, 224] width 720 height 14
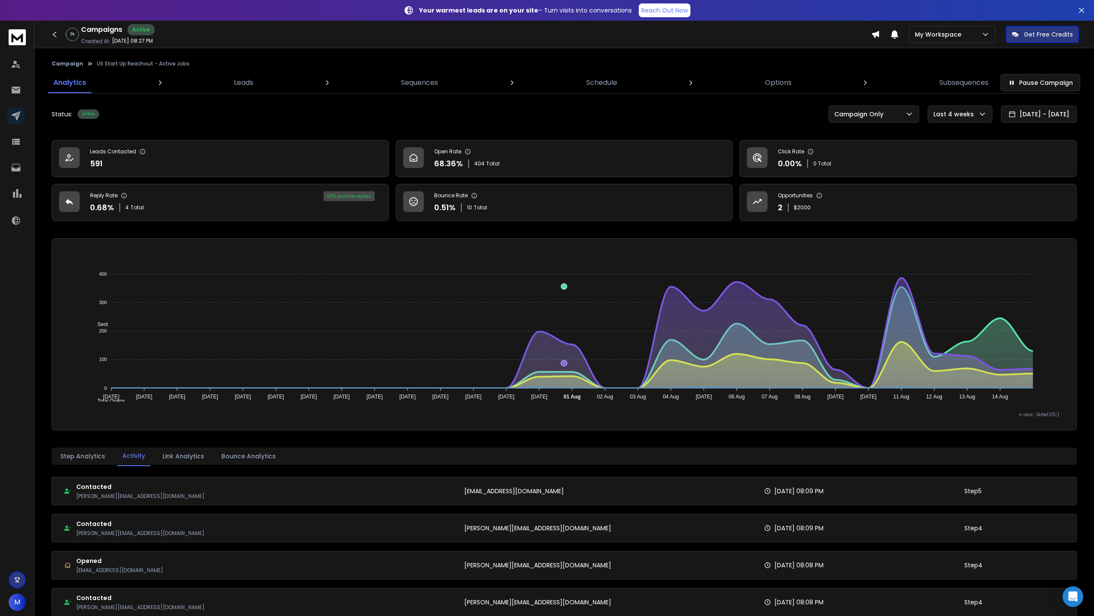
click at [127, 450] on button "Activity" at bounding box center [133, 456] width 33 height 20
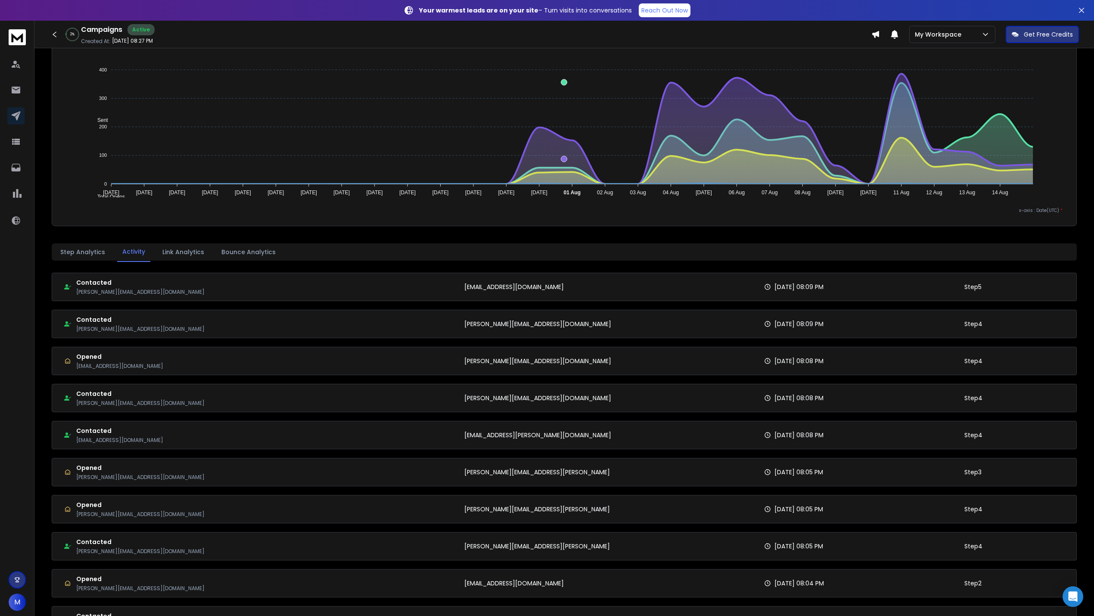
scroll to position [57, 0]
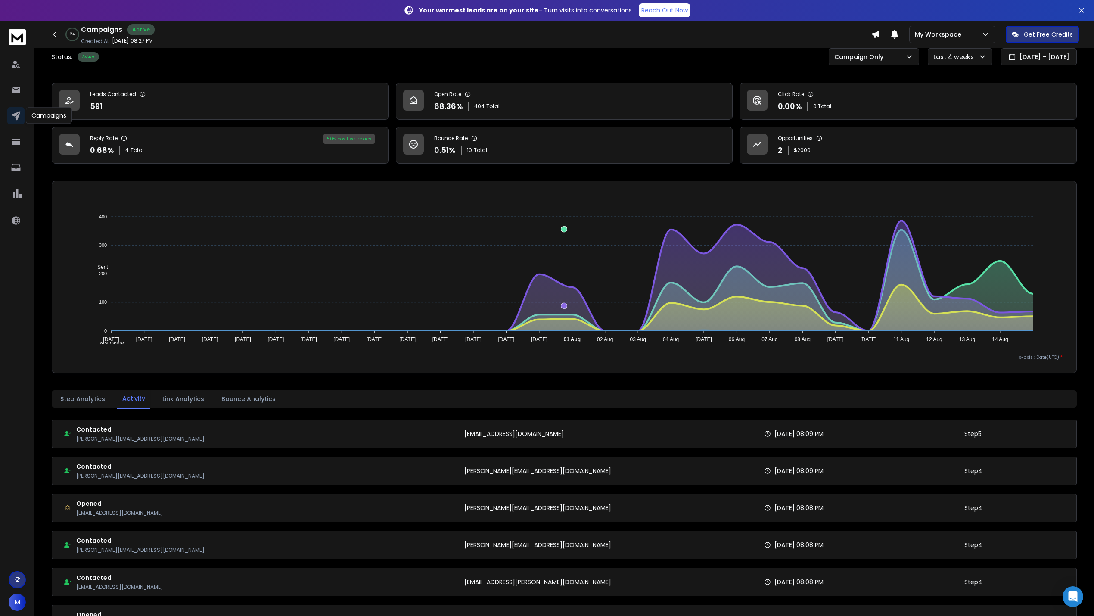
click at [13, 109] on link at bounding box center [15, 115] width 17 height 17
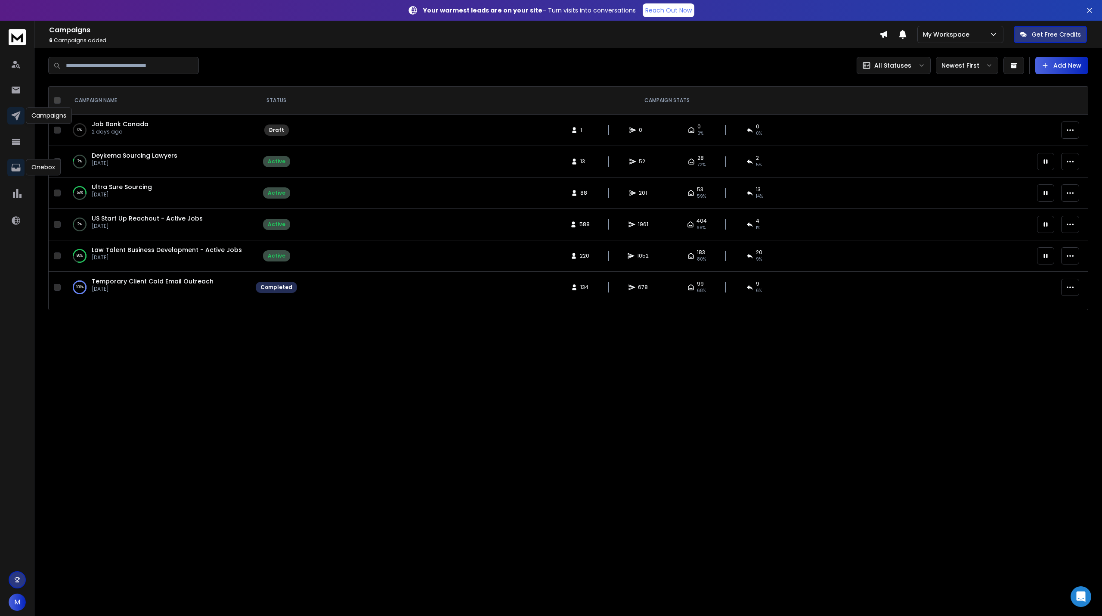
click at [14, 171] on icon at bounding box center [16, 167] width 10 height 10
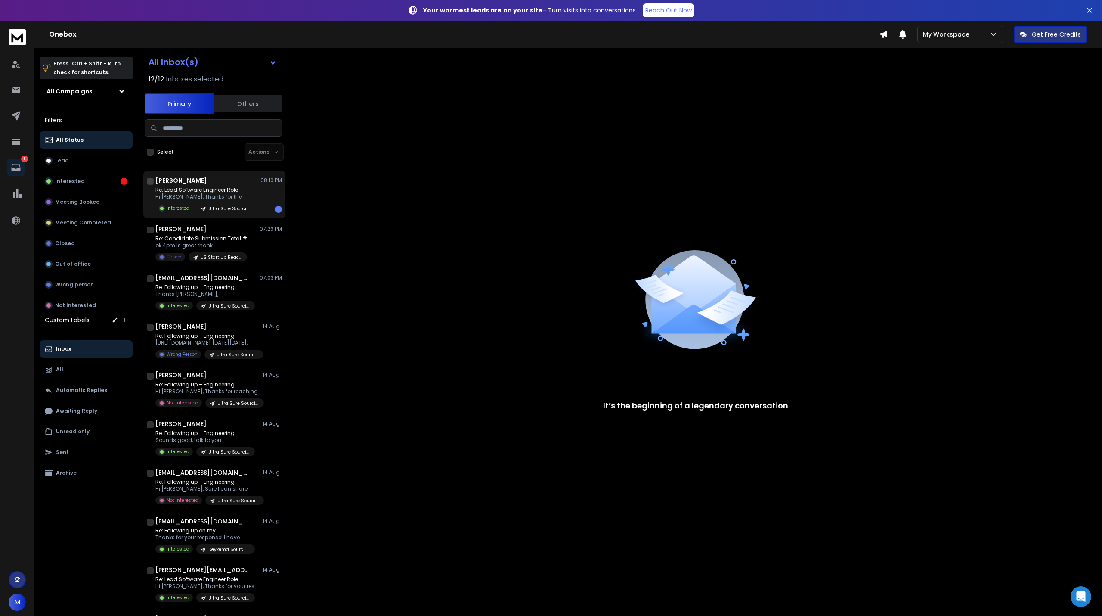
click at [188, 194] on p "Hi Rayan, Thanks for the" at bounding box center [204, 196] width 99 height 7
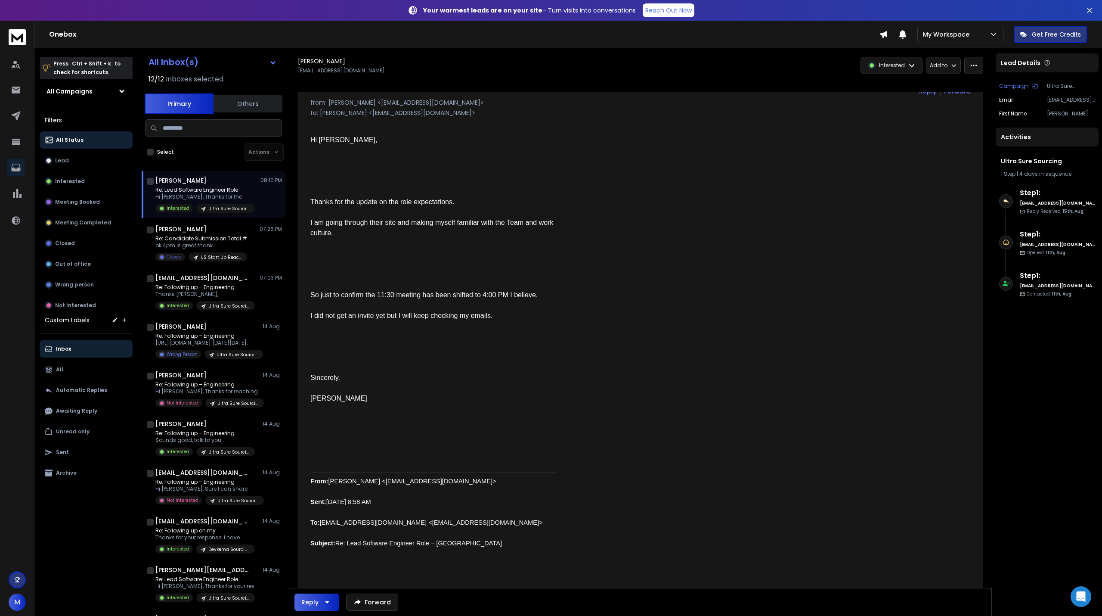
scroll to position [115, 0]
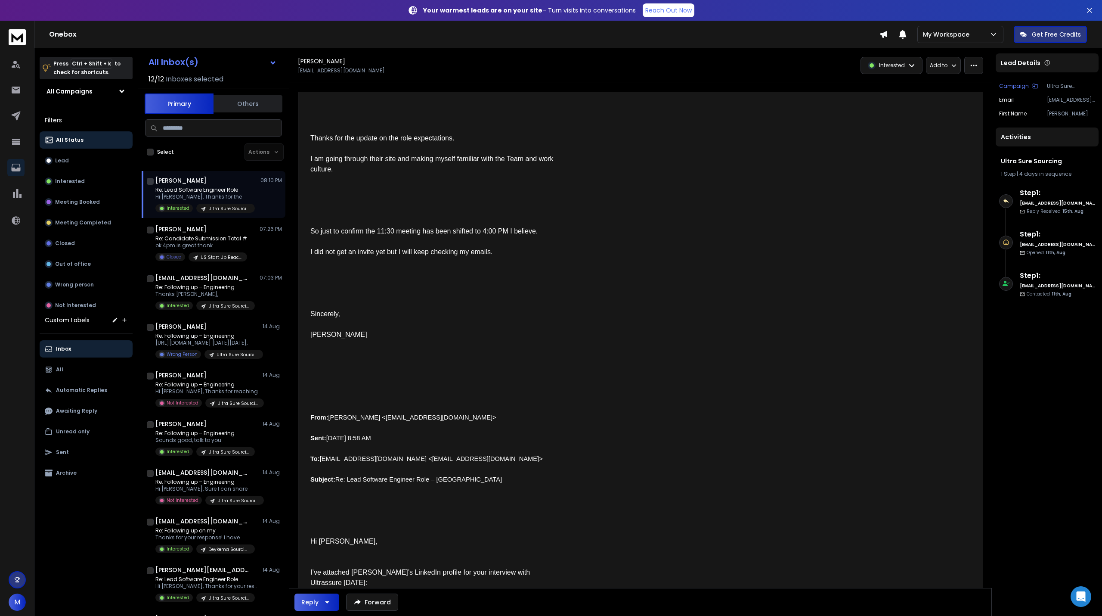
click at [309, 603] on div "Reply" at bounding box center [309, 602] width 17 height 9
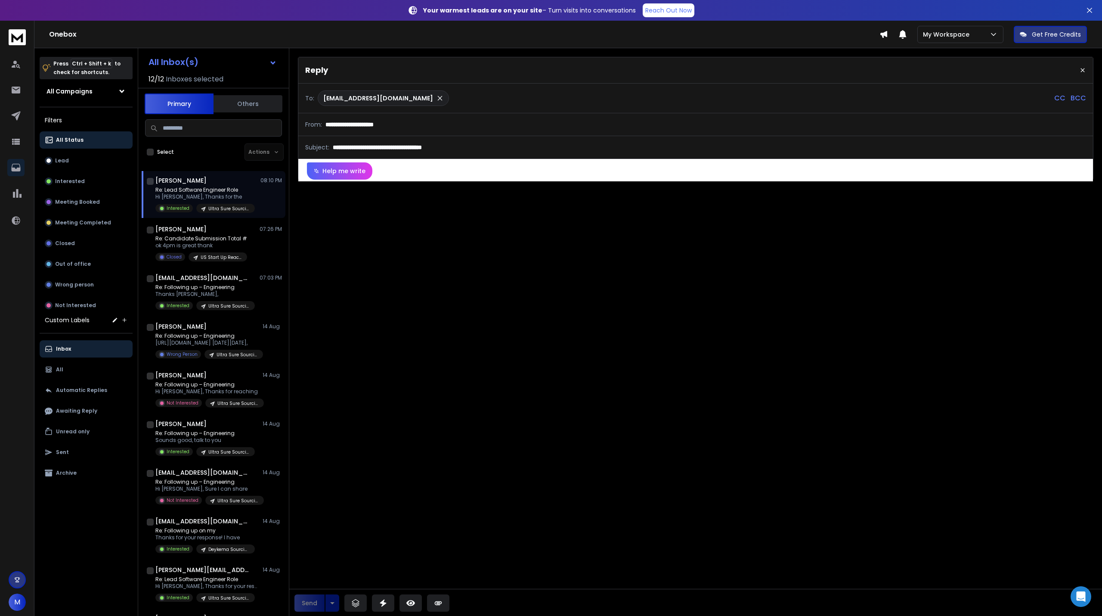
scroll to position [0, 0]
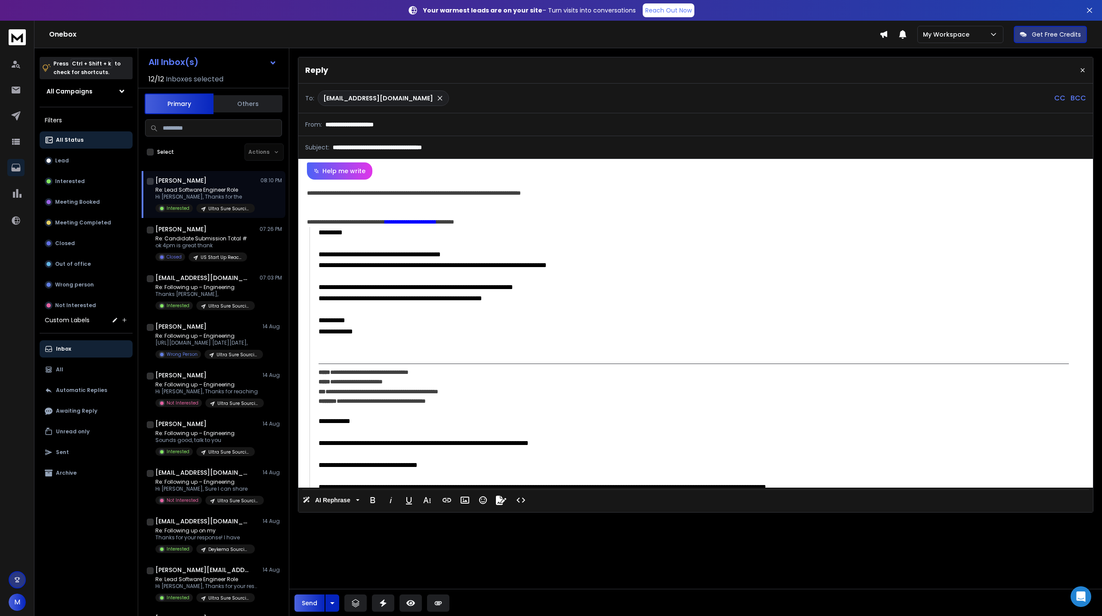
click at [451, 189] on div "**********" at bounding box center [690, 192] width 767 height 9
drag, startPoint x: 588, startPoint y: 199, endPoint x: 305, endPoint y: 190, distance: 283.1
click at [305, 190] on div "**********" at bounding box center [695, 334] width 795 height 308
click at [450, 190] on div "**********" at bounding box center [690, 192] width 767 height 9
click at [563, 190] on div "**********" at bounding box center [690, 192] width 767 height 9
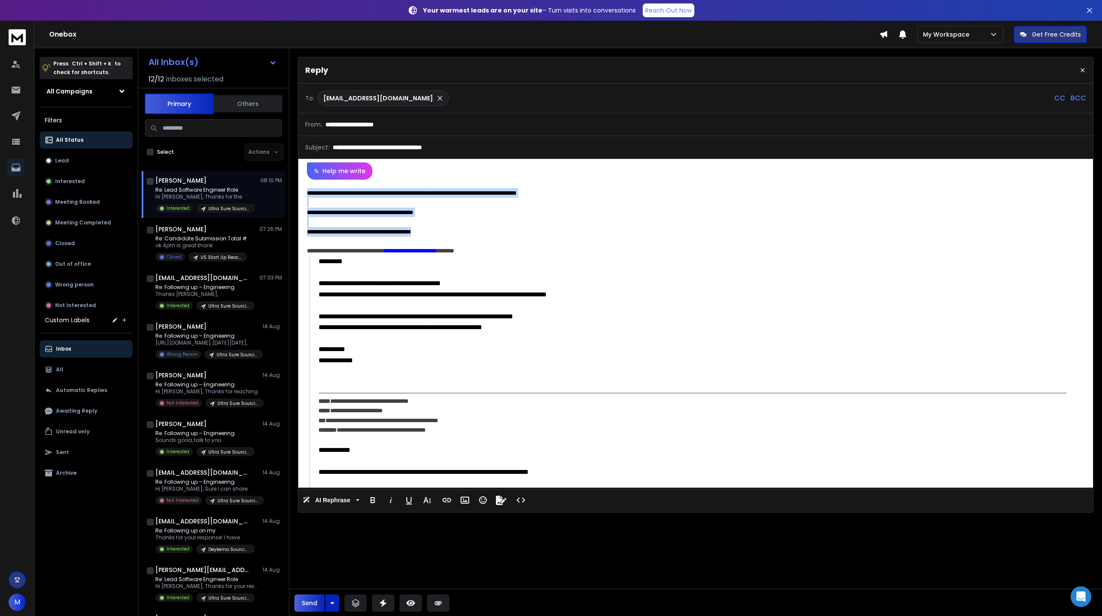
drag, startPoint x: 457, startPoint y: 231, endPoint x: 300, endPoint y: 191, distance: 162.2
click at [300, 191] on div "**********" at bounding box center [694, 334] width 792 height 308
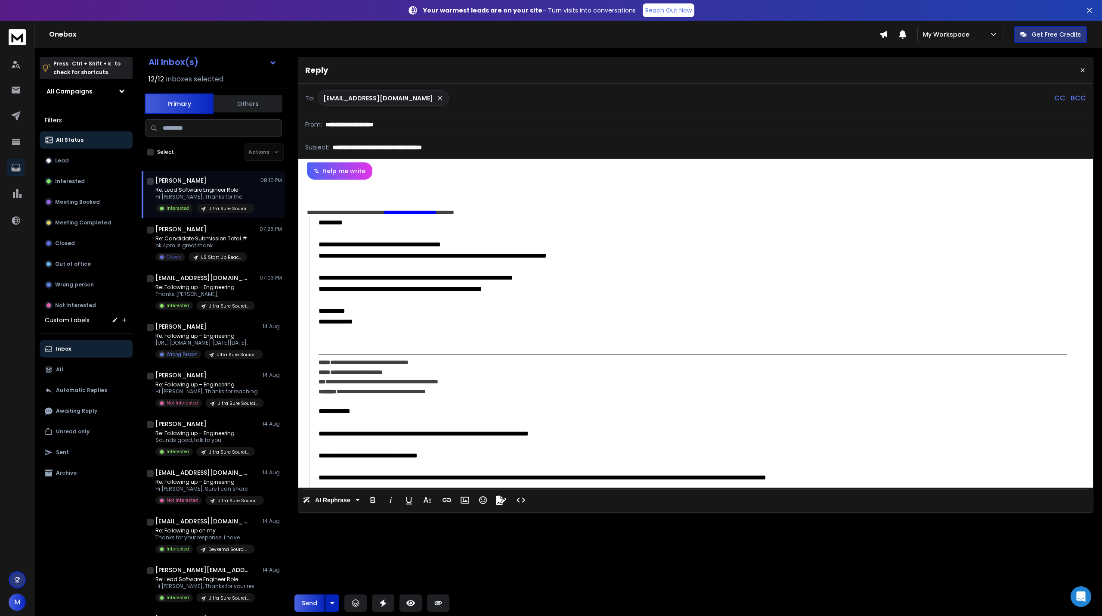
click at [1082, 71] on icon at bounding box center [1083, 70] width 7 height 7
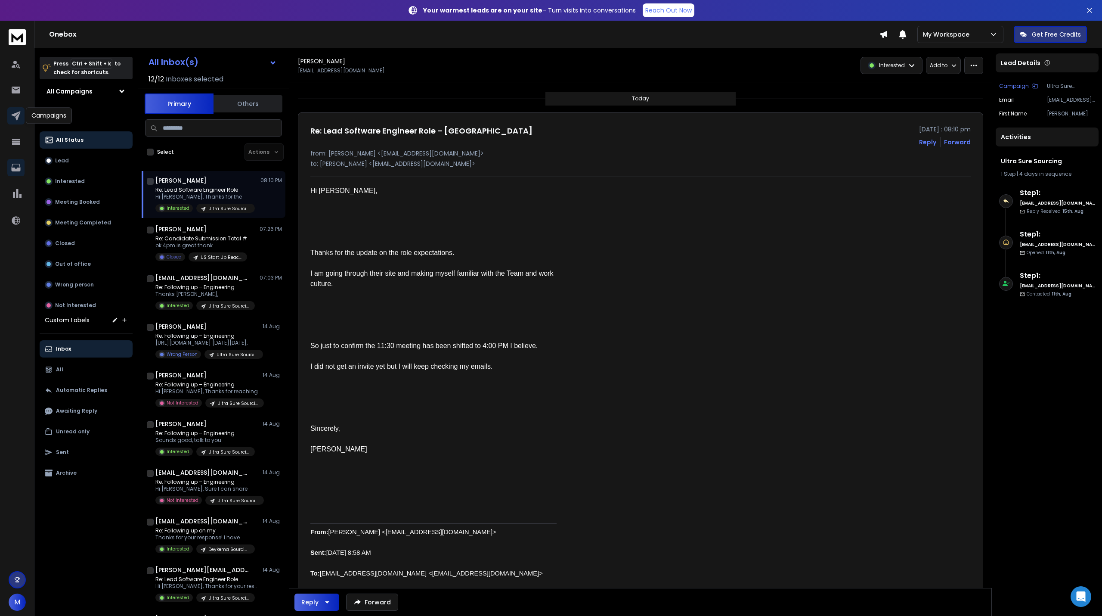
click at [21, 115] on icon at bounding box center [16, 116] width 10 height 10
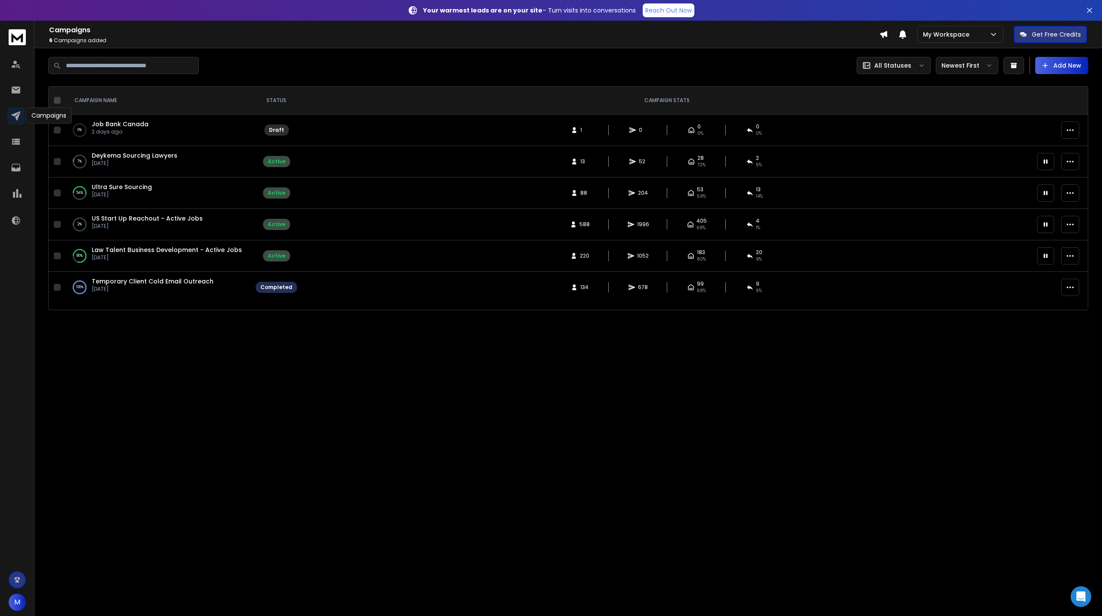
click at [3, 146] on div "M" at bounding box center [17, 320] width 34 height 599
click at [11, 159] on link at bounding box center [15, 167] width 17 height 17
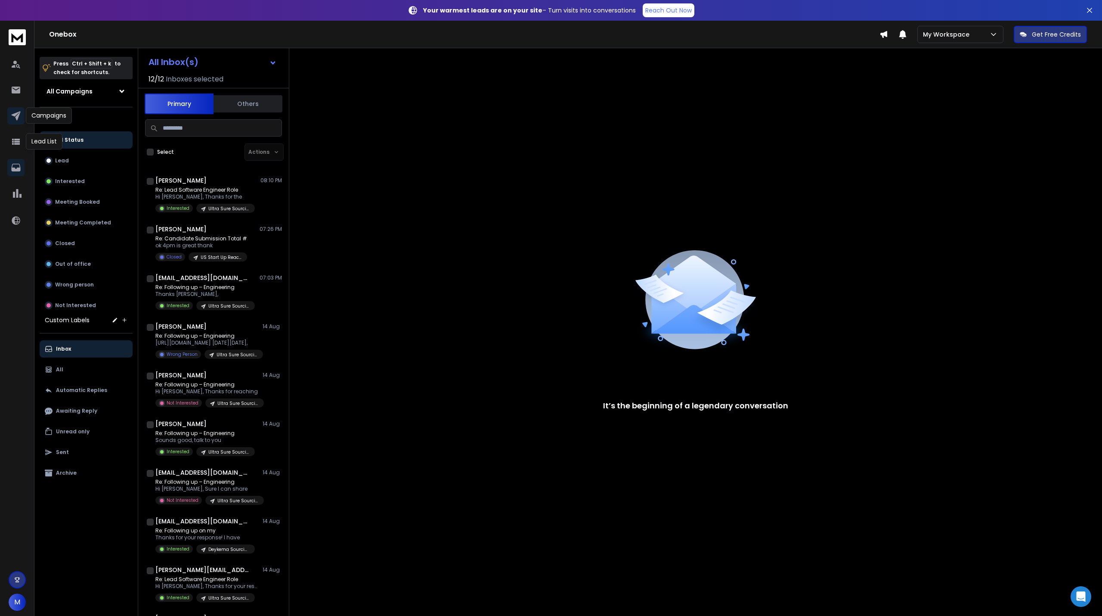
click at [12, 114] on icon at bounding box center [16, 116] width 10 height 10
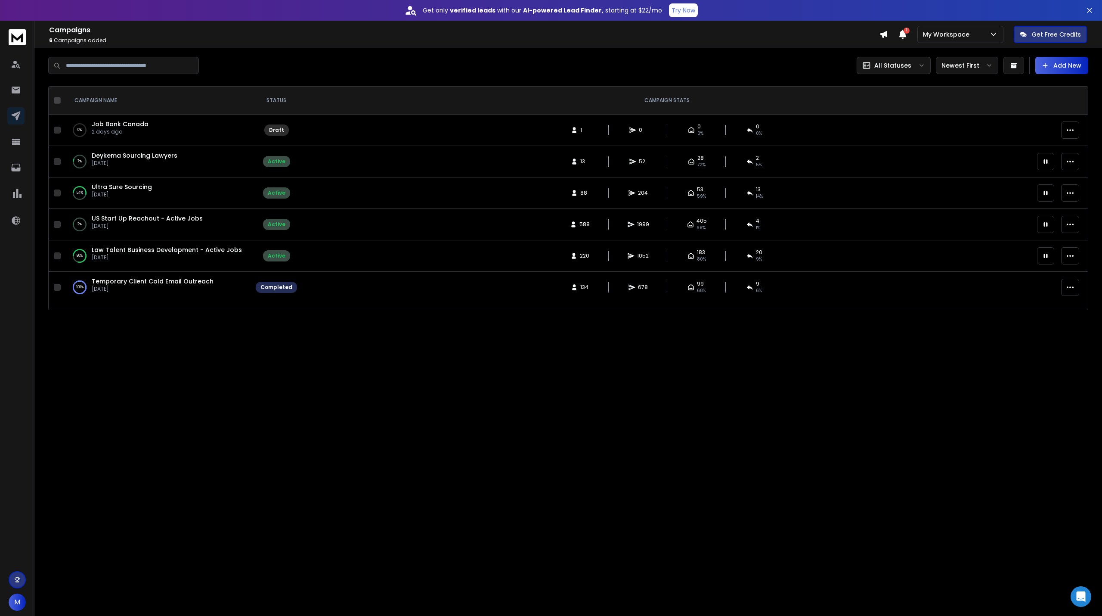
click at [13, 114] on icon at bounding box center [16, 116] width 10 height 10
click at [13, 166] on icon at bounding box center [16, 167] width 10 height 10
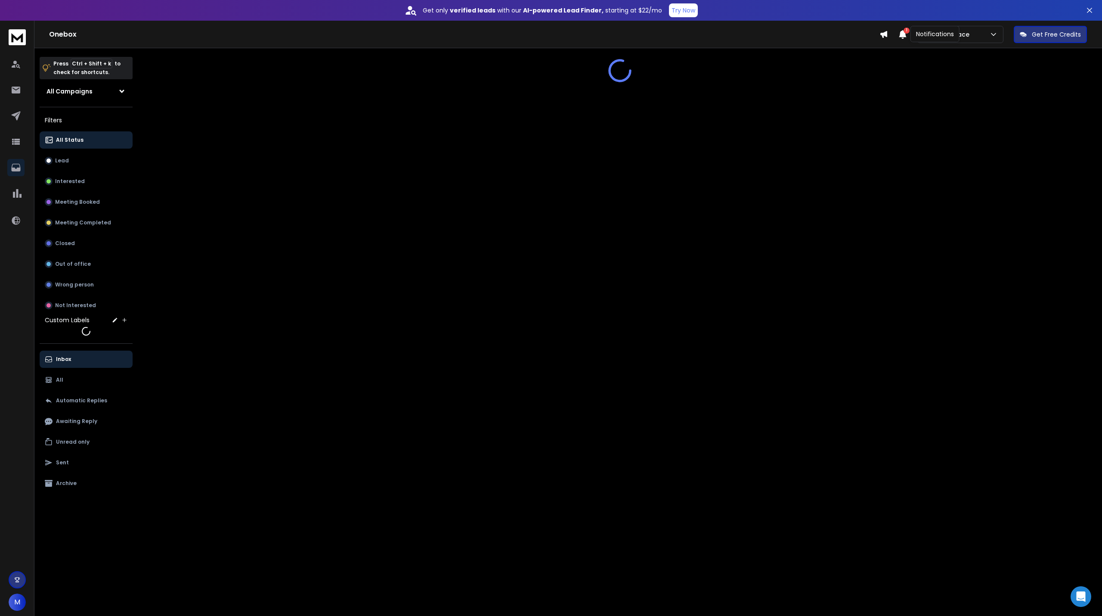
click at [905, 35] on icon at bounding box center [903, 34] width 8 height 9
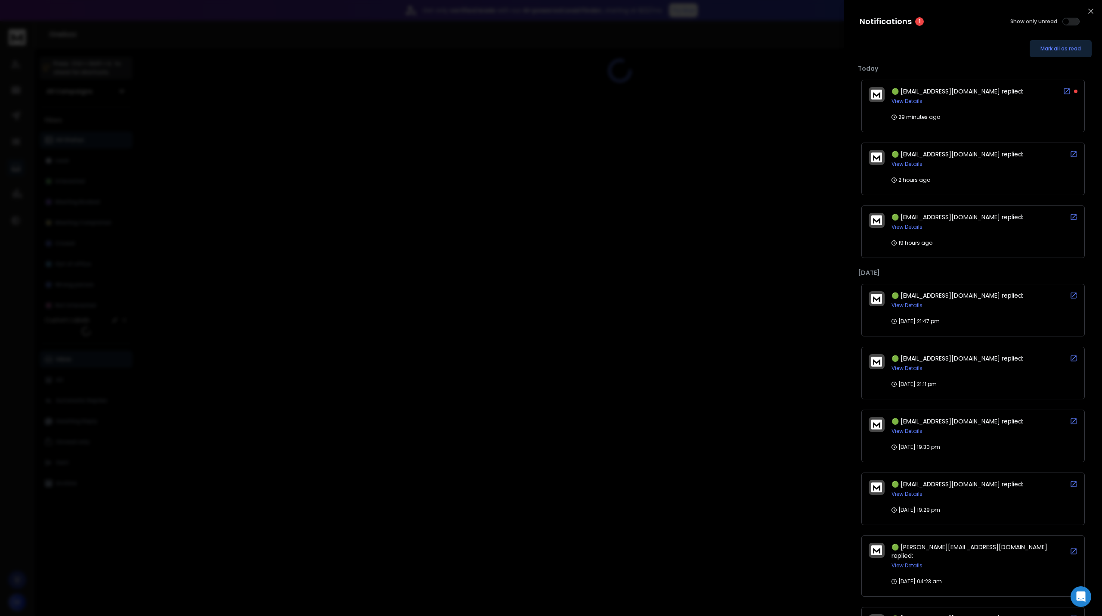
click at [1065, 47] on span "Mark all as read" at bounding box center [1061, 48] width 40 height 7
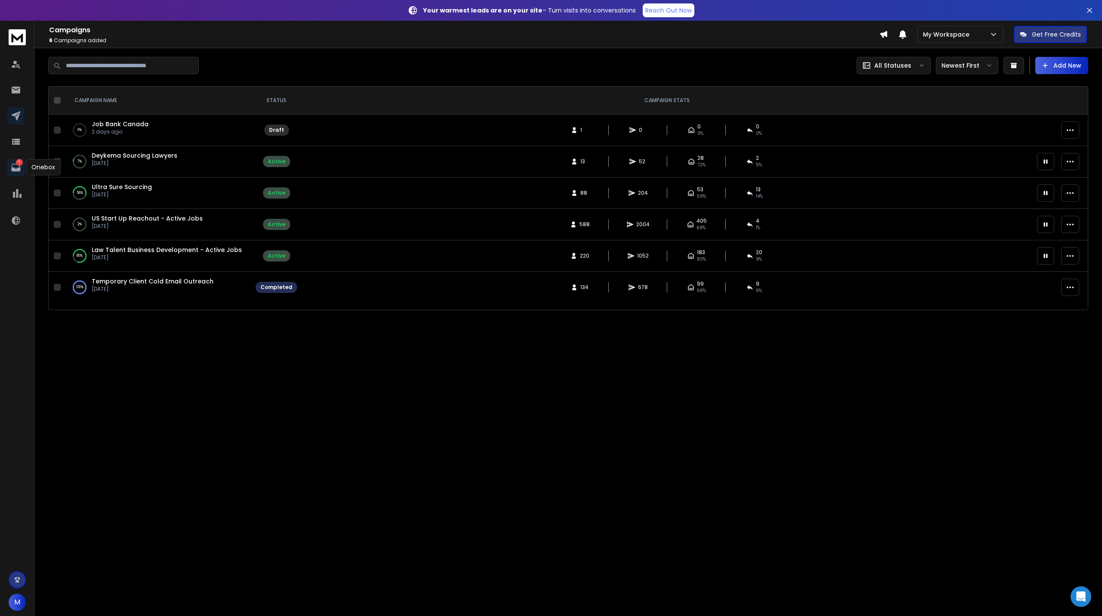
click at [15, 161] on link "1" at bounding box center [15, 167] width 17 height 17
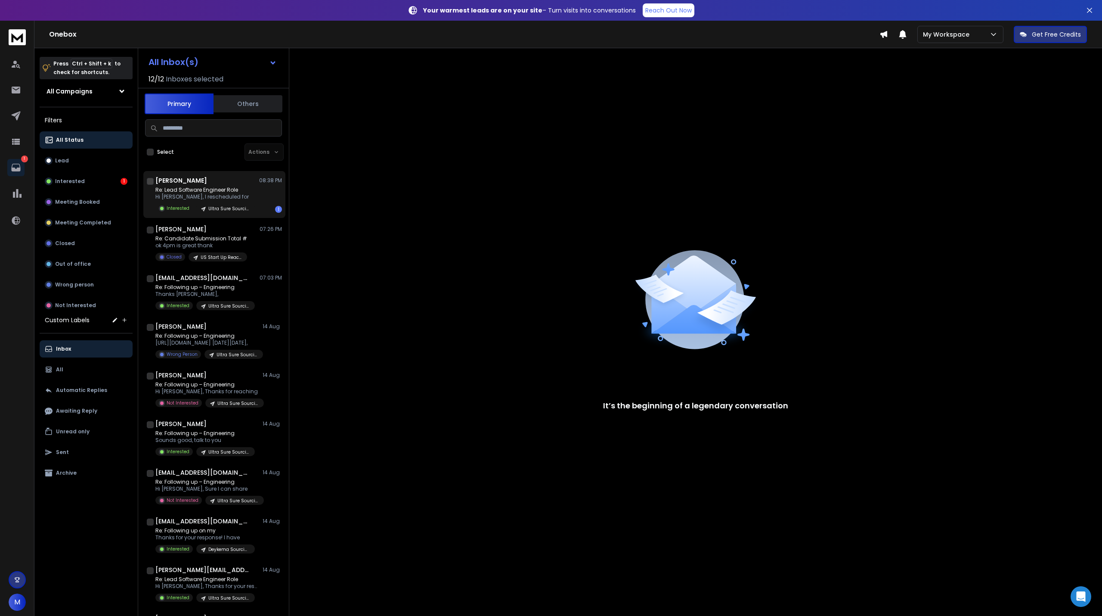
click at [209, 178] on div "jaspreet bala 08:38 PM" at bounding box center [218, 180] width 127 height 9
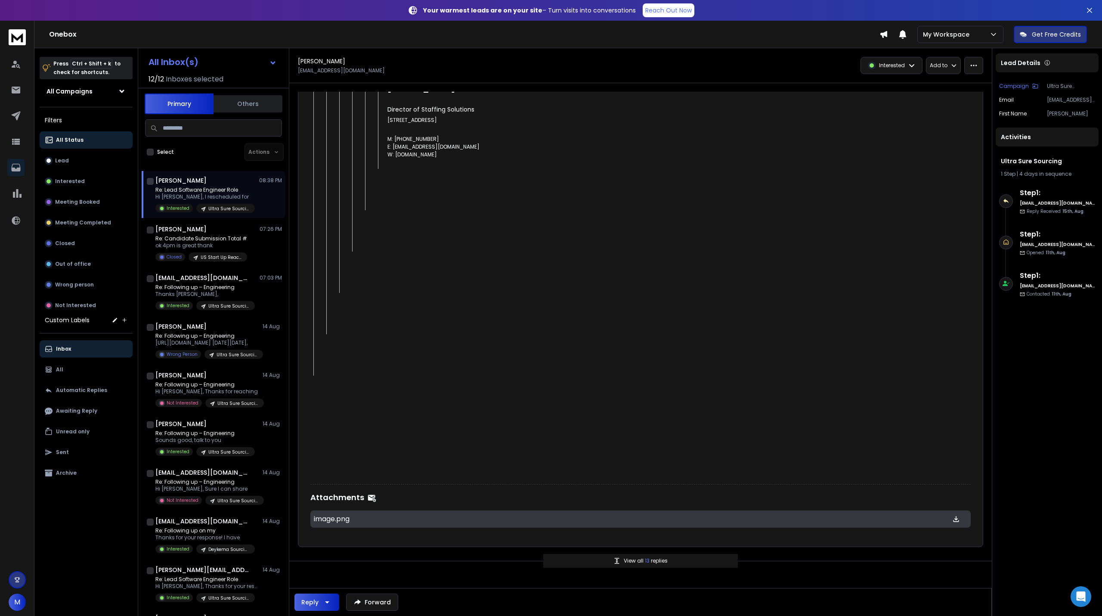
scroll to position [6428, 0]
click at [373, 520] on div "image.png" at bounding box center [411, 519] width 194 height 10
click at [331, 517] on div "image.png" at bounding box center [411, 519] width 194 height 10
click at [351, 518] on div "image.png" at bounding box center [411, 519] width 194 height 10
click at [305, 602] on div "Reply" at bounding box center [309, 602] width 17 height 9
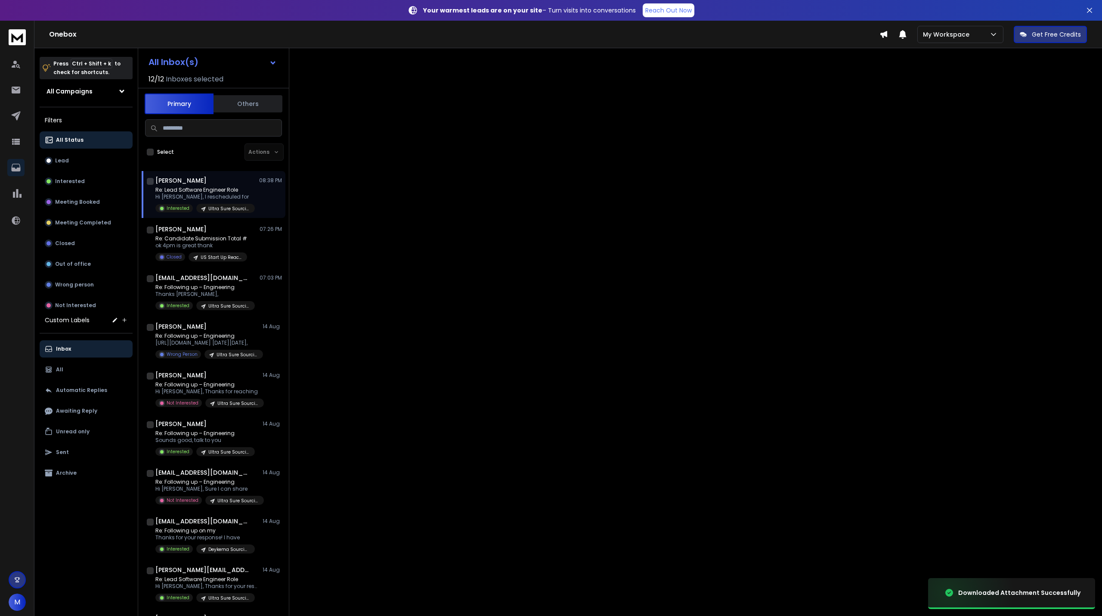
scroll to position [0, 0]
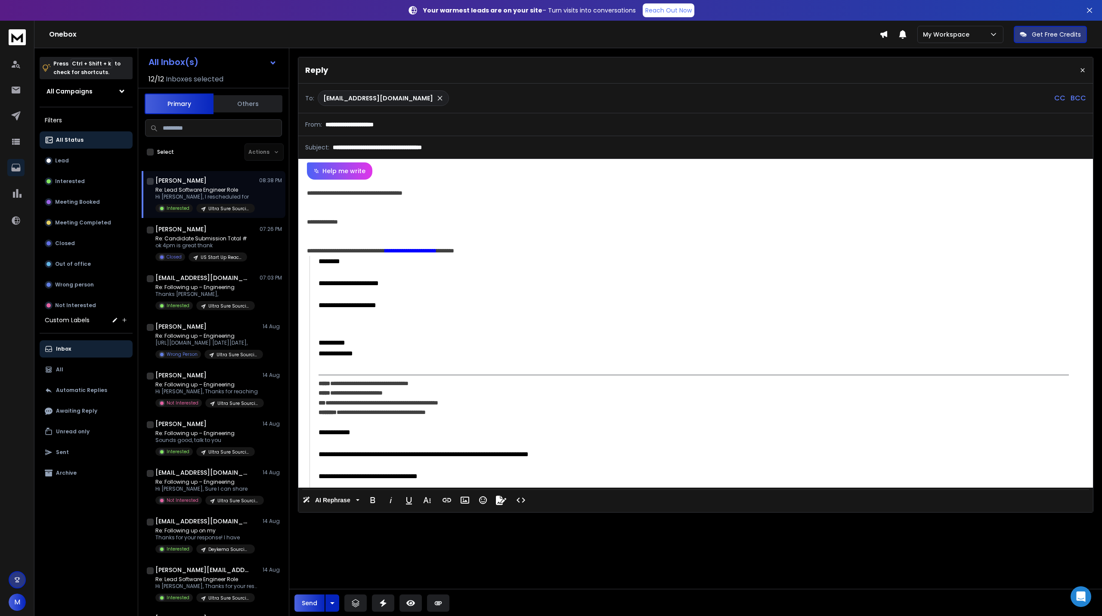
click at [312, 605] on button "Send" at bounding box center [310, 602] width 30 height 17
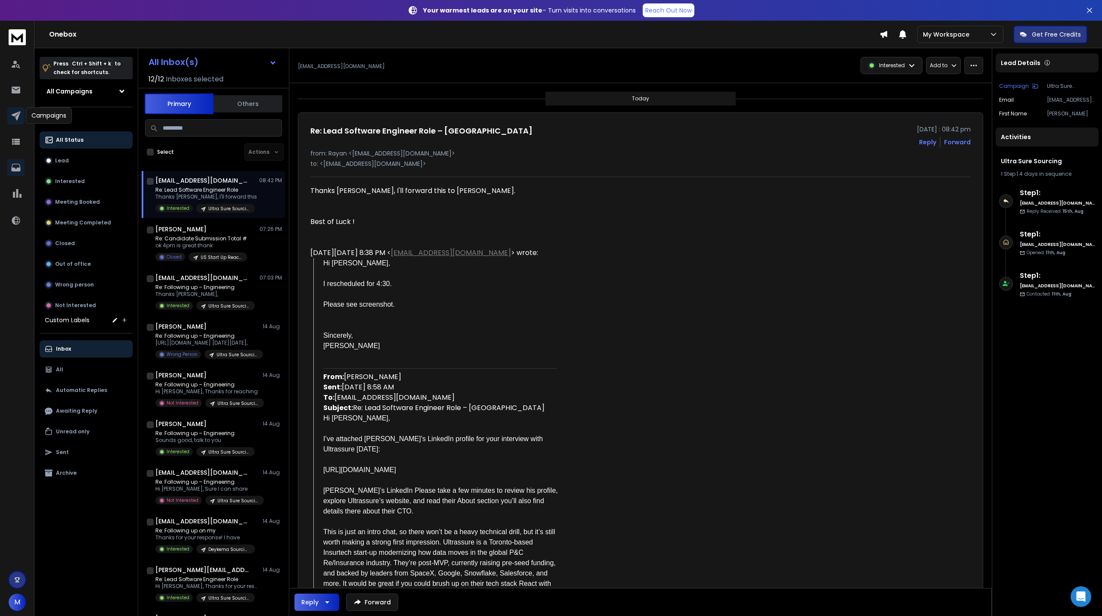
click at [18, 121] on link at bounding box center [15, 115] width 17 height 17
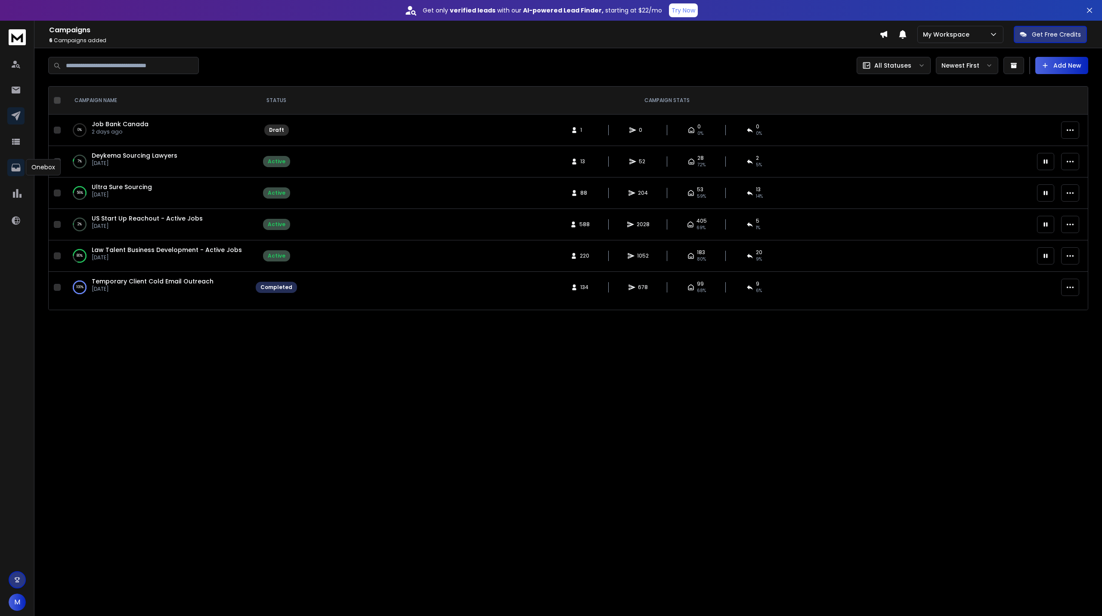
click at [7, 170] on link at bounding box center [15, 167] width 17 height 17
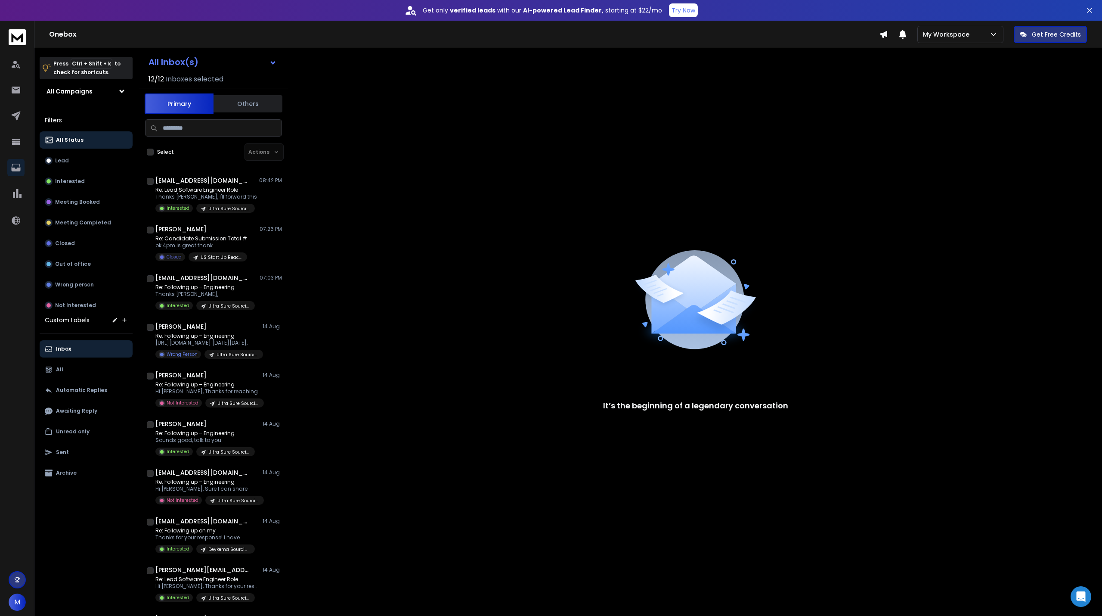
click at [251, 114] on div "Primary Others Select Actions [EMAIL_ADDRESS][DOMAIN_NAME] 08:42 PM Re: Lead So…" at bounding box center [213, 360] width 151 height 530
click at [252, 102] on button "Others" at bounding box center [248, 103] width 69 height 19
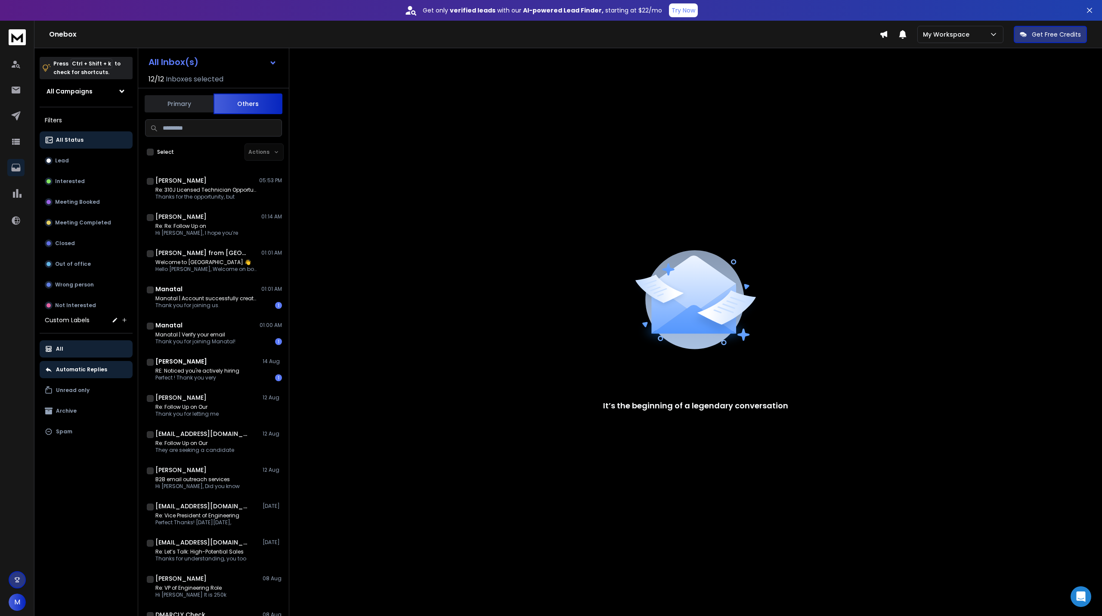
click at [95, 370] on p "Automatic Replies" at bounding box center [81, 369] width 51 height 7
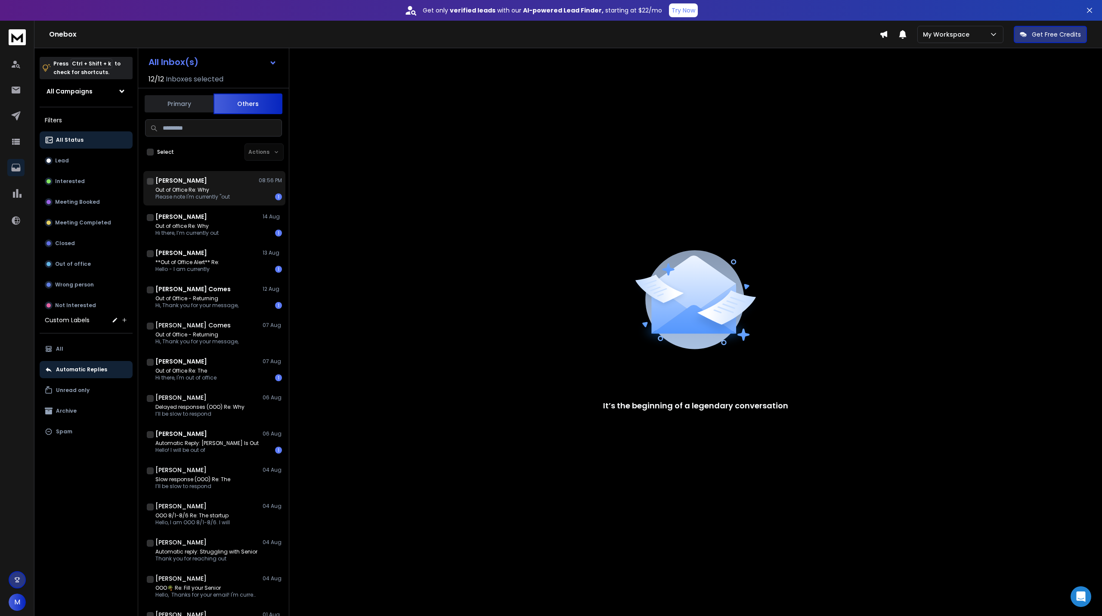
click at [215, 186] on p "Out of Office Re: Why" at bounding box center [192, 189] width 75 height 7
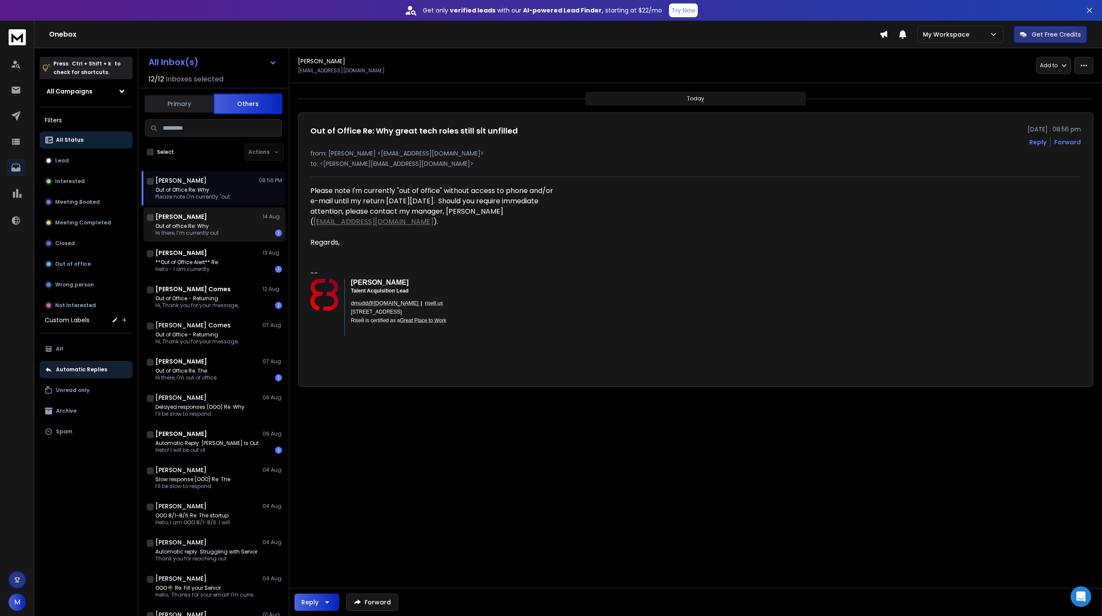
click at [202, 223] on p "Out of office Re: Why" at bounding box center [186, 226] width 63 height 7
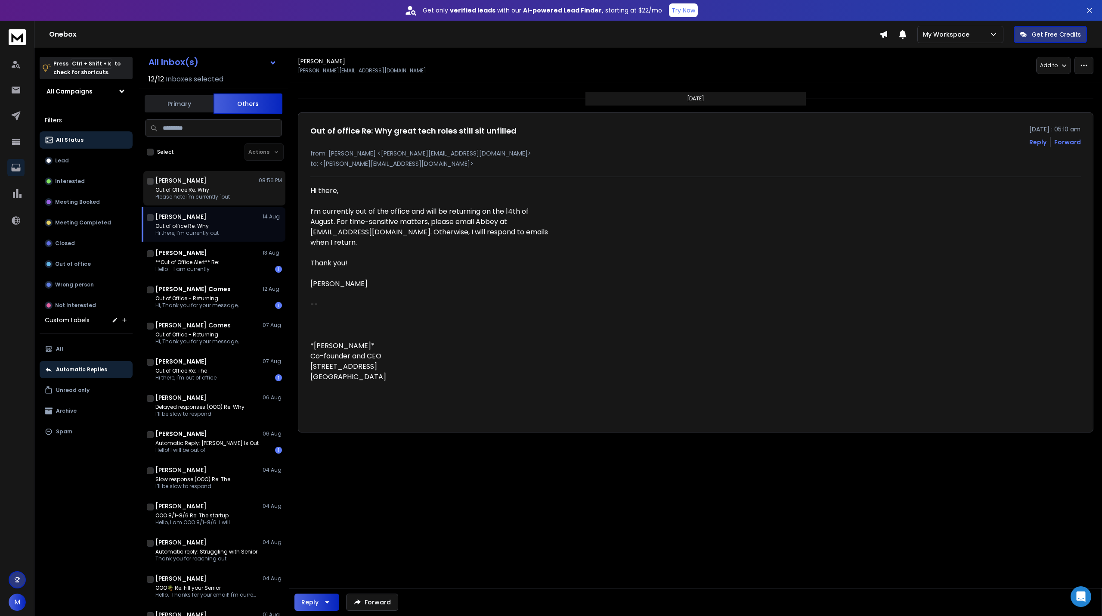
click at [212, 195] on p "Please note I'm currently "out" at bounding box center [192, 196] width 75 height 7
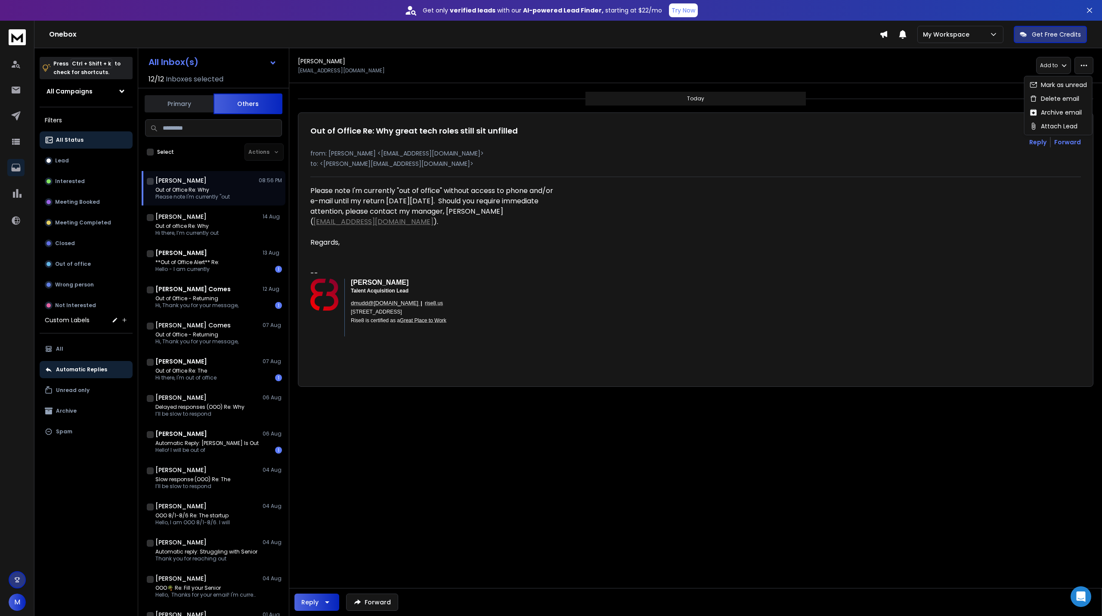
click at [1082, 65] on icon "button" at bounding box center [1084, 66] width 8 height 8
click at [1082, 80] on div "Mark as unread" at bounding box center [1059, 85] width 64 height 14
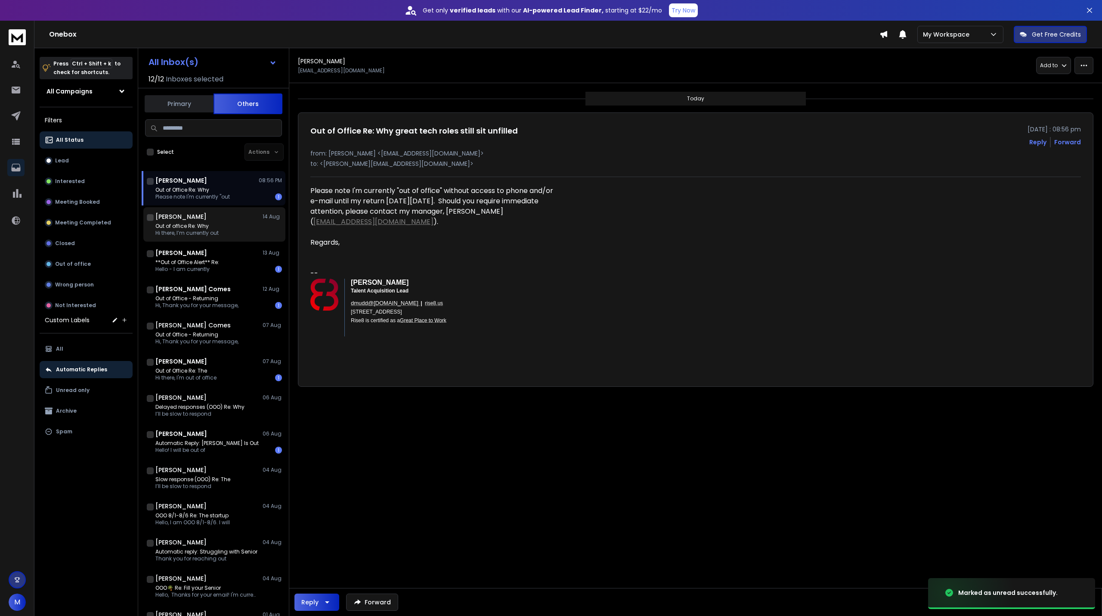
click at [269, 225] on div "Out of office Re: Why Hi there, I’m currently out" at bounding box center [218, 230] width 127 height 14
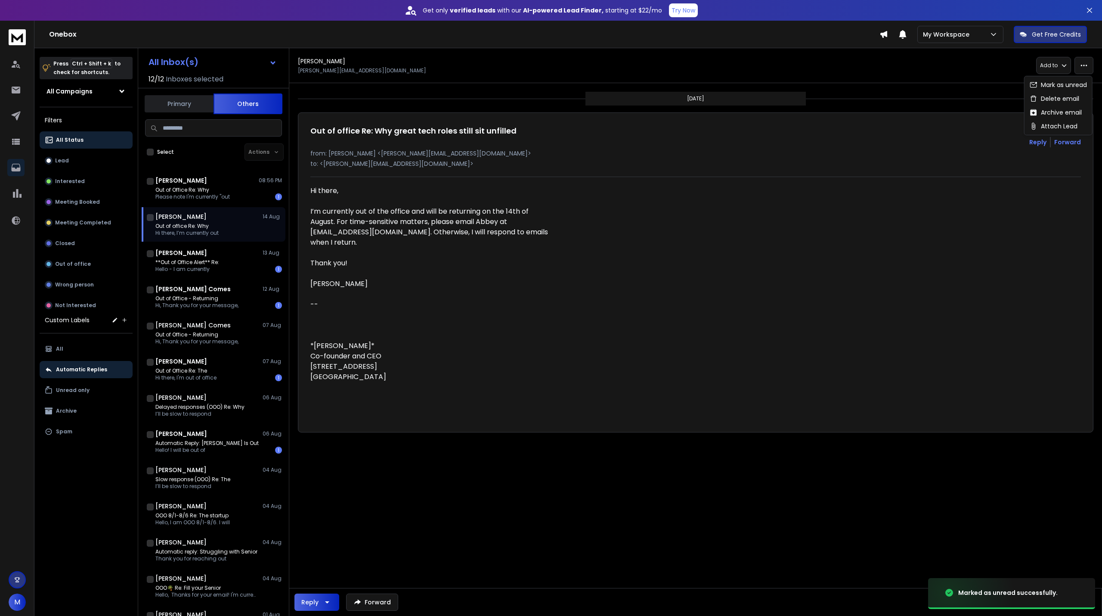
click at [1082, 68] on icon "button" at bounding box center [1084, 66] width 8 height 8
click at [1062, 86] on div "Mark as unread" at bounding box center [1058, 85] width 57 height 9
click at [9, 116] on link at bounding box center [15, 115] width 17 height 17
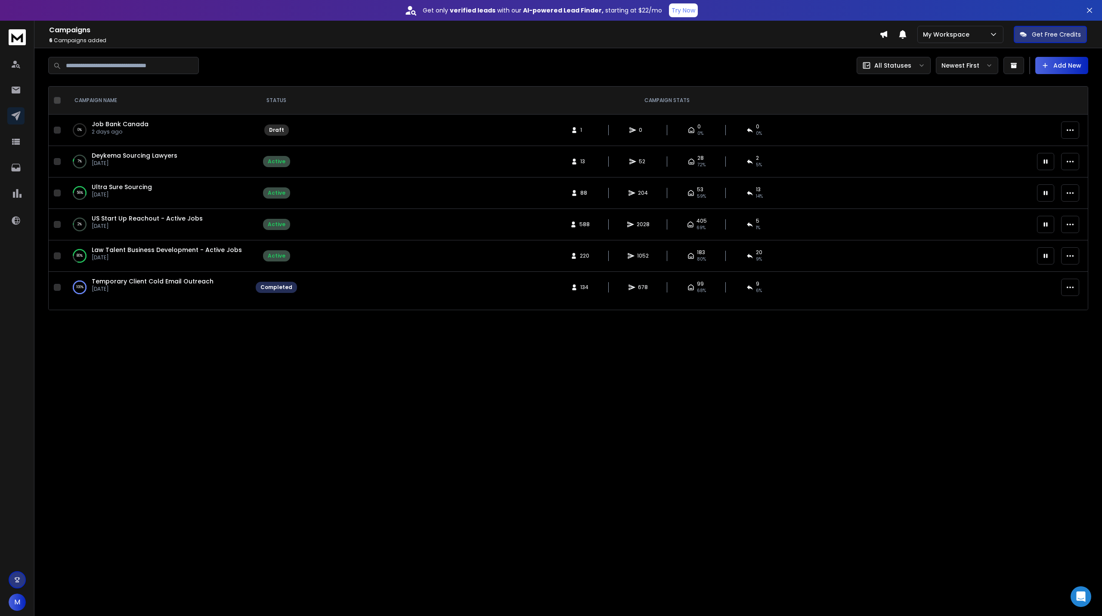
click at [415, 251] on div "220 1052 183 80 % 20 9 %" at bounding box center [667, 256] width 720 height 14
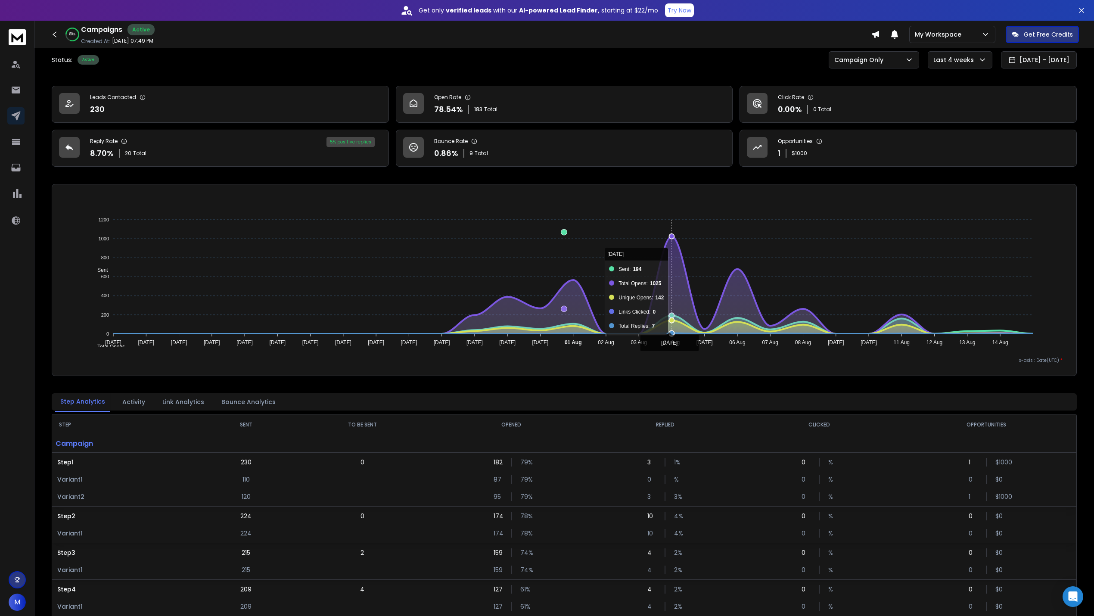
scroll to position [109, 0]
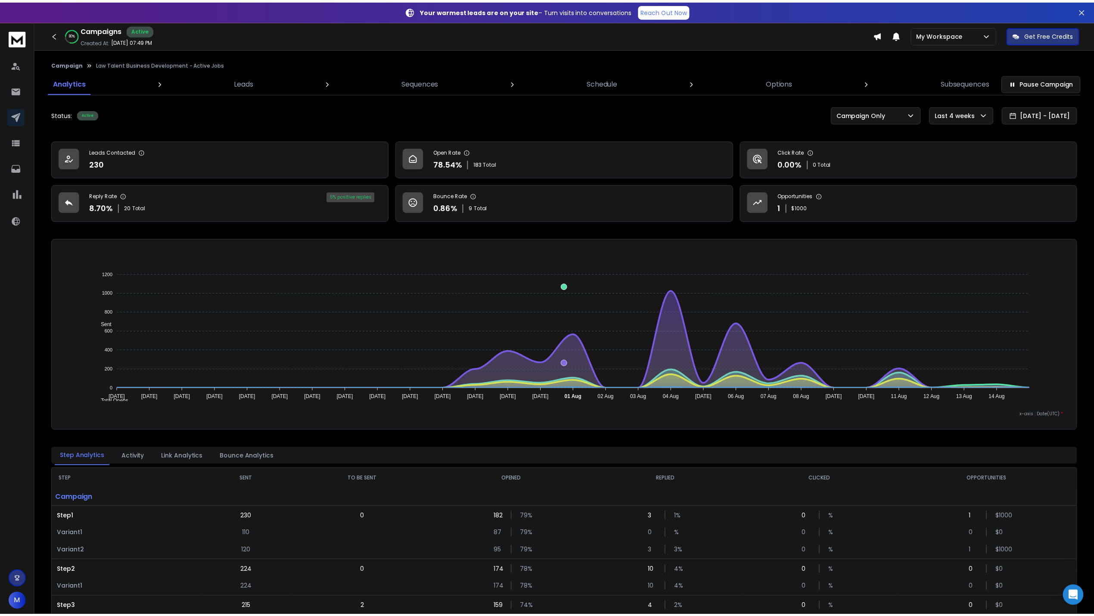
scroll to position [109, 0]
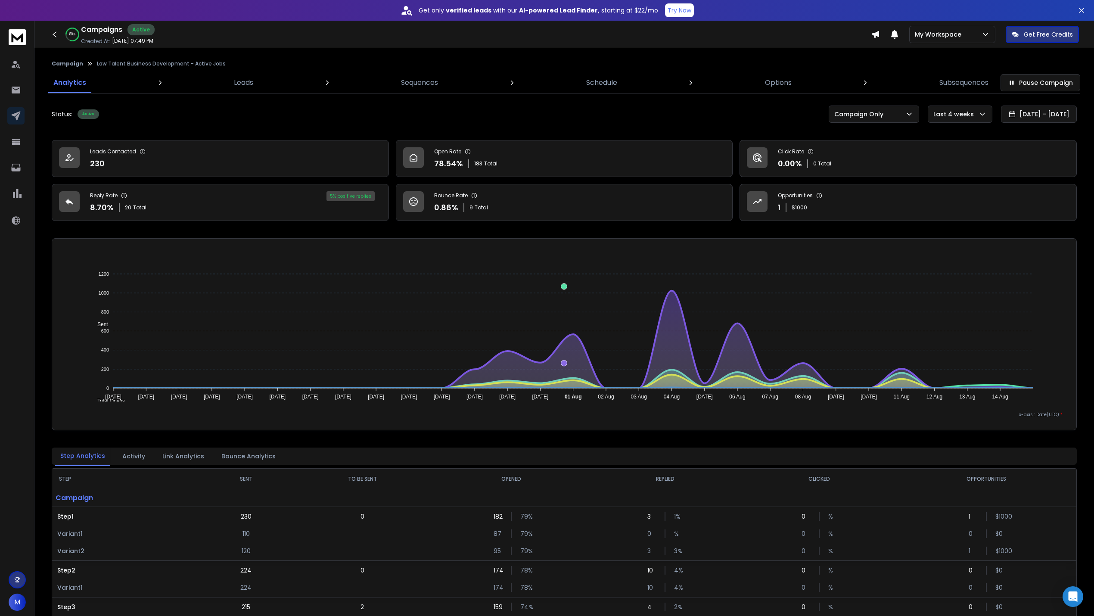
click at [5, 177] on div "M" at bounding box center [17, 320] width 34 height 599
click at [16, 181] on div at bounding box center [17, 144] width 20 height 177
click at [16, 175] on link at bounding box center [15, 167] width 17 height 17
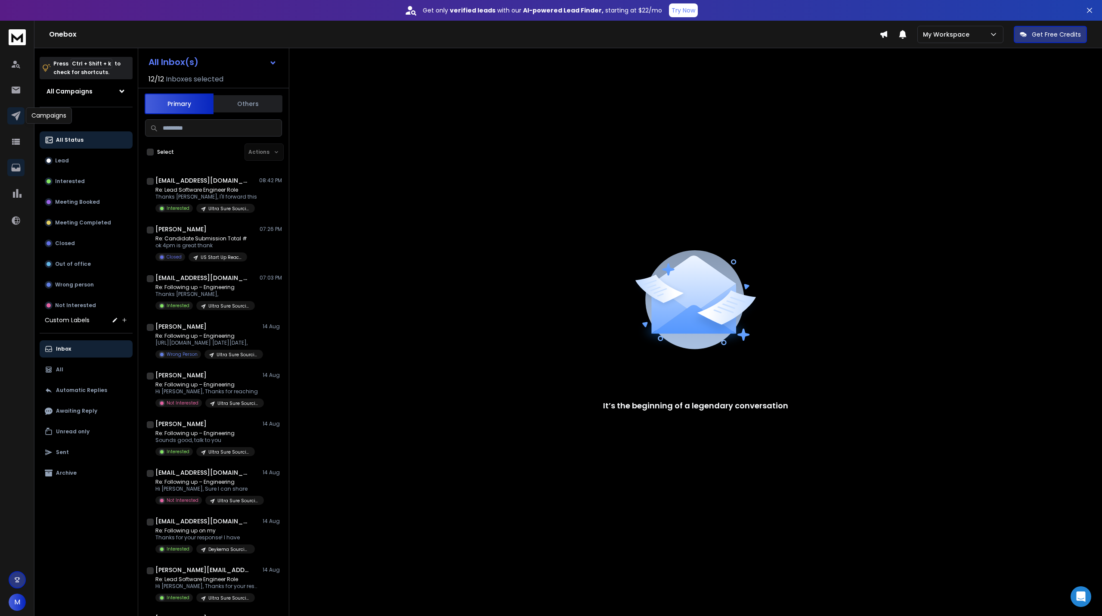
click at [16, 124] on link at bounding box center [15, 115] width 17 height 17
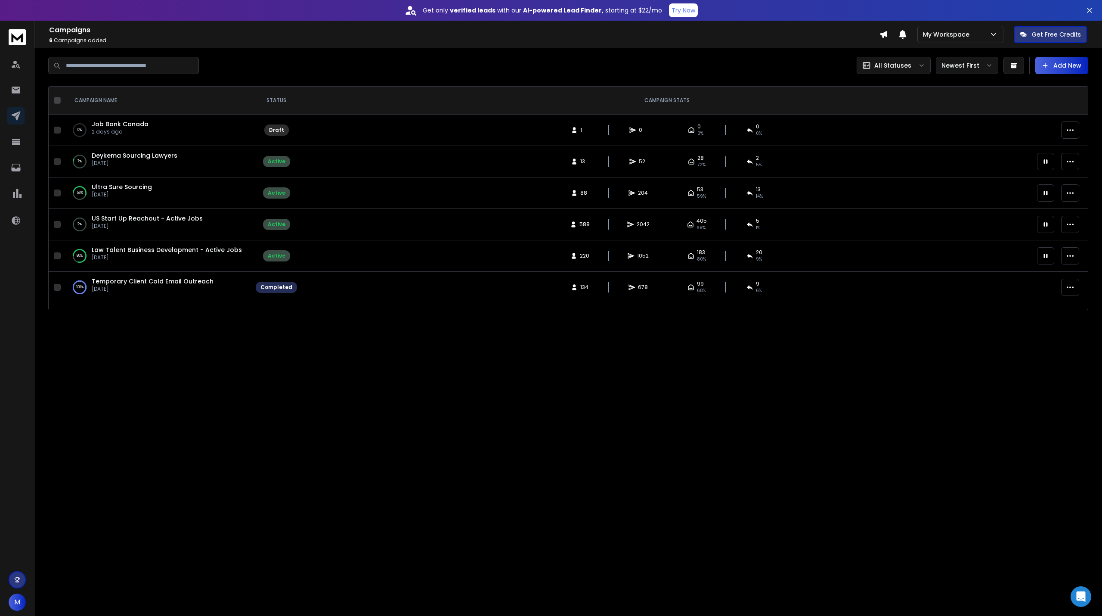
click at [338, 217] on td "588 2042 405 69 % 5 1 %" at bounding box center [667, 224] width 730 height 31
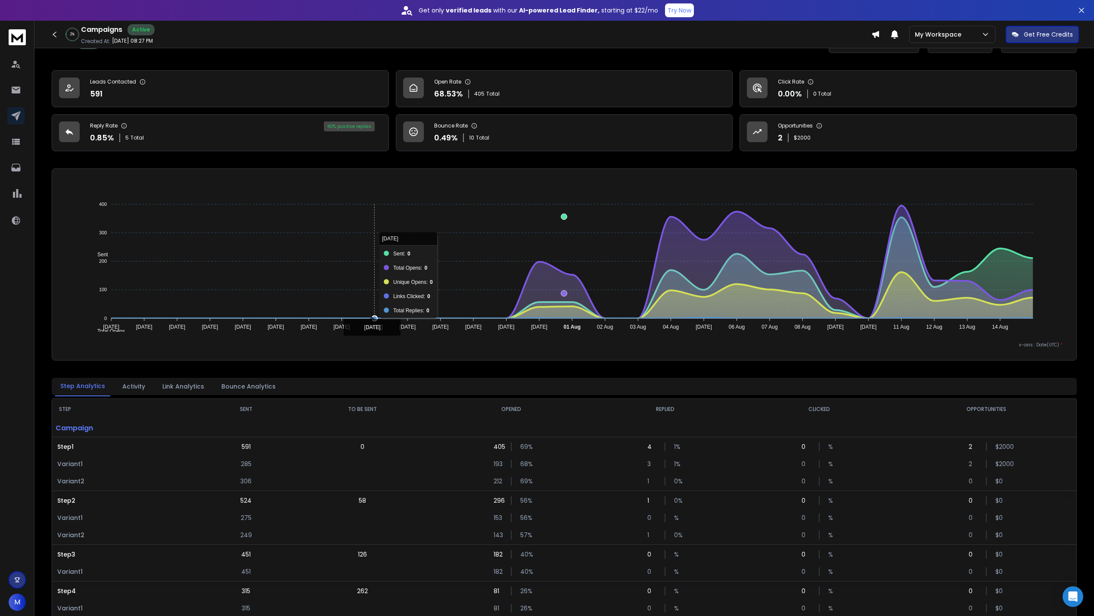
scroll to position [126, 0]
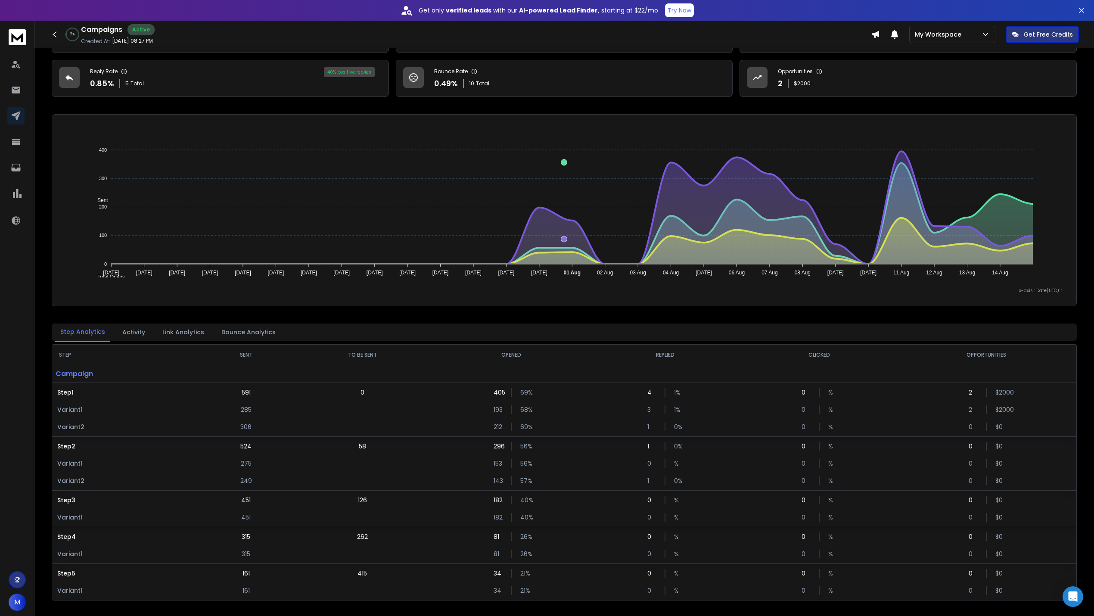
click at [127, 333] on button "Activity" at bounding box center [133, 332] width 33 height 19
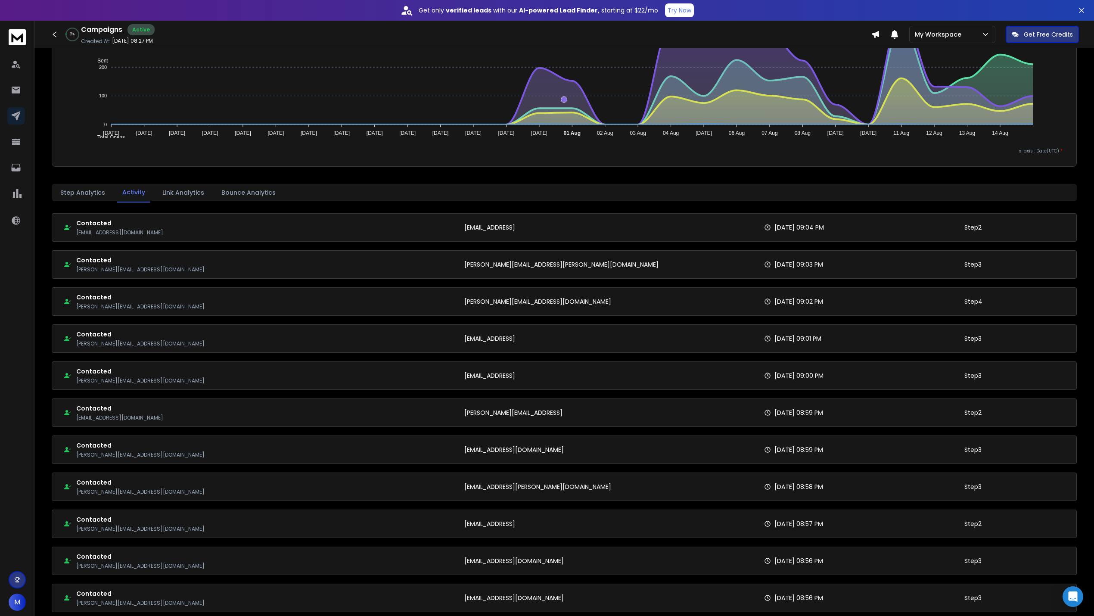
scroll to position [0, 0]
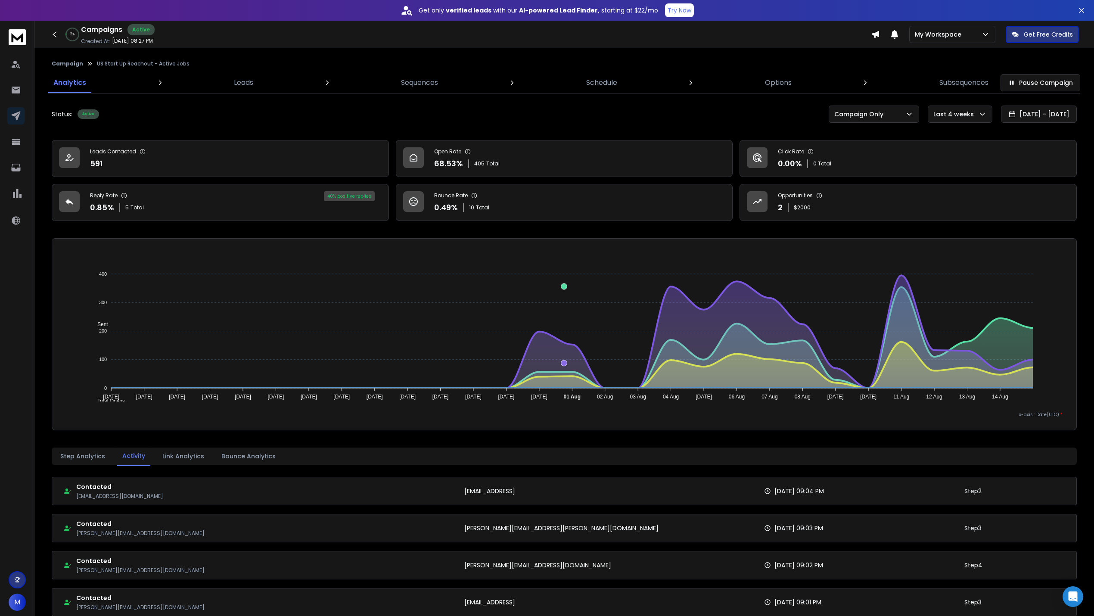
click at [96, 455] on button "Step Analytics" at bounding box center [82, 456] width 55 height 19
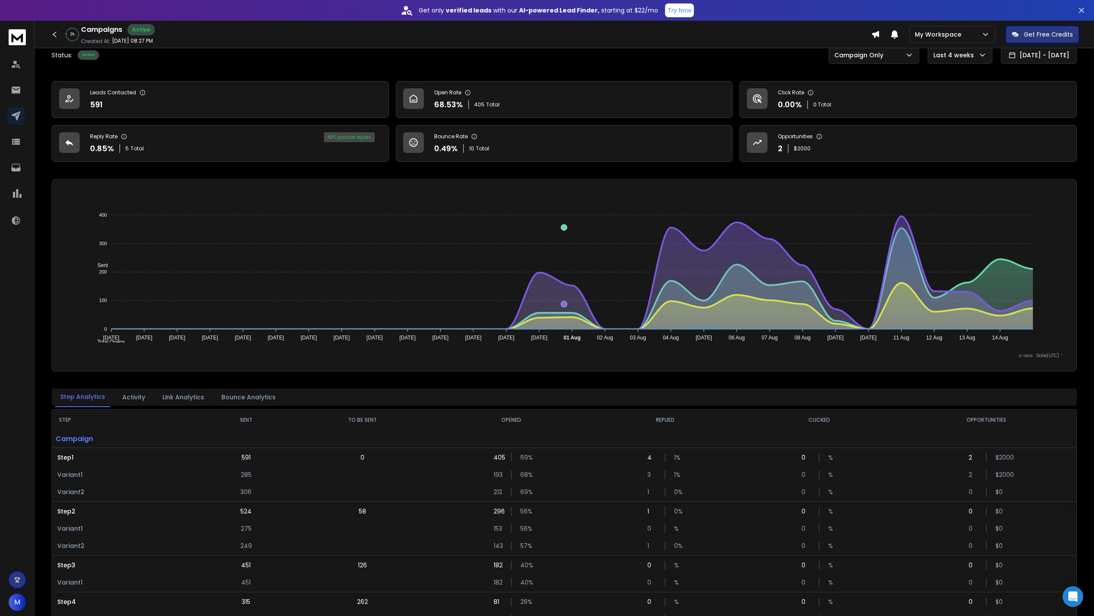
scroll to position [126, 0]
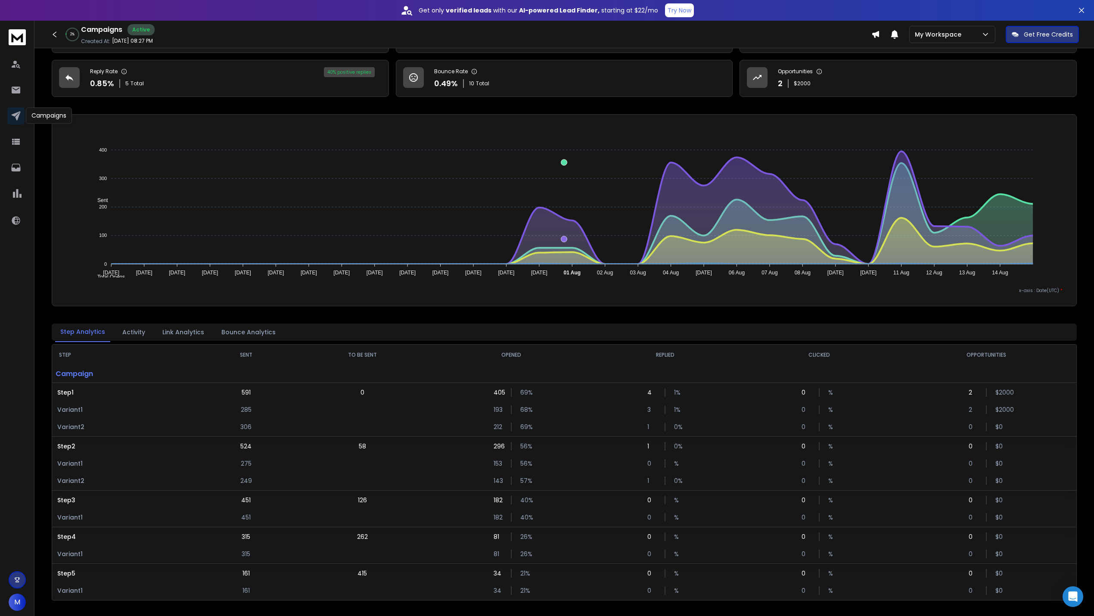
click at [13, 111] on icon at bounding box center [16, 116] width 10 height 10
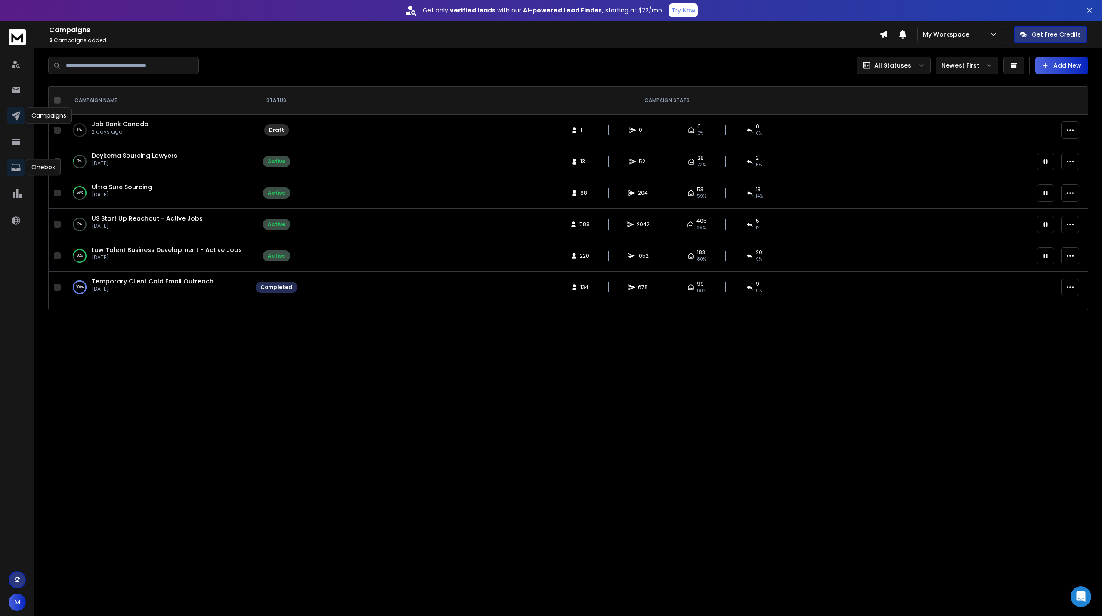
click at [23, 164] on link at bounding box center [15, 167] width 17 height 17
click at [13, 171] on icon at bounding box center [16, 167] width 10 height 10
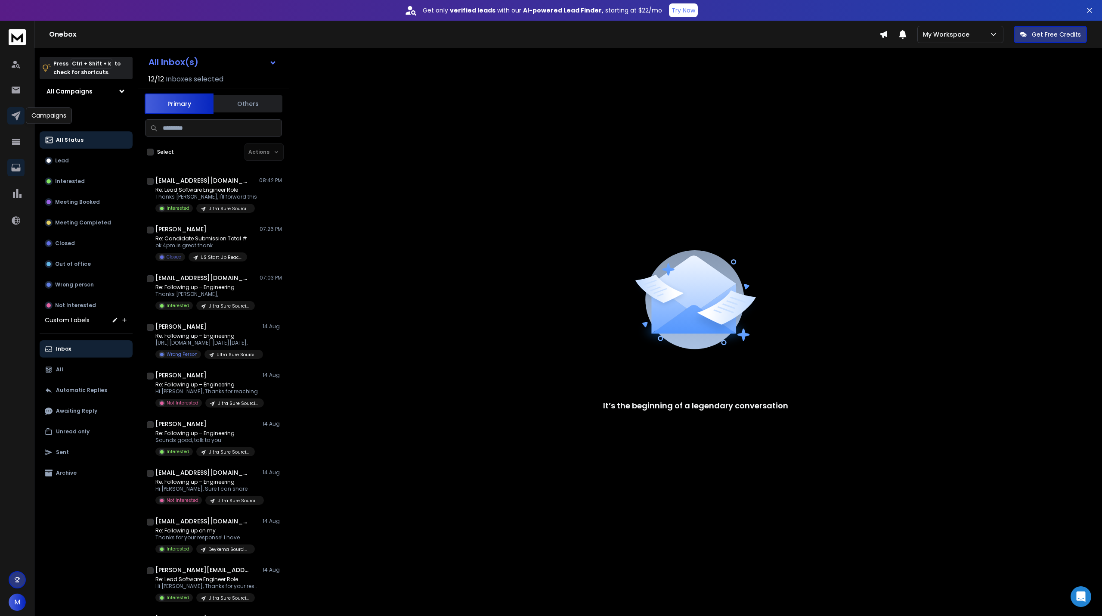
click at [9, 121] on link at bounding box center [15, 115] width 17 height 17
